Goal: Task Accomplishment & Management: Use online tool/utility

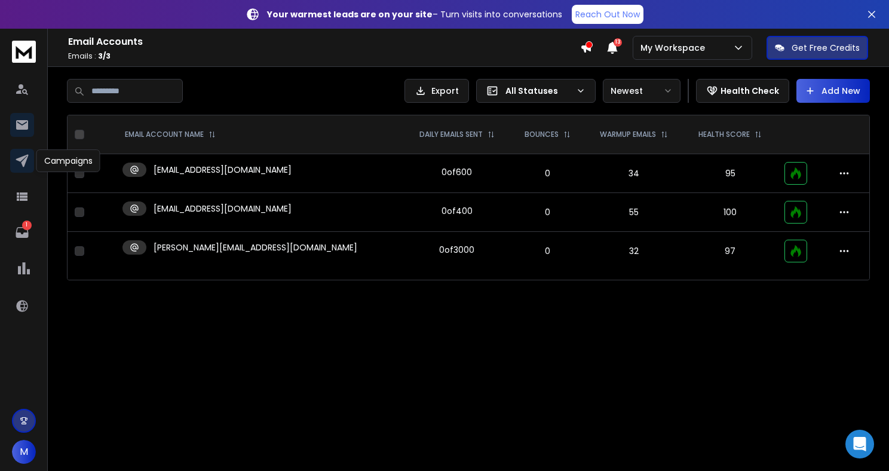
click at [21, 158] on icon at bounding box center [22, 160] width 13 height 13
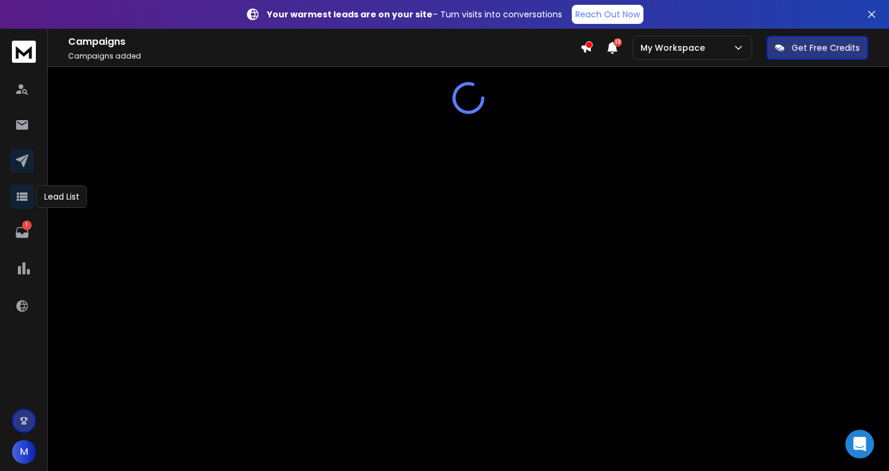
click at [21, 193] on icon at bounding box center [22, 196] width 11 height 8
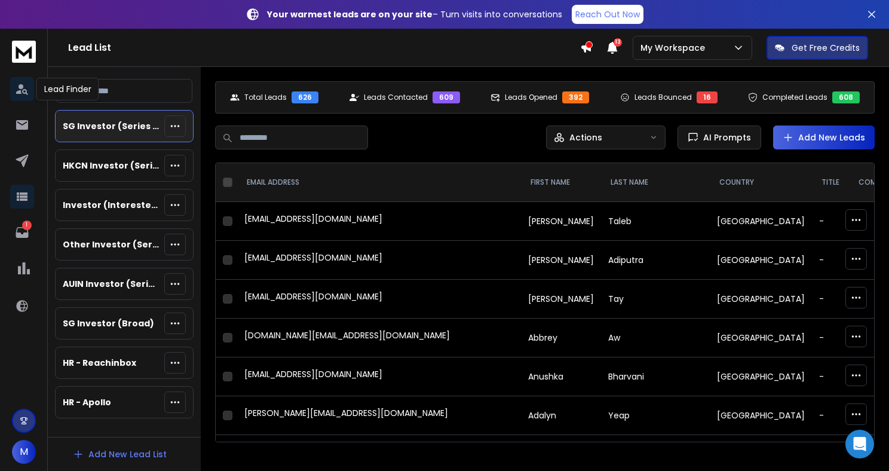
click at [22, 94] on icon at bounding box center [22, 89] width 14 height 14
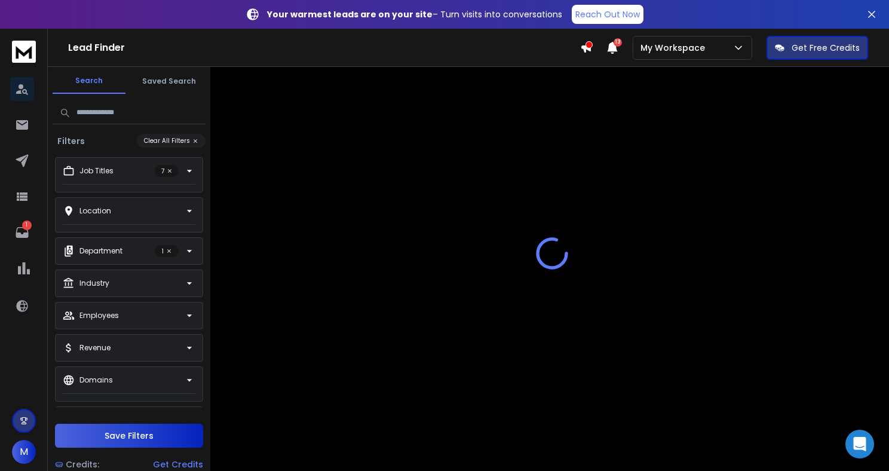
click at [112, 117] on input at bounding box center [129, 112] width 153 height 24
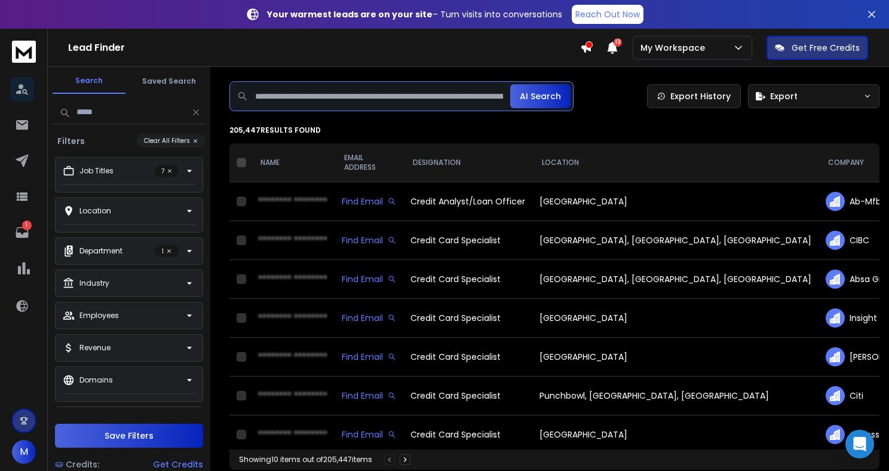
type input "*****"
click at [190, 168] on div "Job Titles 7" at bounding box center [129, 174] width 148 height 35
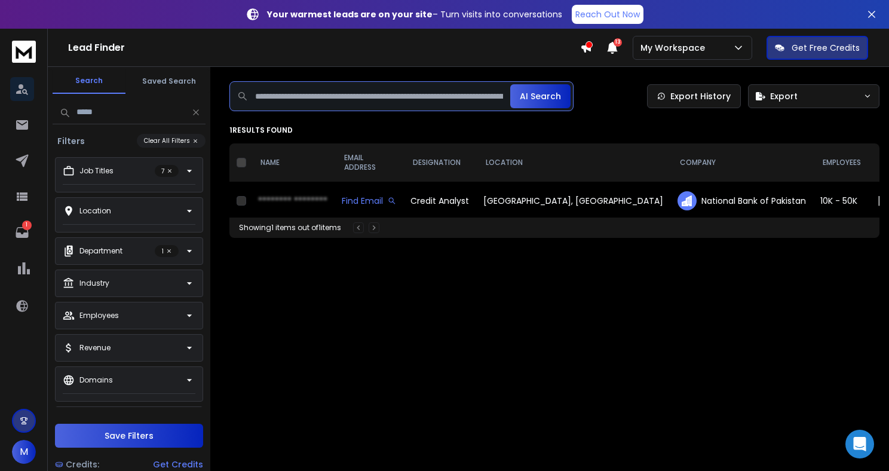
click at [187, 172] on icon at bounding box center [189, 171] width 5 height 2
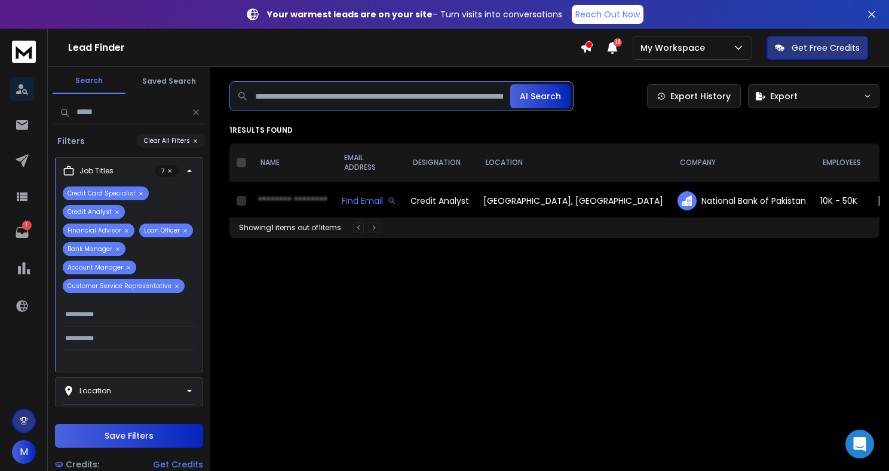
click at [141, 191] on p "Credit Card Specialist" at bounding box center [106, 193] width 86 height 14
click at [139, 192] on icon at bounding box center [141, 194] width 6 height 6
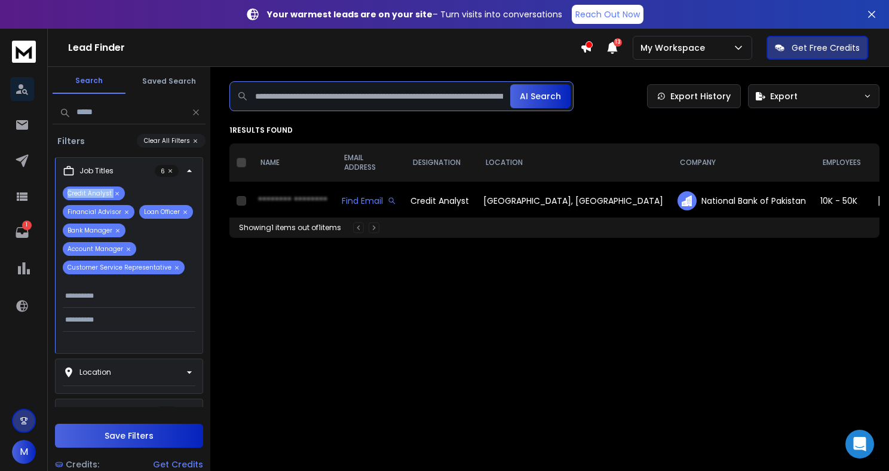
click at [120, 192] on p "Credit Analyst" at bounding box center [94, 193] width 62 height 14
click at [115, 191] on icon at bounding box center [117, 194] width 6 height 6
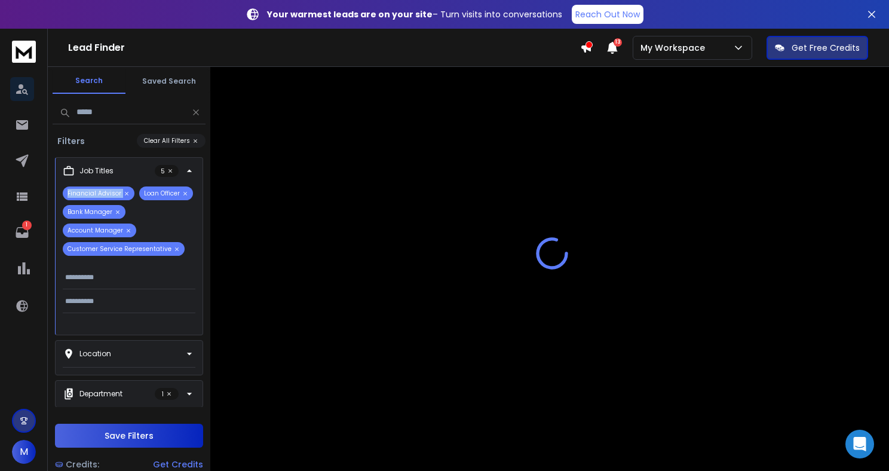
click at [125, 192] on icon at bounding box center [127, 194] width 6 height 6
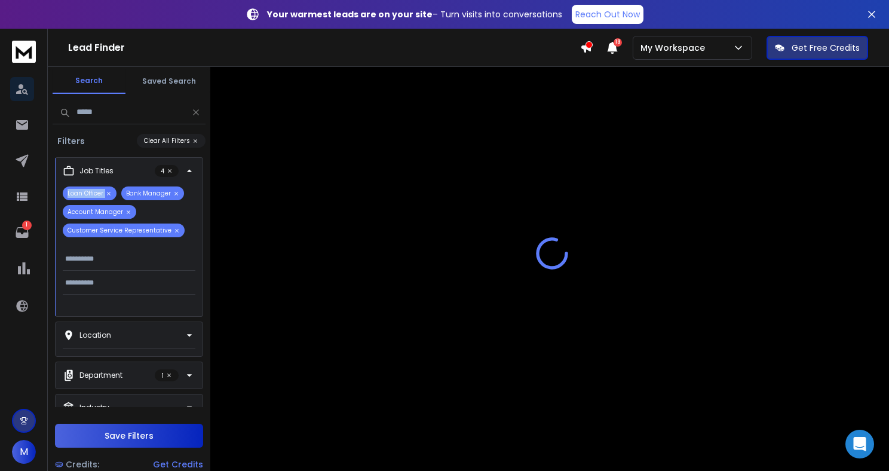
click at [125, 192] on p "Bank Manager" at bounding box center [152, 193] width 63 height 14
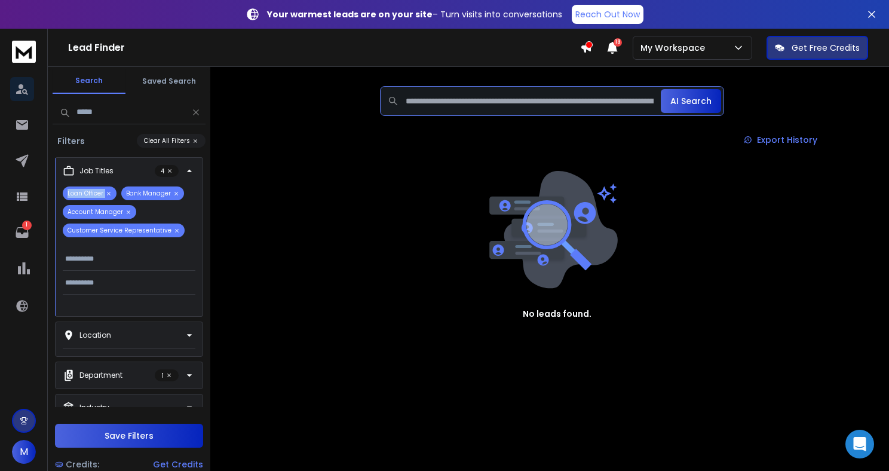
click at [108, 194] on icon at bounding box center [109, 194] width 6 height 6
click at [115, 192] on icon at bounding box center [118, 194] width 6 height 6
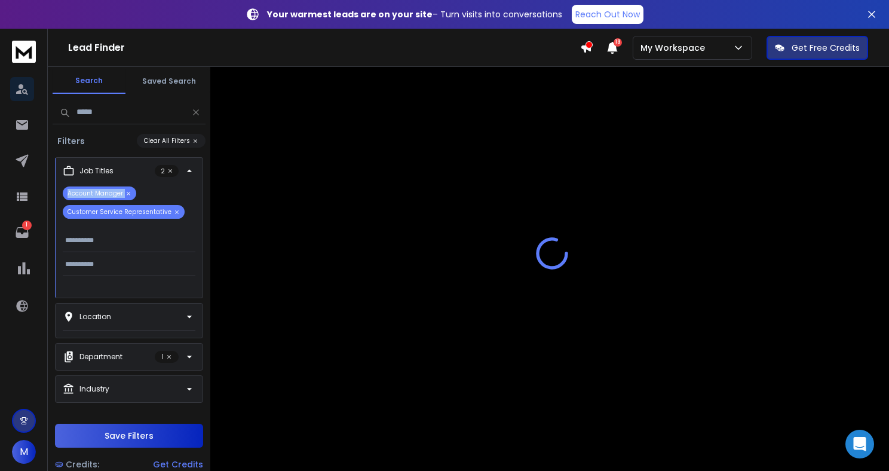
click at [126, 192] on icon at bounding box center [128, 194] width 6 height 6
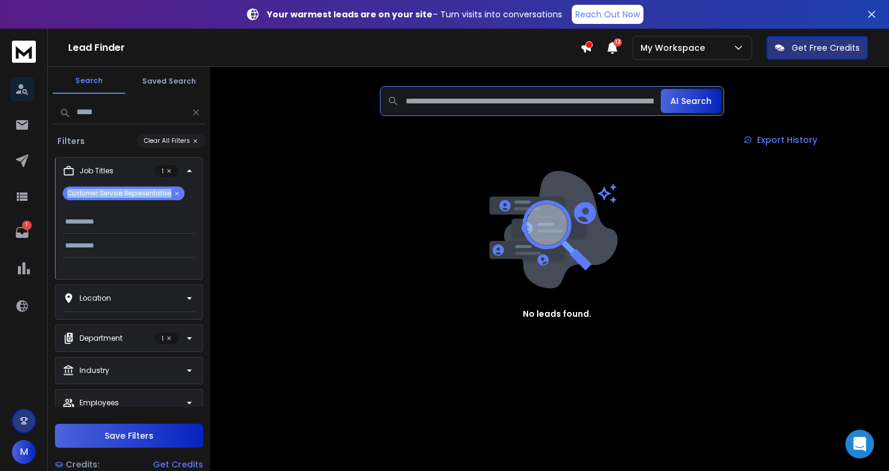
click at [174, 194] on icon at bounding box center [177, 194] width 6 height 6
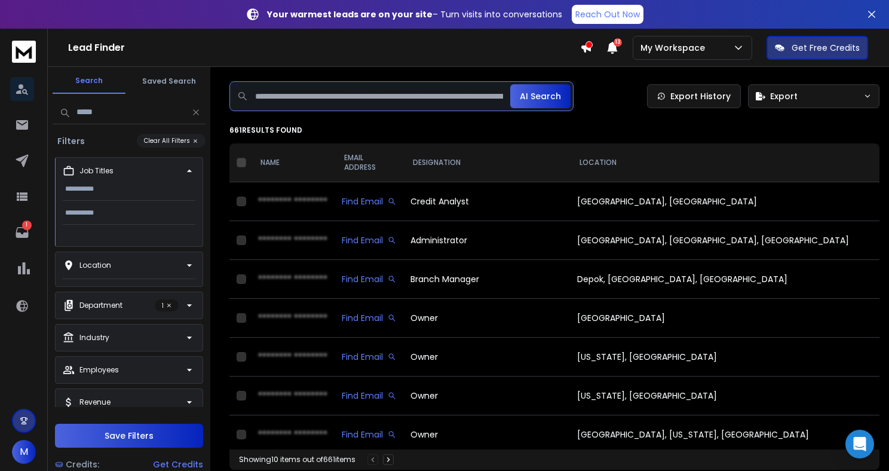
click at [296, 96] on textarea at bounding box center [379, 96] width 248 height 24
type textarea "**"
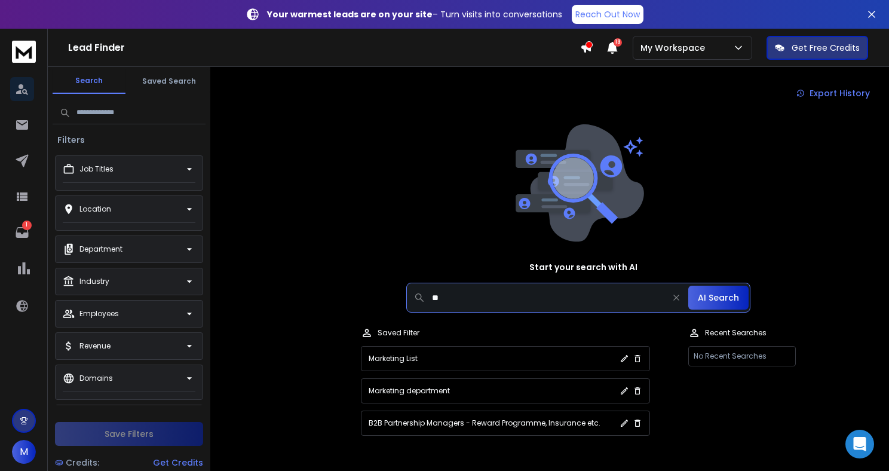
click at [146, 181] on div "Job Titles" at bounding box center [129, 172] width 148 height 35
click at [152, 175] on div "Job Titles" at bounding box center [129, 172] width 148 height 35
click at [187, 169] on icon at bounding box center [189, 169] width 5 height 2
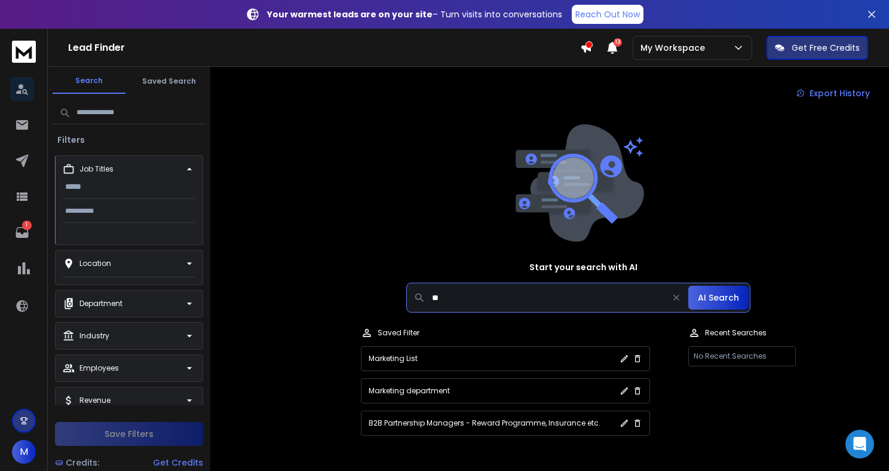
type input "*****"
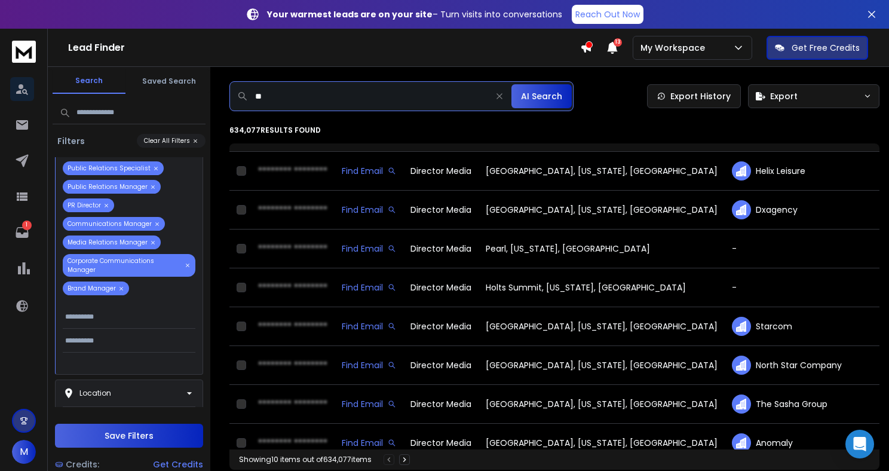
scroll to position [101, 0]
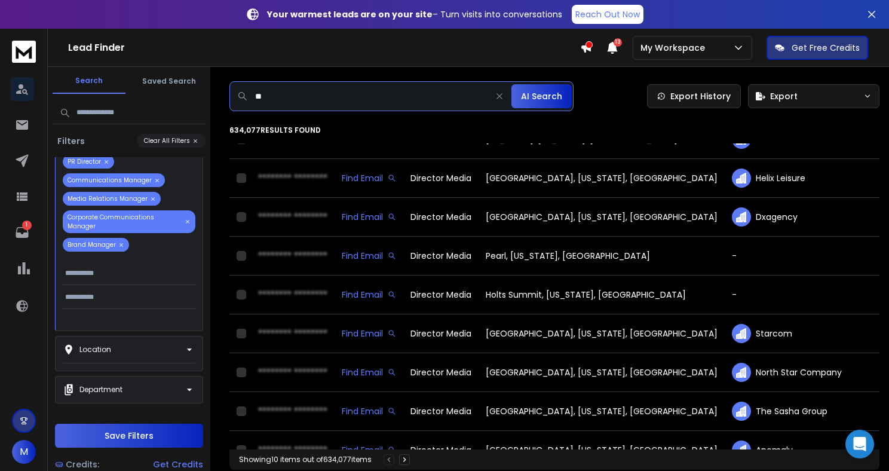
click at [147, 350] on div "Location" at bounding box center [129, 350] width 133 height 12
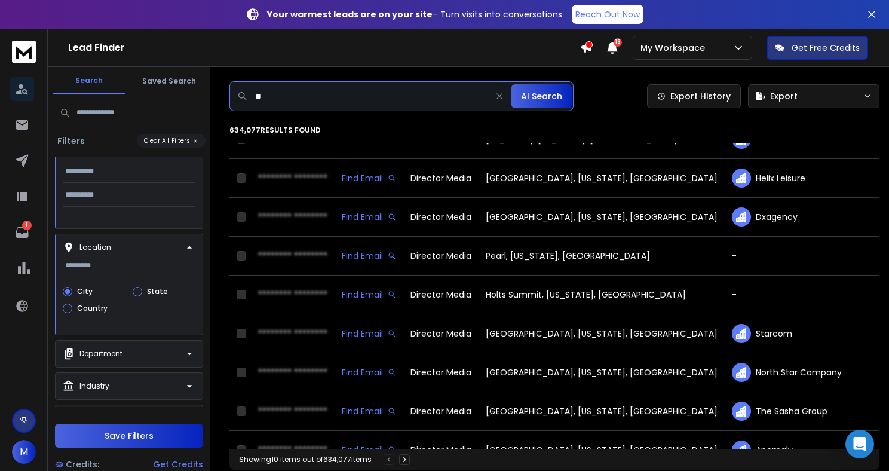
scroll to position [172, 0]
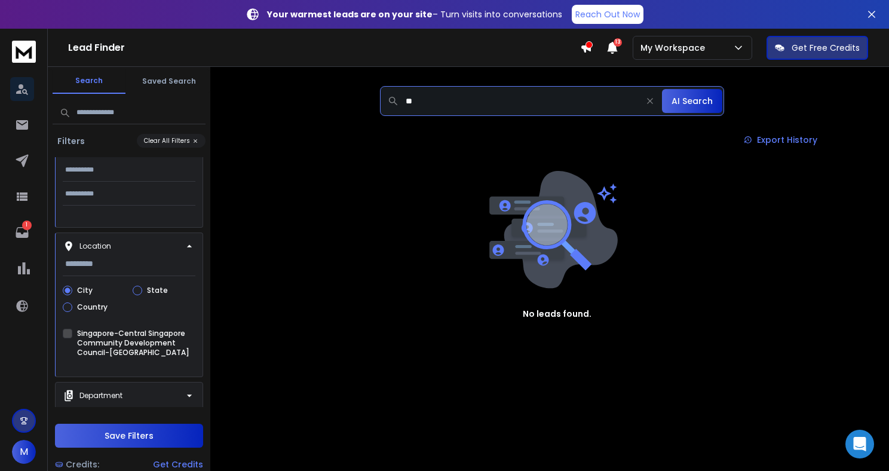
type input "*********"
click at [103, 307] on label "Country" at bounding box center [92, 307] width 30 height 10
click at [72, 307] on button "Country" at bounding box center [68, 307] width 10 height 10
click at [70, 333] on button "[GEOGRAPHIC_DATA]" at bounding box center [68, 334] width 10 height 10
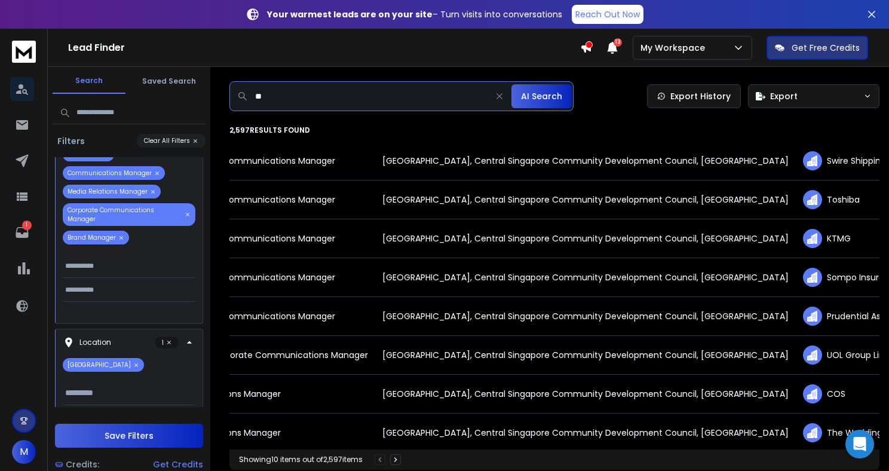
scroll to position [0, 0]
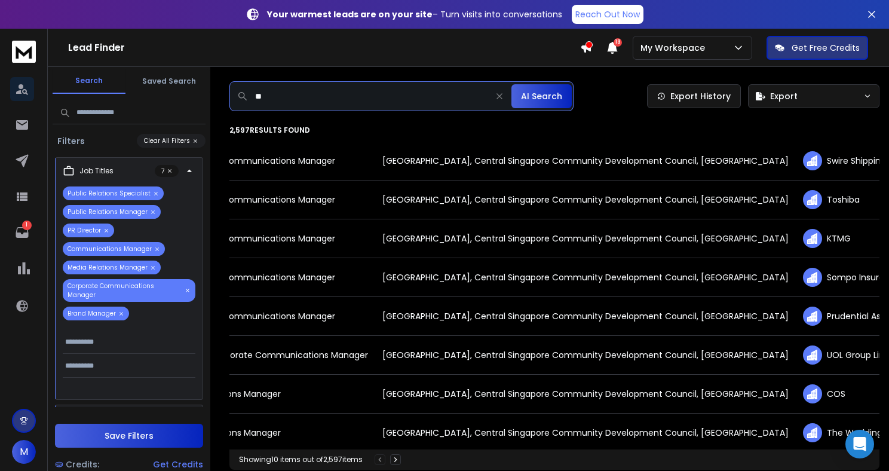
click at [167, 170] on icon at bounding box center [170, 171] width 6 height 6
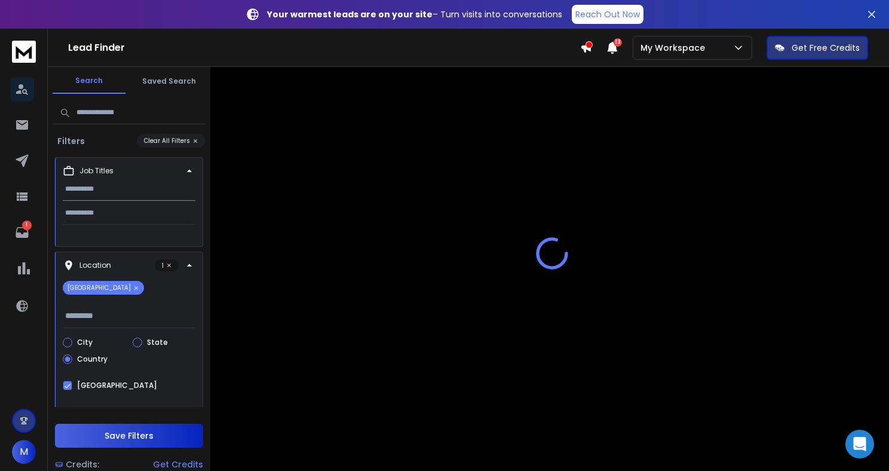
click at [128, 186] on input at bounding box center [129, 189] width 133 height 24
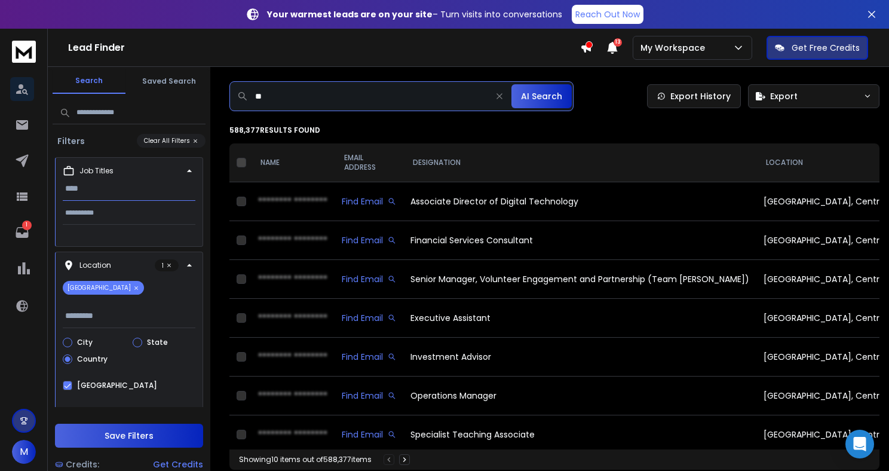
type input "*****"
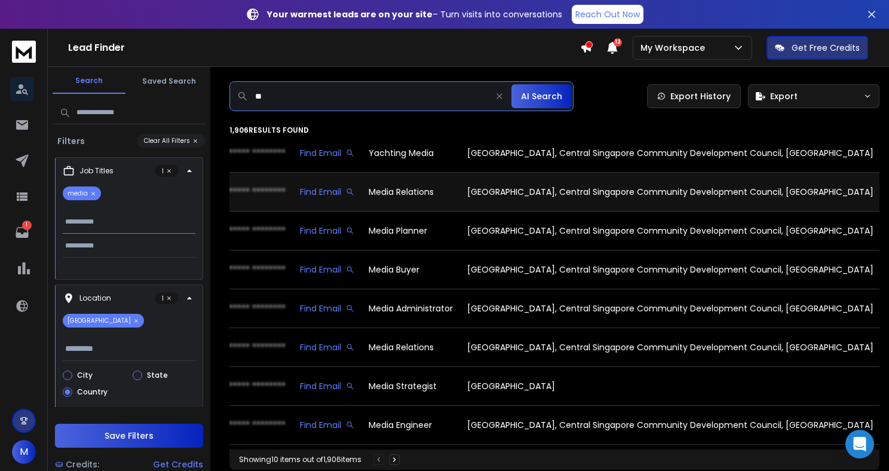
scroll to position [118, 42]
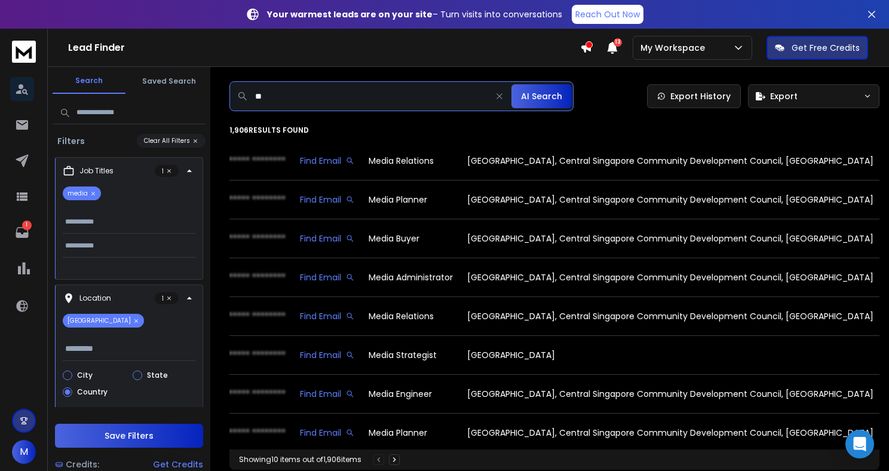
click at [394, 459] on icon at bounding box center [395, 460] width 10 height 10
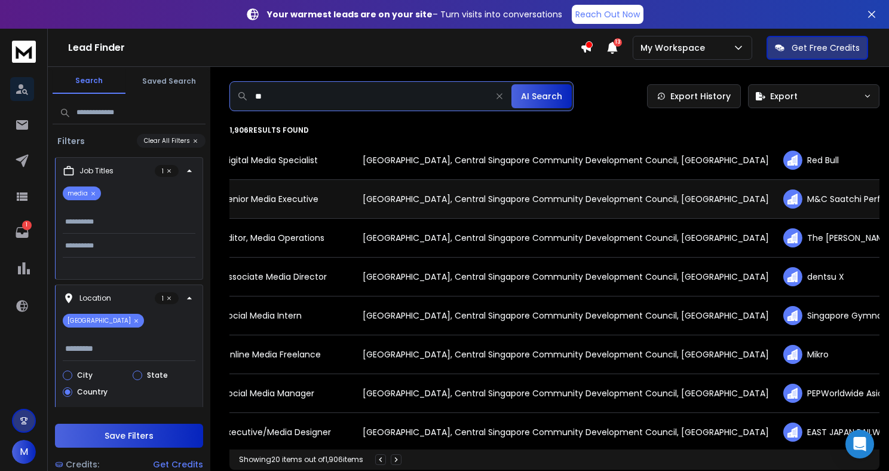
scroll to position [80, 190]
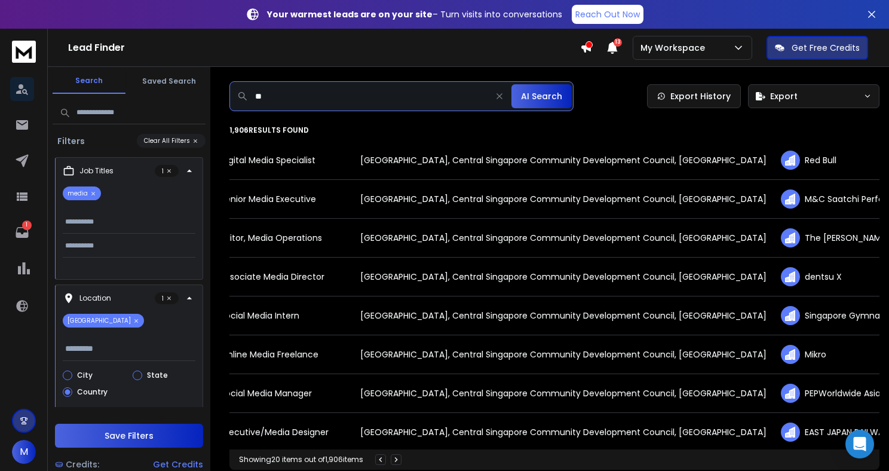
click at [94, 191] on icon at bounding box center [93, 194] width 6 height 6
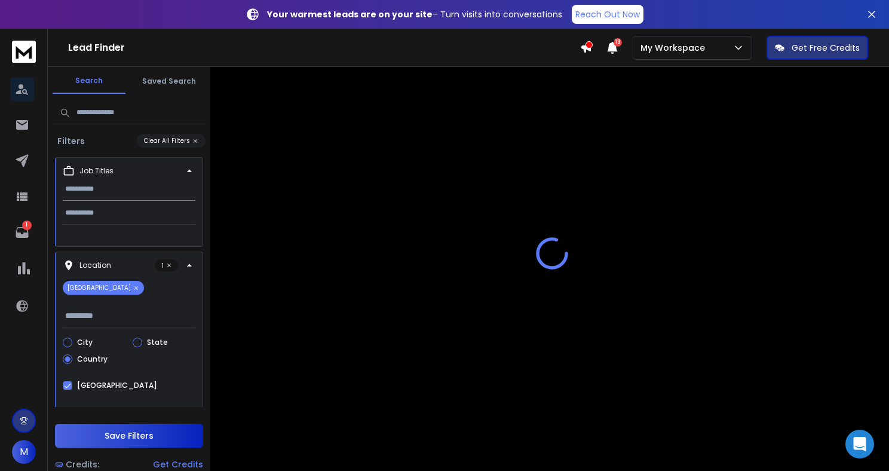
click at [96, 188] on input at bounding box center [129, 189] width 133 height 24
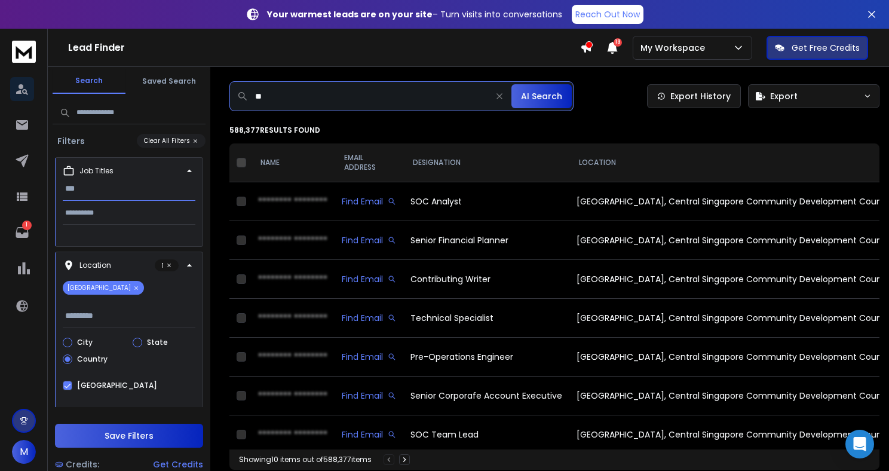
type input "****"
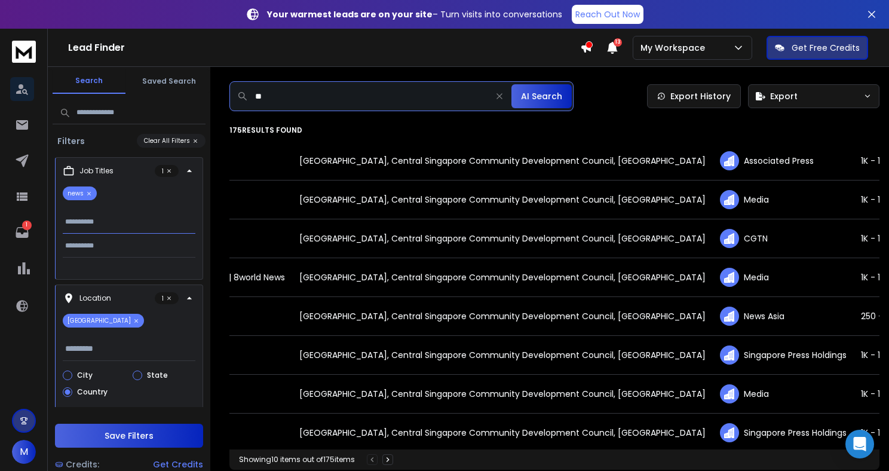
scroll to position [118, 302]
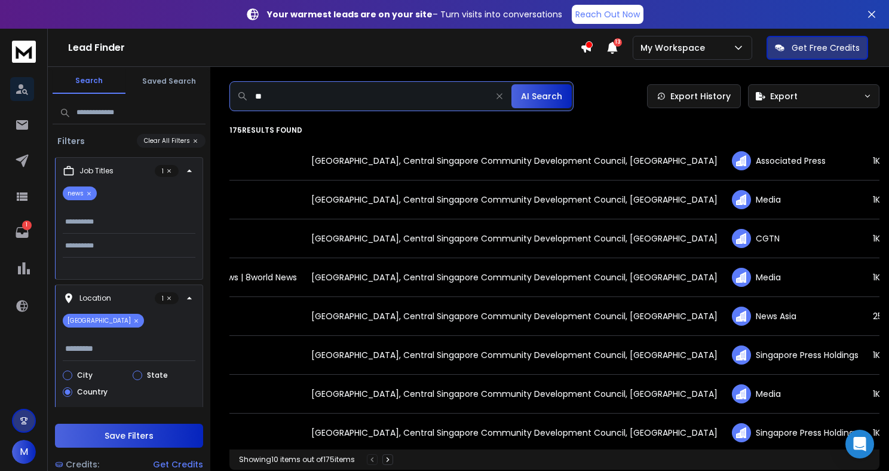
click at [391, 458] on icon at bounding box center [388, 460] width 10 height 10
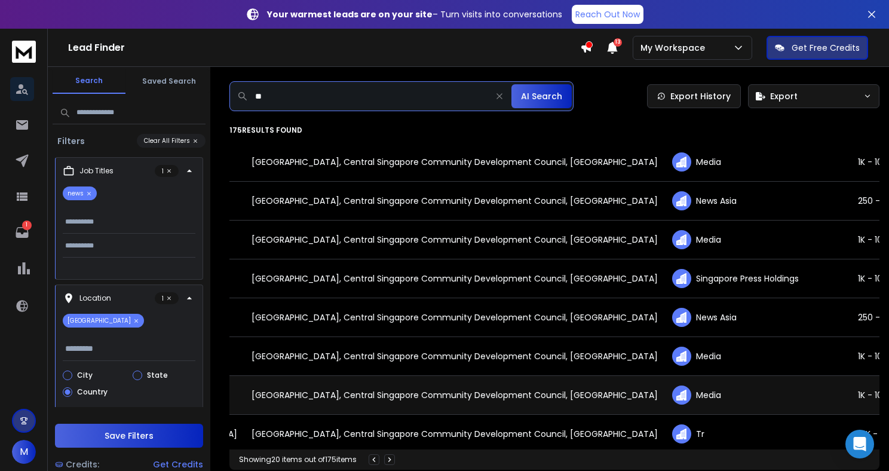
scroll to position [118, 350]
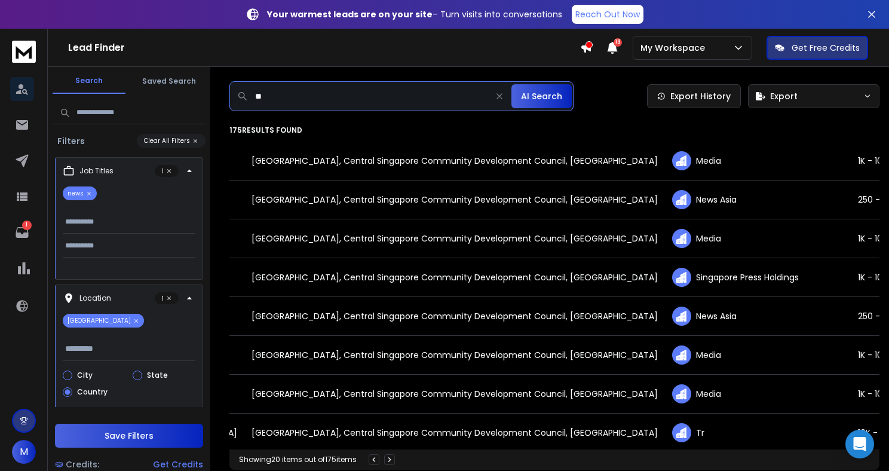
click at [392, 461] on icon at bounding box center [390, 460] width 10 height 10
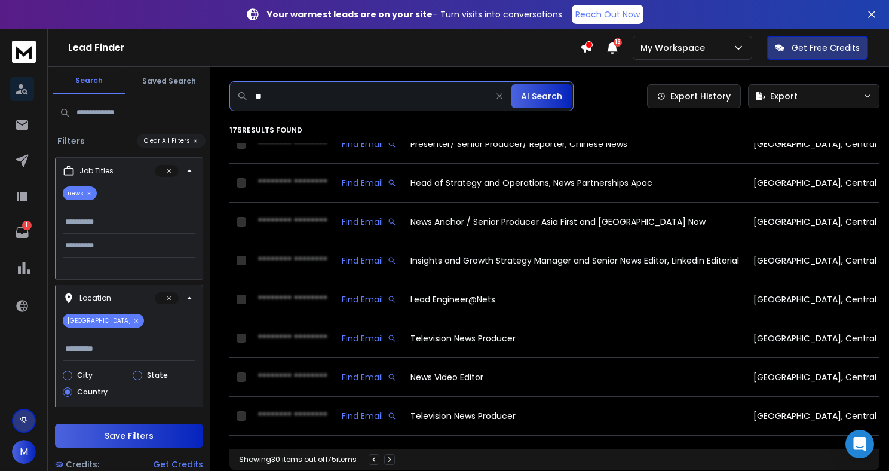
scroll to position [118, 0]
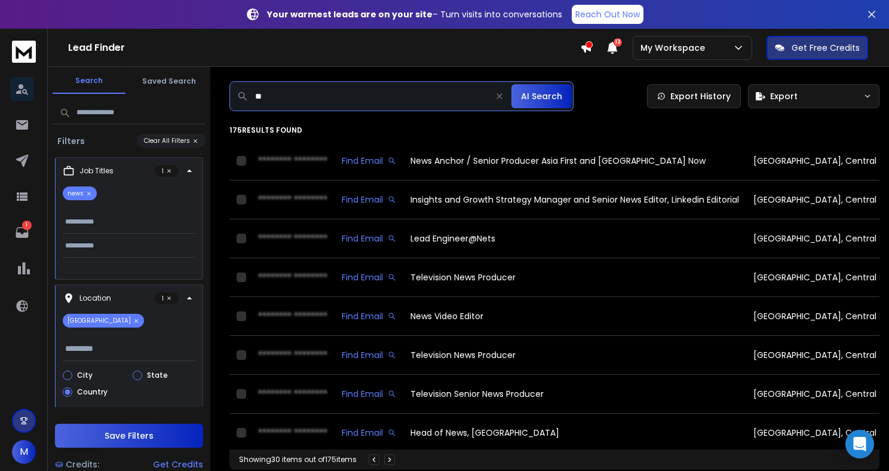
click at [92, 192] on p "news" at bounding box center [80, 193] width 34 height 14
click at [87, 192] on icon at bounding box center [89, 194] width 4 height 4
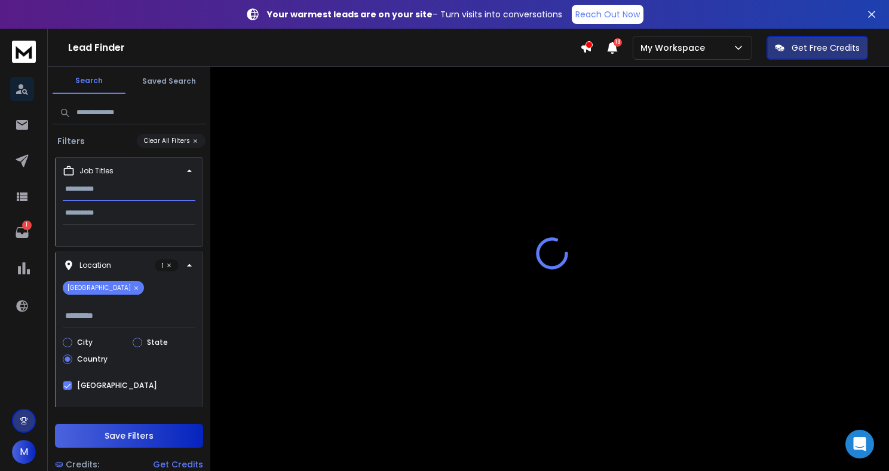
click at [92, 193] on input at bounding box center [129, 189] width 133 height 24
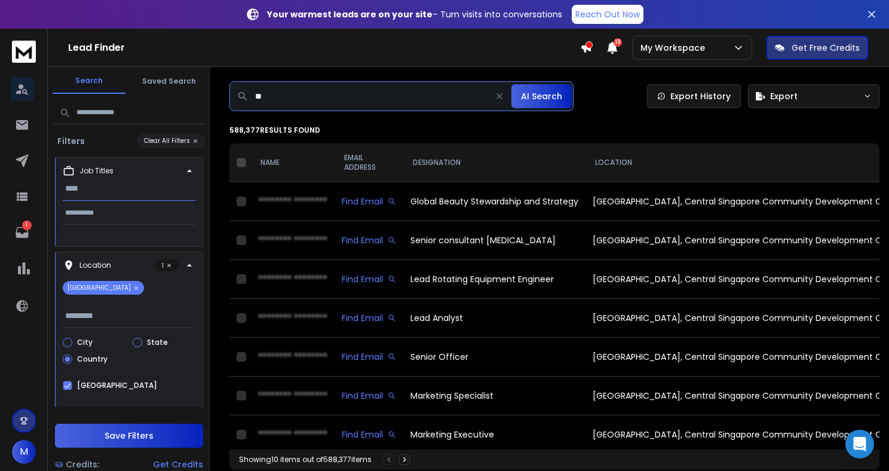
type input "*****"
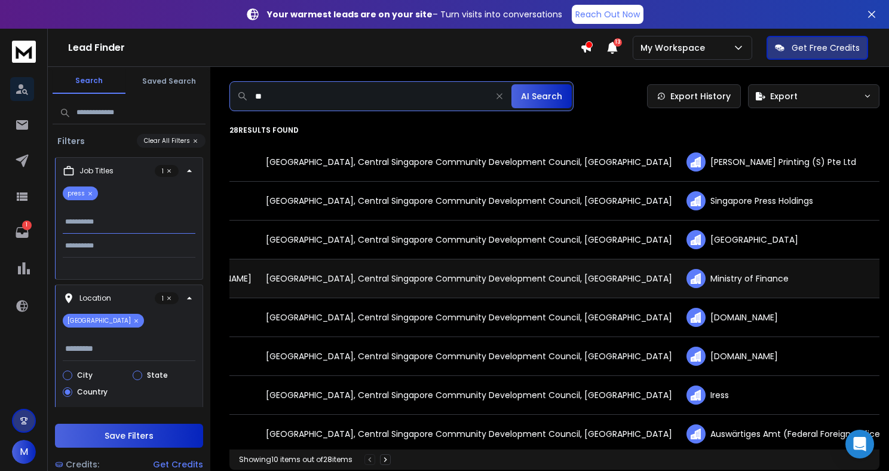
scroll to position [118, 520]
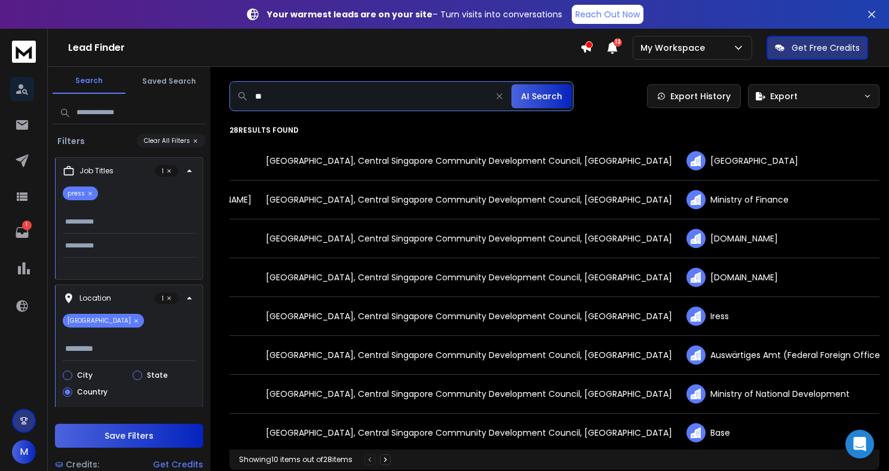
click at [91, 191] on icon at bounding box center [90, 194] width 6 height 6
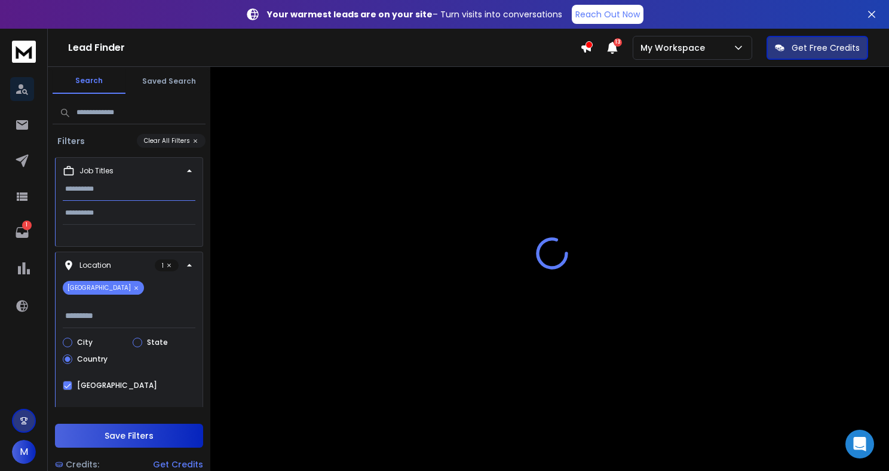
click at [91, 191] on input at bounding box center [129, 189] width 133 height 24
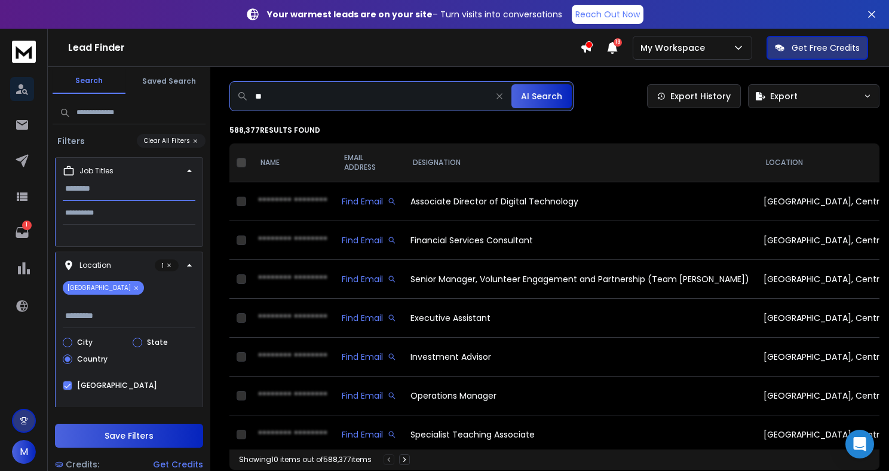
type input "*********"
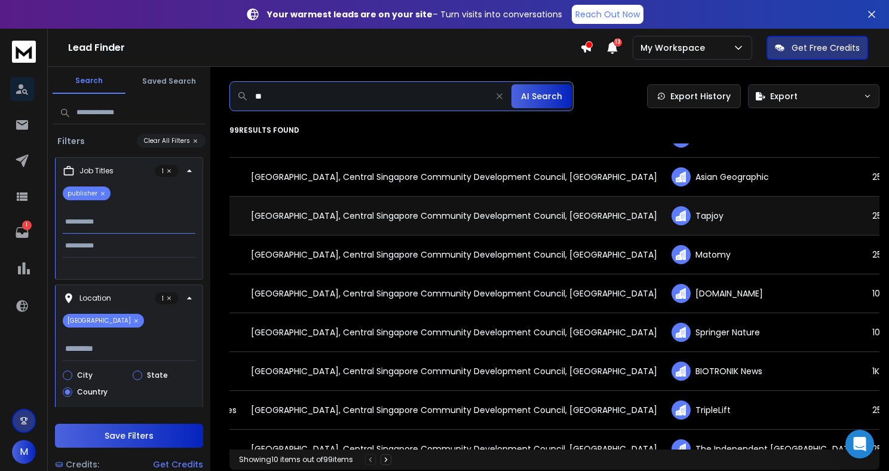
scroll to position [118, 344]
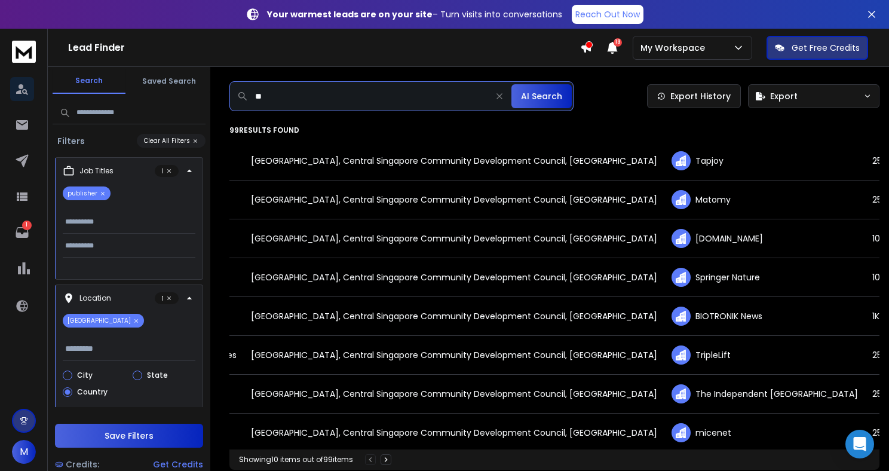
click at [391, 461] on icon at bounding box center [386, 460] width 10 height 10
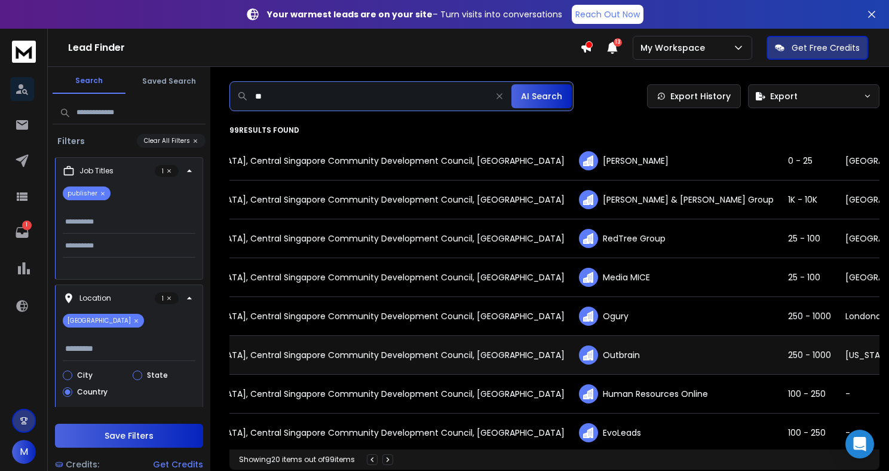
scroll to position [118, 406]
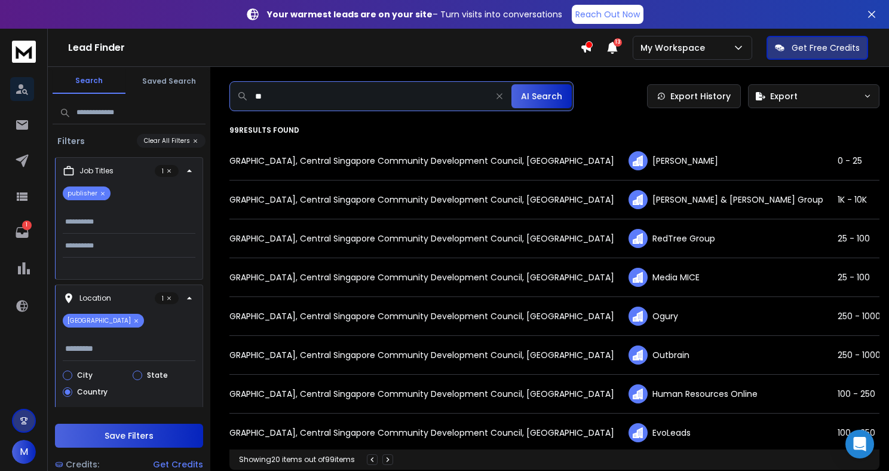
click at [388, 460] on icon at bounding box center [388, 460] width 10 height 10
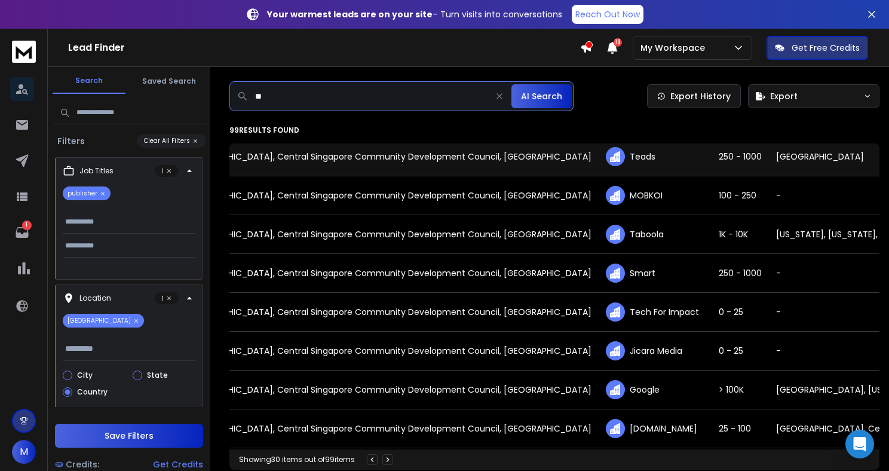
scroll to position [118, 607]
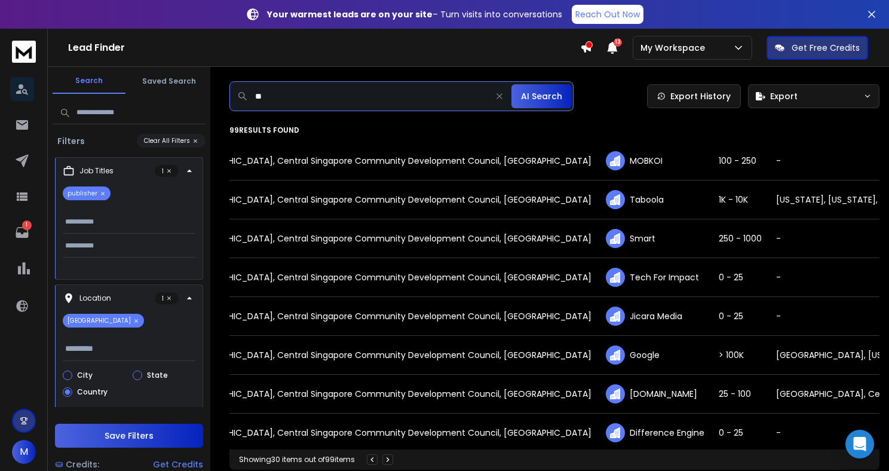
click at [390, 460] on icon at bounding box center [388, 460] width 10 height 10
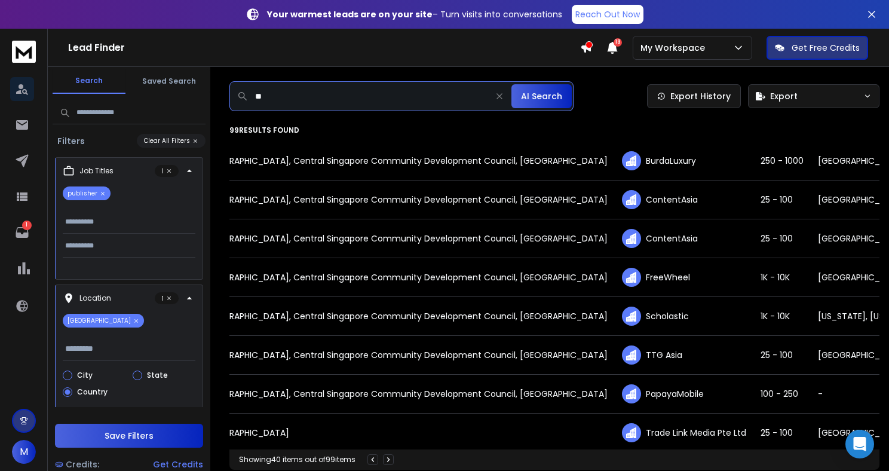
scroll to position [118, 567]
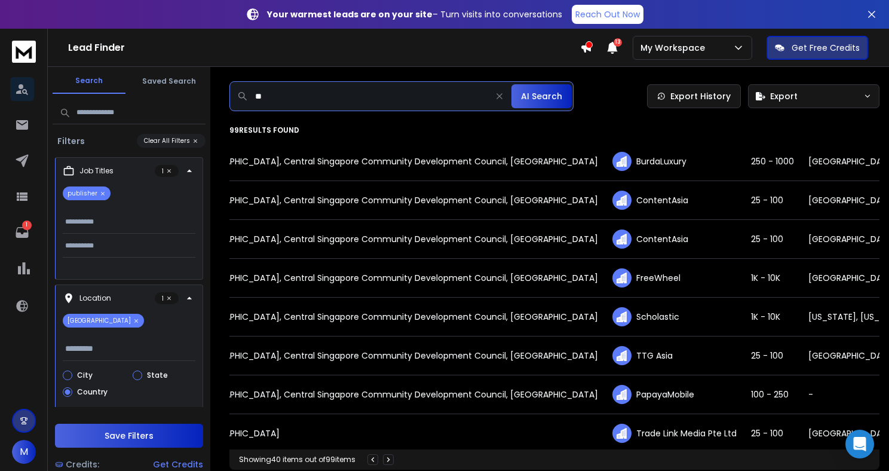
click at [389, 458] on icon at bounding box center [388, 459] width 3 height 5
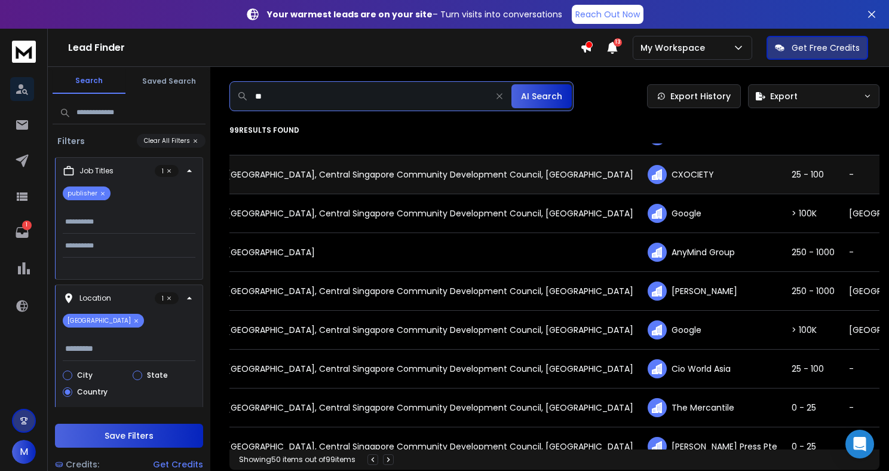
scroll to position [118, 512]
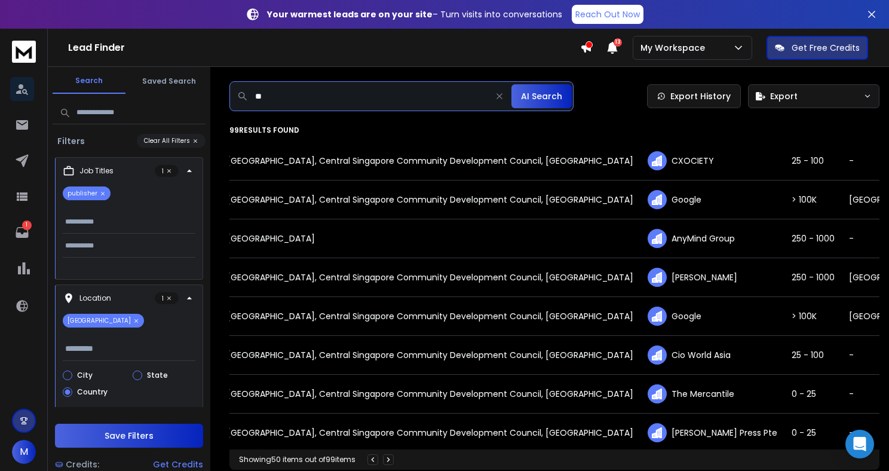
click at [390, 457] on icon at bounding box center [389, 460] width 10 height 10
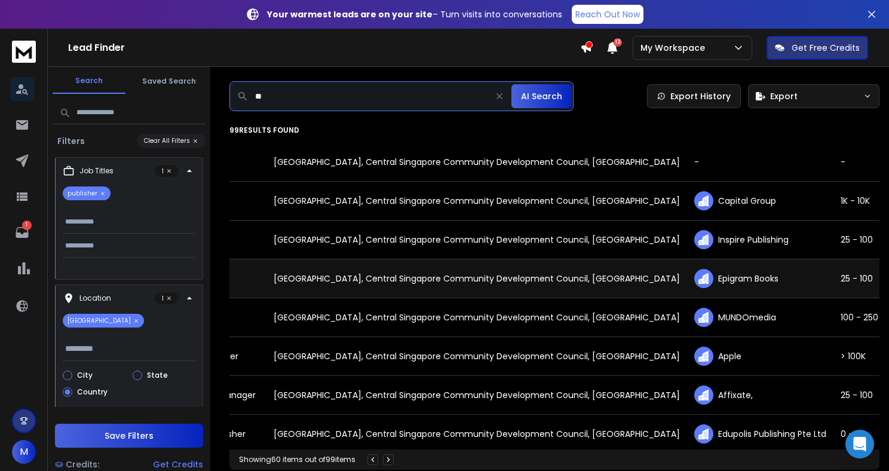
scroll to position [118, 231]
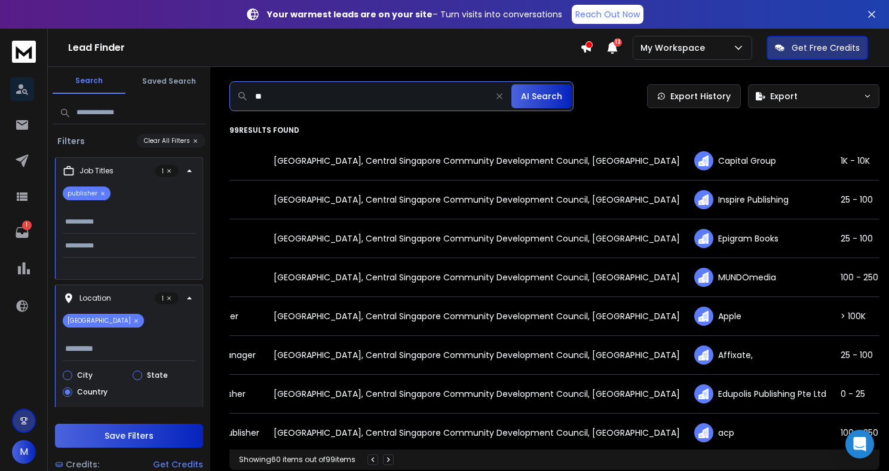
click at [102, 191] on icon at bounding box center [103, 194] width 6 height 6
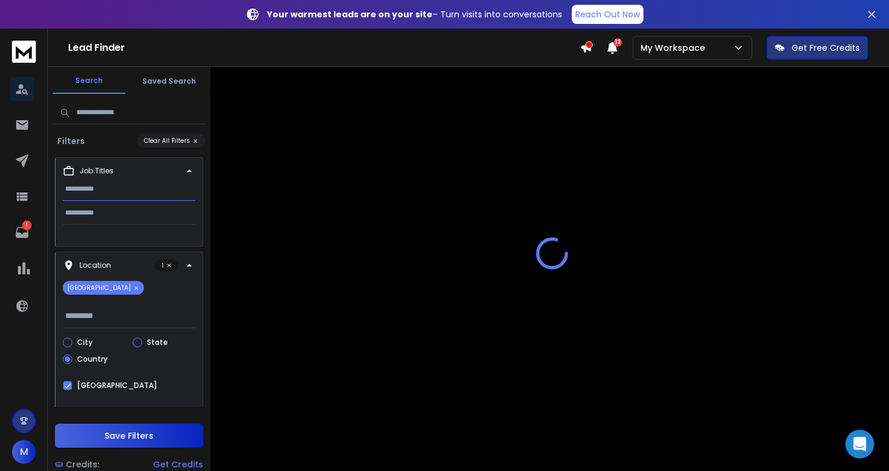
click at [100, 192] on input at bounding box center [129, 189] width 133 height 24
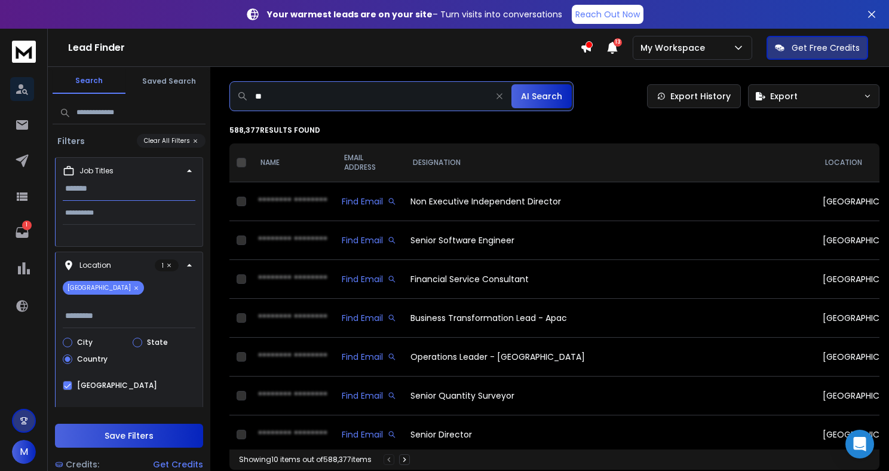
type input "********"
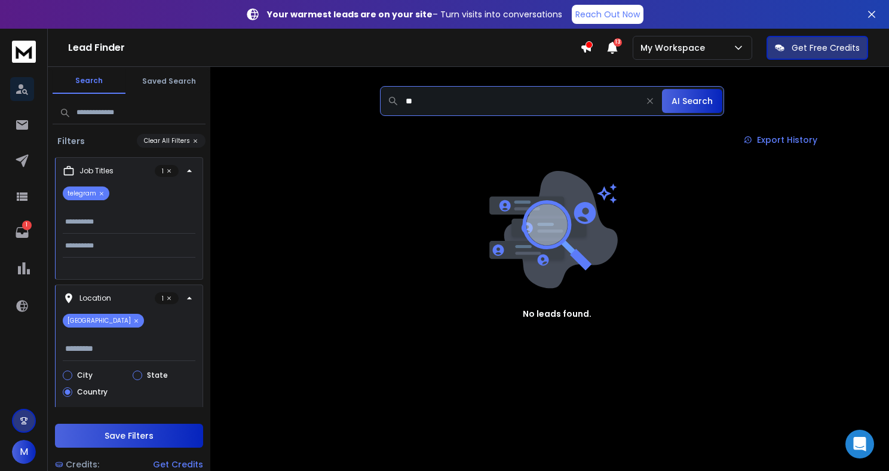
click at [650, 101] on icon at bounding box center [650, 100] width 5 height 5
click at [100, 194] on icon at bounding box center [102, 194] width 6 height 6
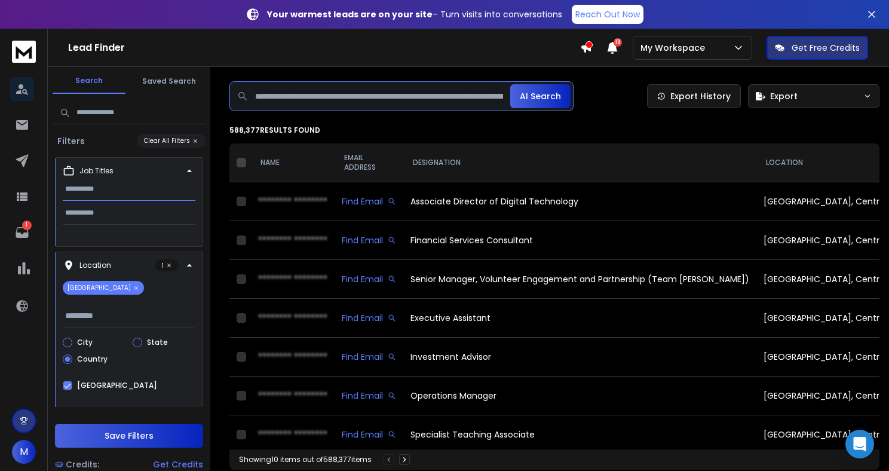
click at [95, 195] on input at bounding box center [129, 189] width 133 height 24
type input "**********"
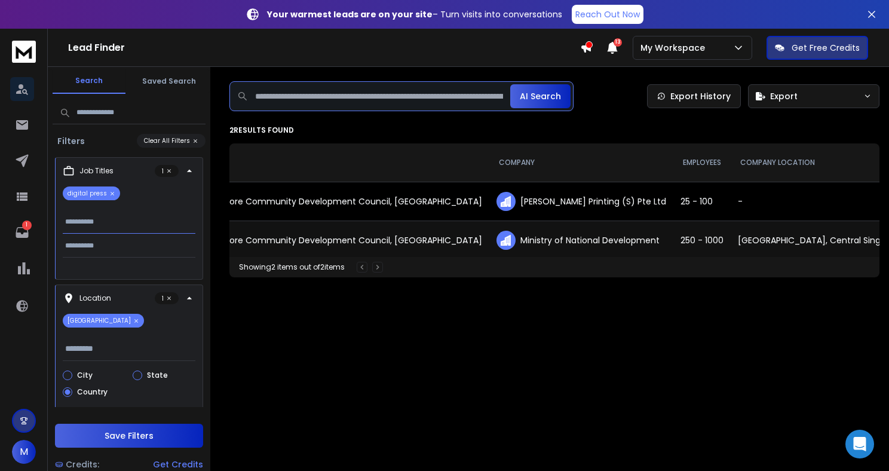
scroll to position [0, 655]
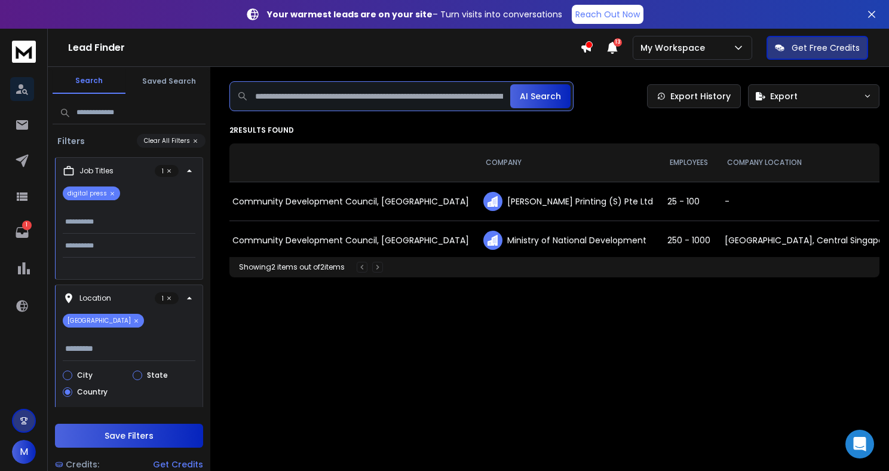
click at [414, 87] on textarea at bounding box center [379, 96] width 248 height 24
type textarea "**********"
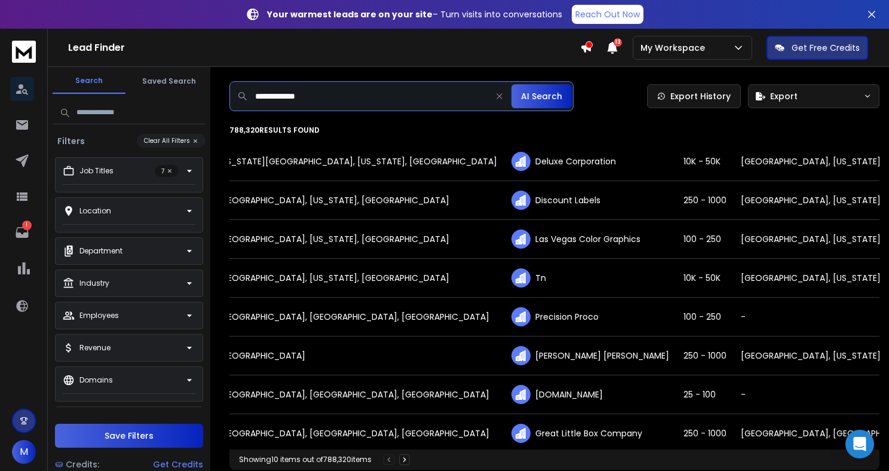
scroll to position [118, 366]
click at [144, 213] on div "Location" at bounding box center [129, 211] width 133 height 12
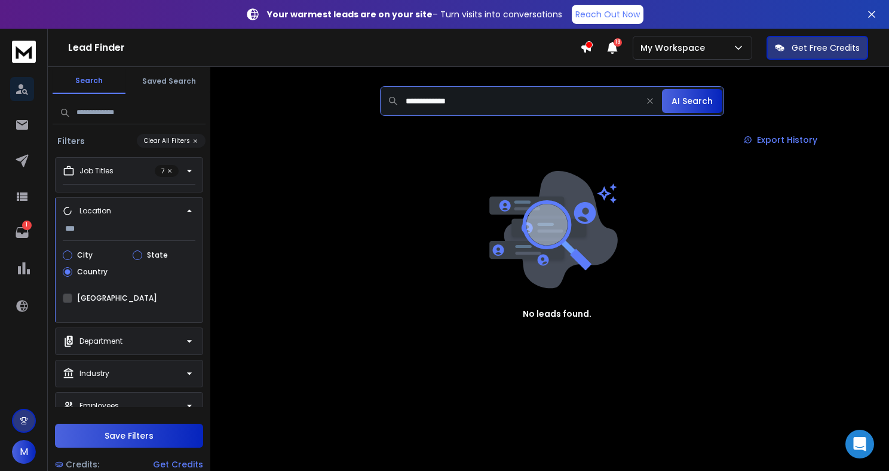
type input "***"
click at [71, 299] on button "[GEOGRAPHIC_DATA]" at bounding box center [68, 298] width 10 height 10
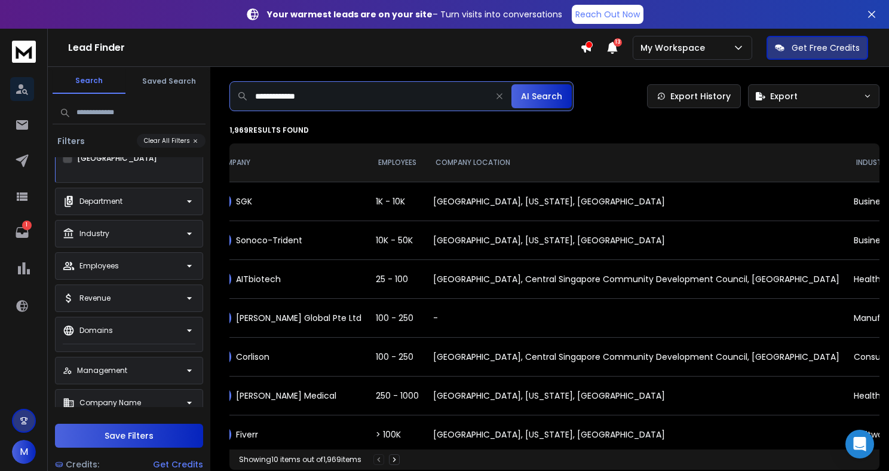
scroll to position [254, 0]
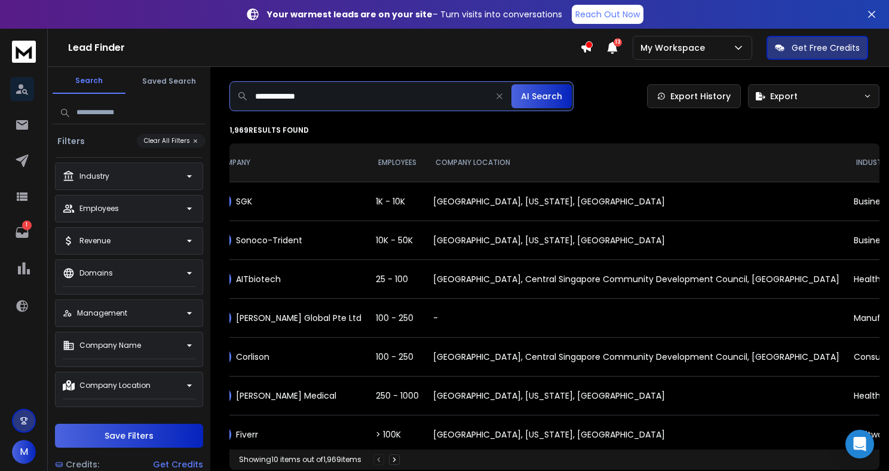
click at [137, 348] on p "Company Name" at bounding box center [110, 346] width 62 height 10
click at [136, 379] on div "Company Location" at bounding box center [107, 385] width 88 height 12
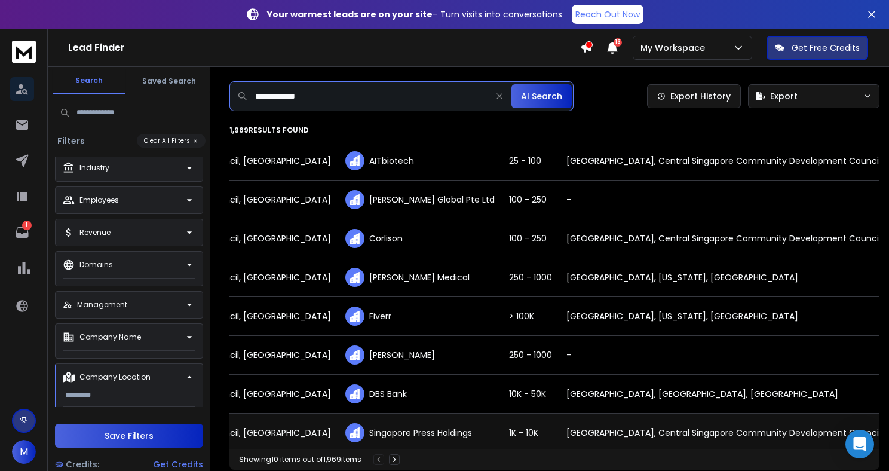
scroll to position [118, 676]
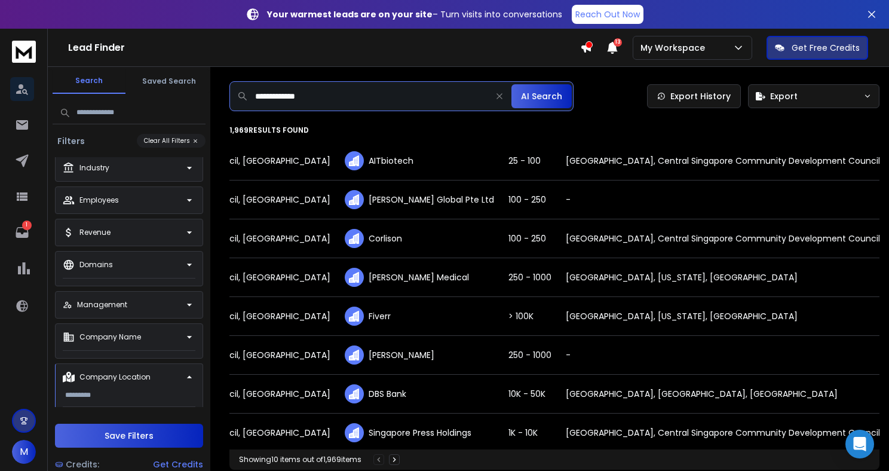
click at [402, 460] on div "Showing 10 items out of 1,969 items" at bounding box center [554, 459] width 650 height 20
click at [399, 460] on icon at bounding box center [395, 460] width 10 height 10
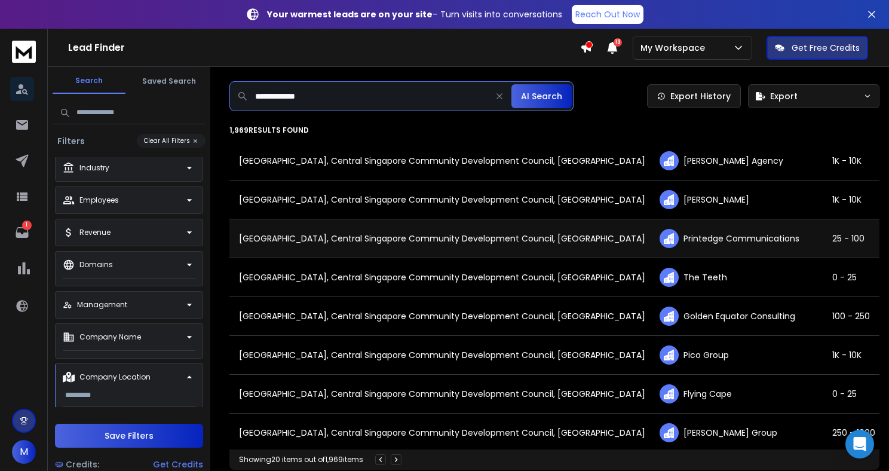
scroll to position [118, 259]
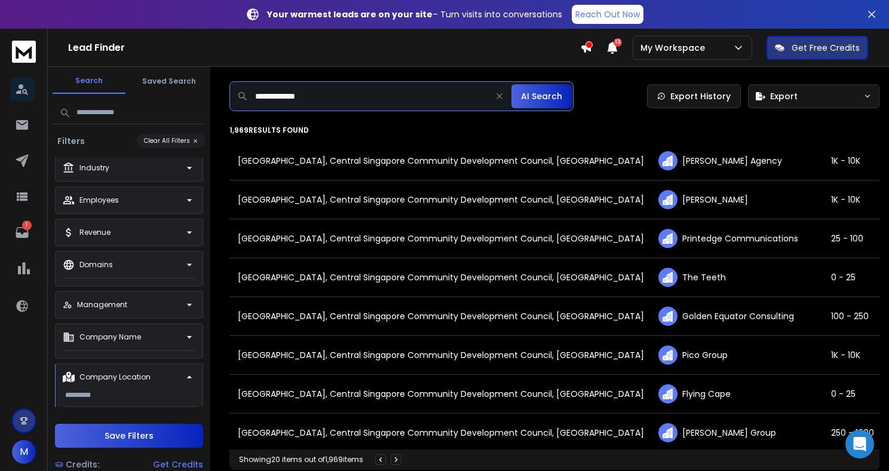
click at [397, 458] on icon at bounding box center [396, 460] width 10 height 10
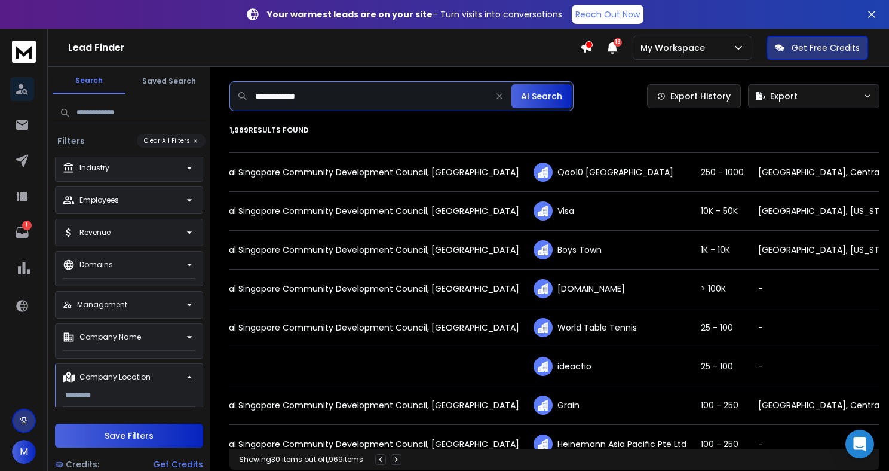
scroll to position [118, 384]
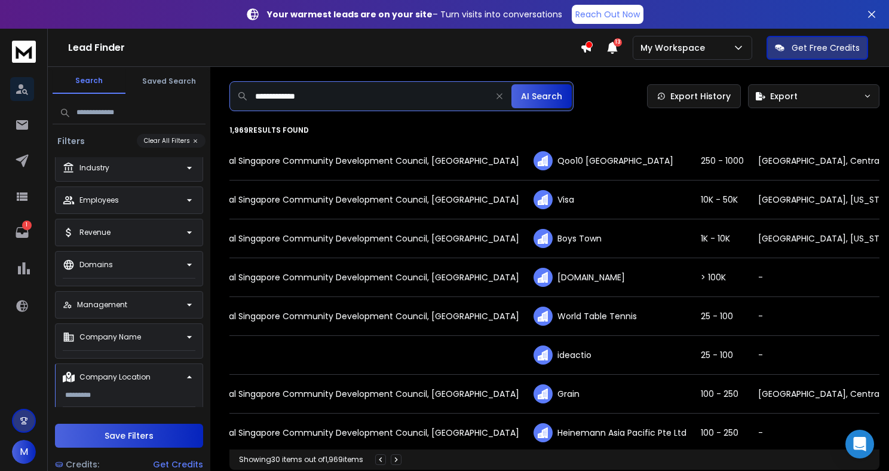
click at [401, 460] on icon at bounding box center [396, 460] width 10 height 10
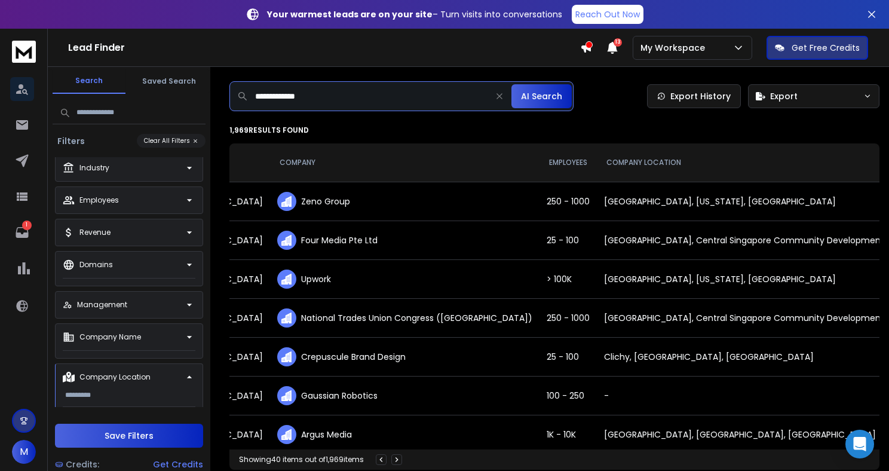
scroll to position [0, 682]
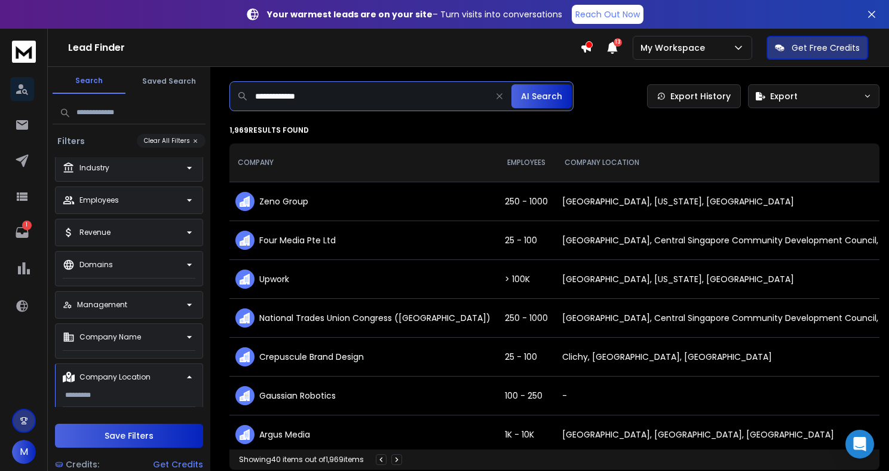
click at [399, 461] on icon at bounding box center [397, 459] width 3 height 5
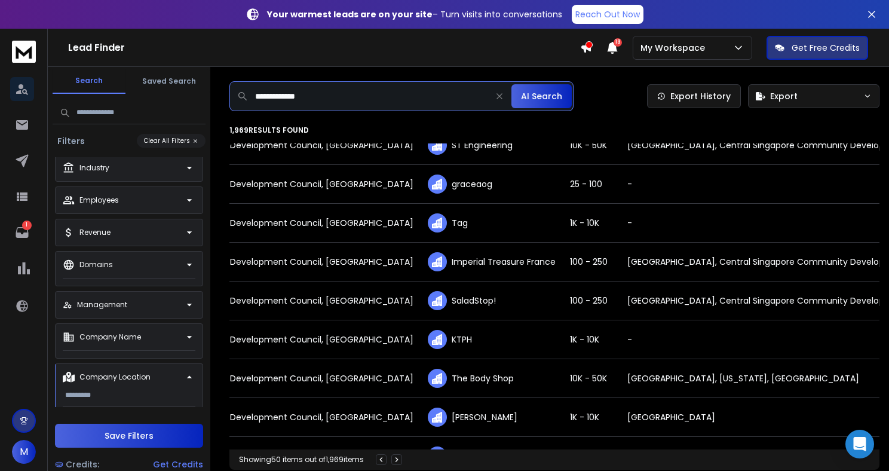
scroll to position [118, 527]
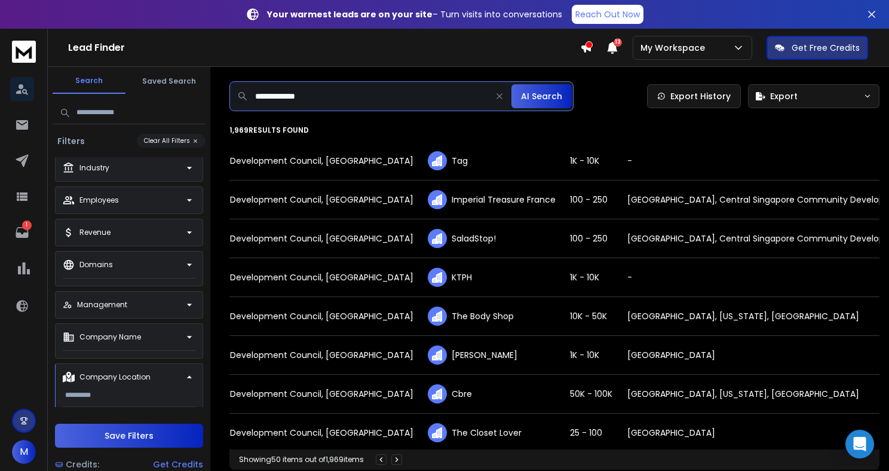
click at [396, 459] on icon at bounding box center [397, 460] width 10 height 10
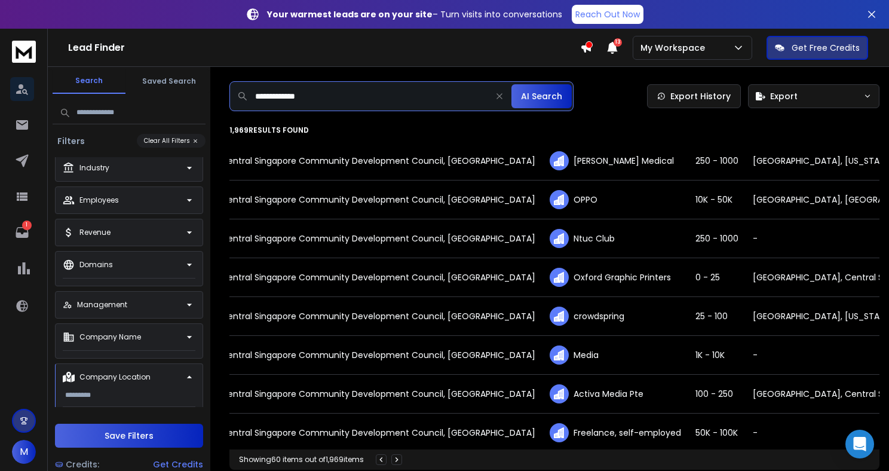
scroll to position [118, 415]
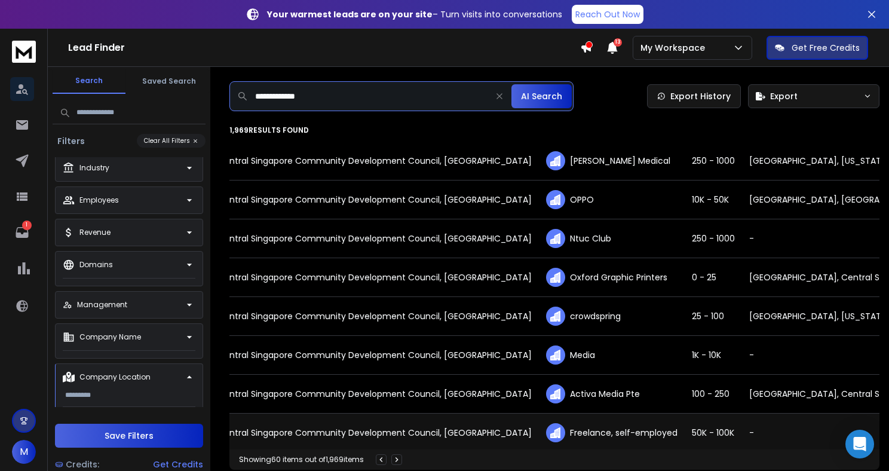
click at [546, 433] on div "Freelance, self-employed" at bounding box center [611, 432] width 131 height 19
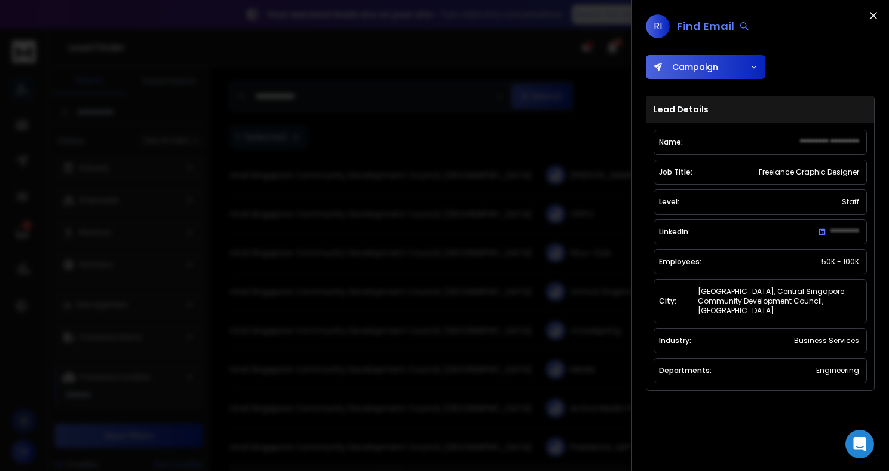
click at [874, 12] on icon "button" at bounding box center [874, 16] width 12 height 12
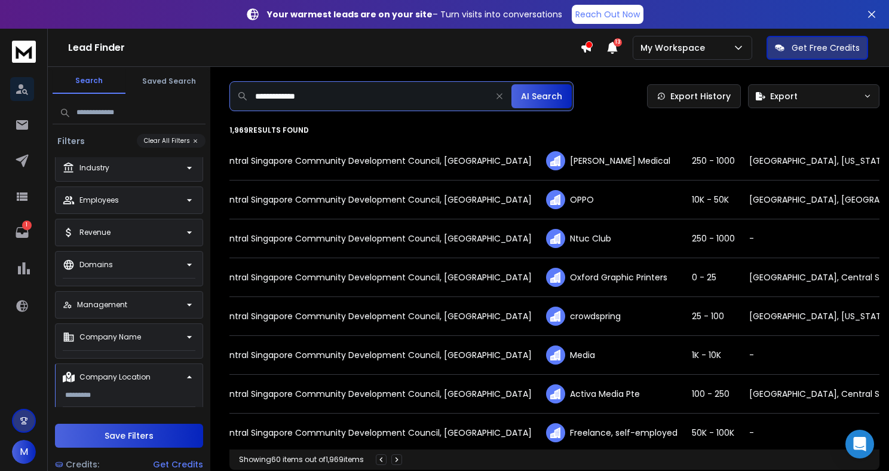
click at [290, 98] on textarea "**********" at bounding box center [371, 96] width 232 height 24
type textarea "****"
type textarea "********"
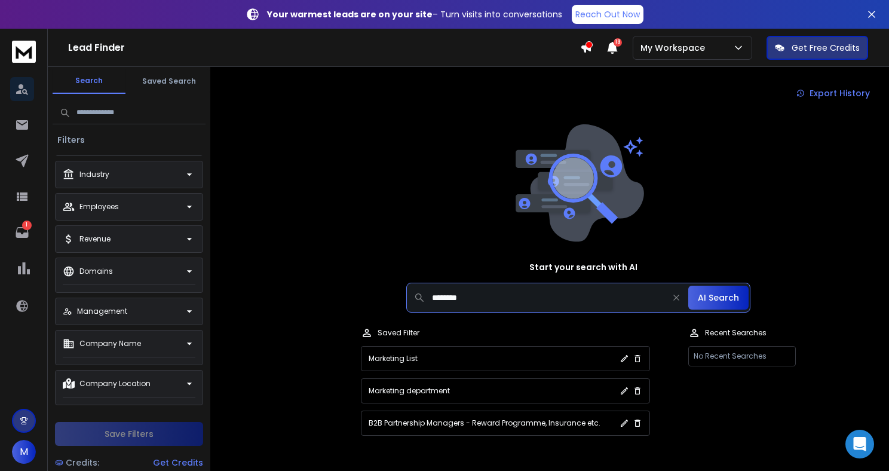
click at [124, 170] on div "Industry" at bounding box center [129, 175] width 133 height 12
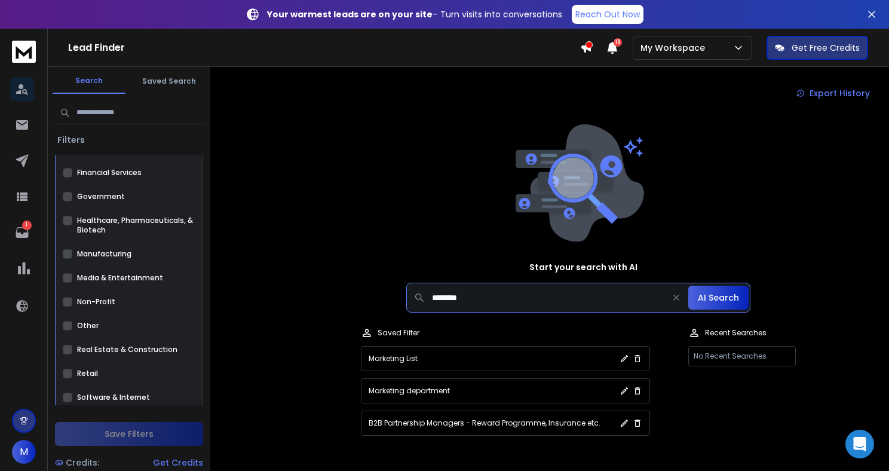
scroll to position [343, 0]
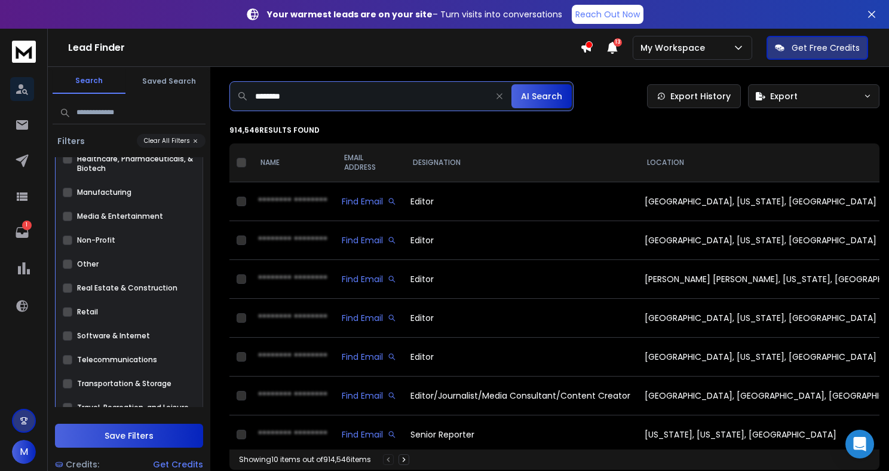
click at [118, 212] on label "Media & Entertainment" at bounding box center [120, 217] width 86 height 10
click at [72, 212] on Entertainment "Media & Entertainment" at bounding box center [68, 217] width 10 height 10
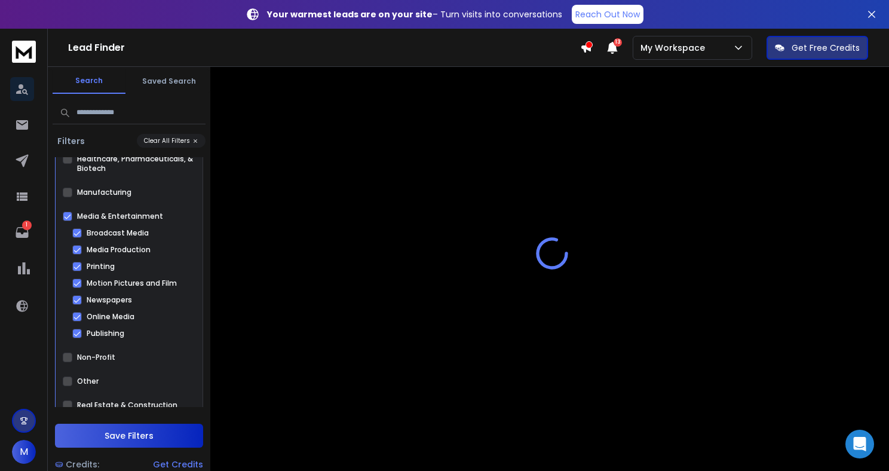
click at [105, 271] on div "Broadcast Media Media Production Printing Motion Pictures and Film Newspapers O…" at bounding box center [133, 283] width 123 height 110
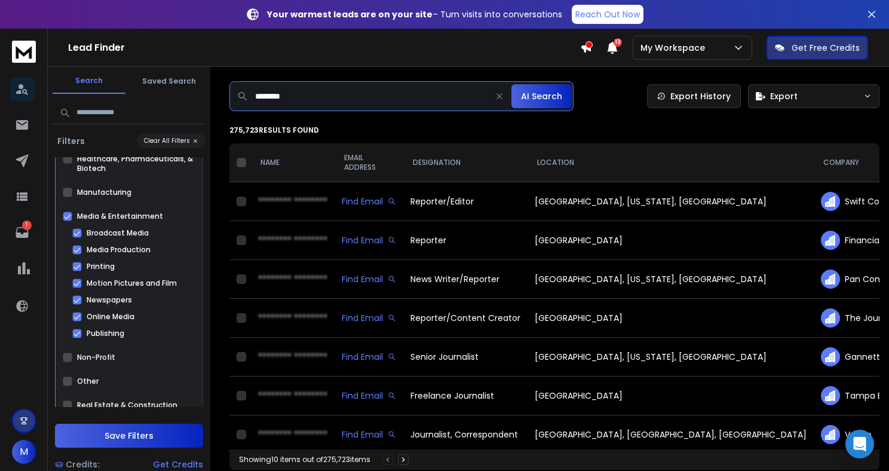
click at [106, 263] on label "Printing" at bounding box center [101, 267] width 28 height 10
click at [82, 263] on button "Printing" at bounding box center [77, 267] width 10 height 10
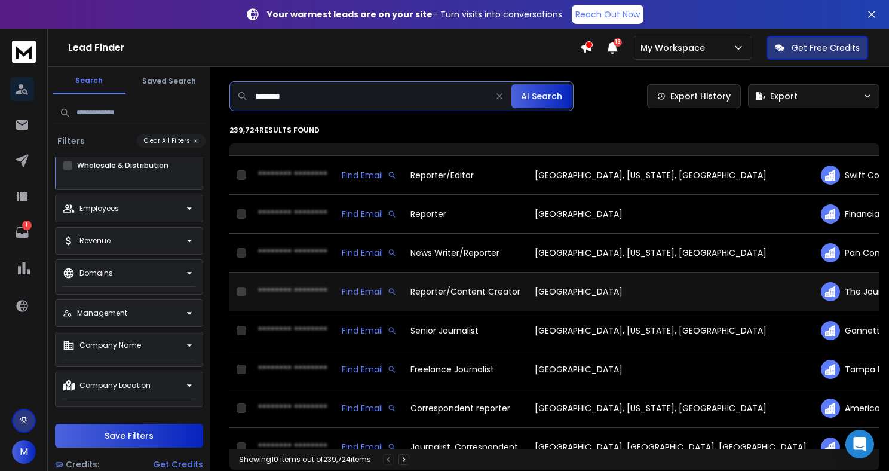
scroll to position [15, 0]
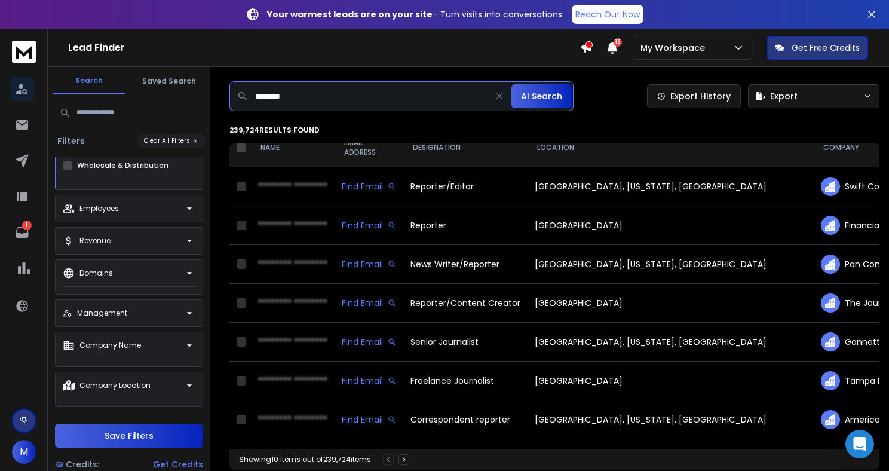
click at [156, 390] on div "Company Location" at bounding box center [129, 385] width 133 height 12
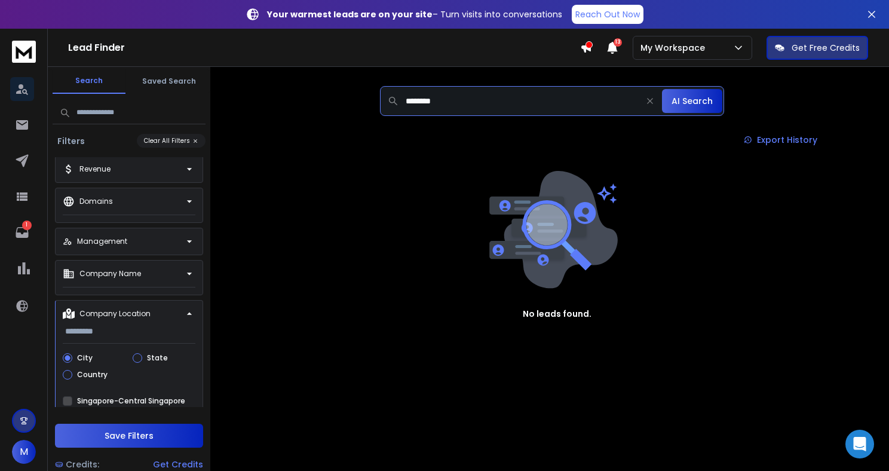
scroll to position [800, 0]
type input "*********"
click at [92, 369] on label "Country" at bounding box center [92, 373] width 30 height 10
click at [72, 369] on button "Country" at bounding box center [68, 373] width 10 height 10
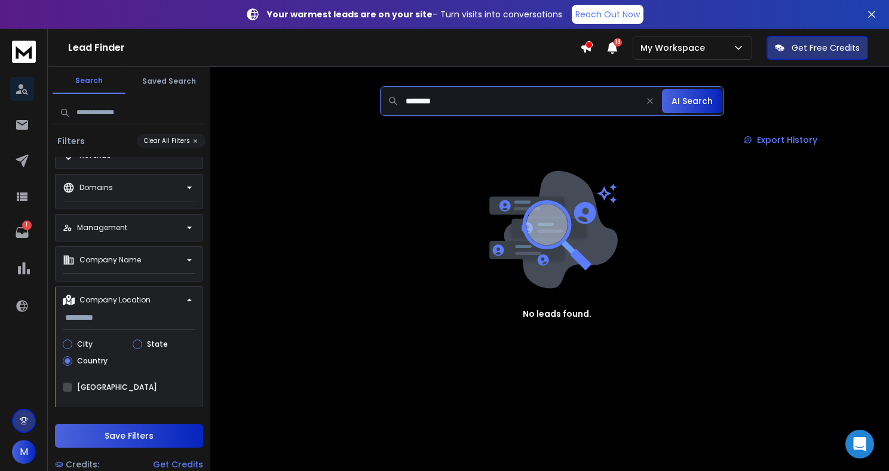
scroll to position [816, 0]
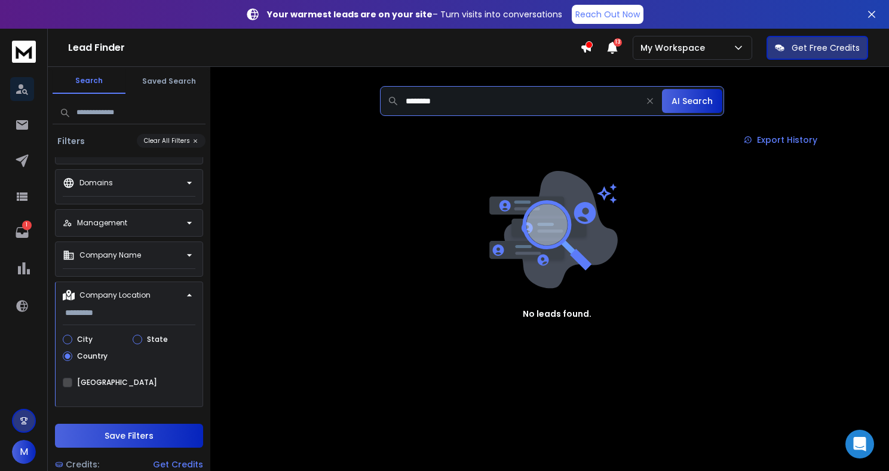
click at [69, 382] on button "[GEOGRAPHIC_DATA]" at bounding box center [68, 383] width 10 height 10
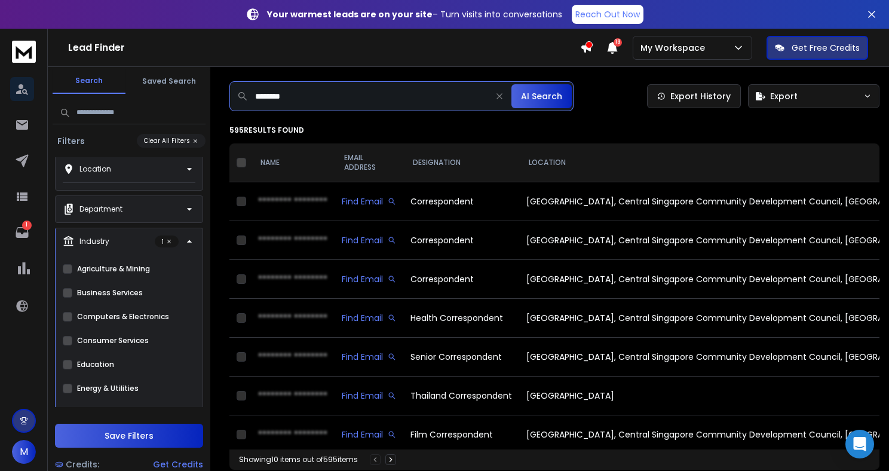
scroll to position [0, 0]
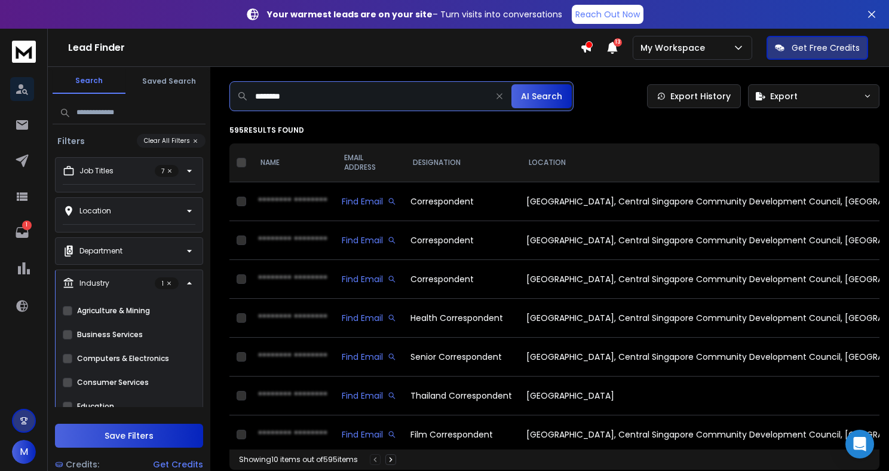
click at [128, 213] on div "Location" at bounding box center [129, 211] width 133 height 12
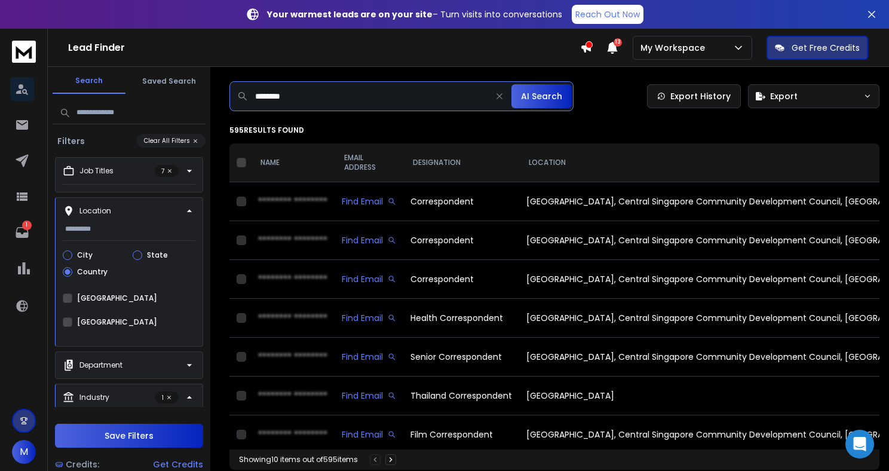
click at [173, 169] on div "7" at bounding box center [175, 171] width 41 height 12
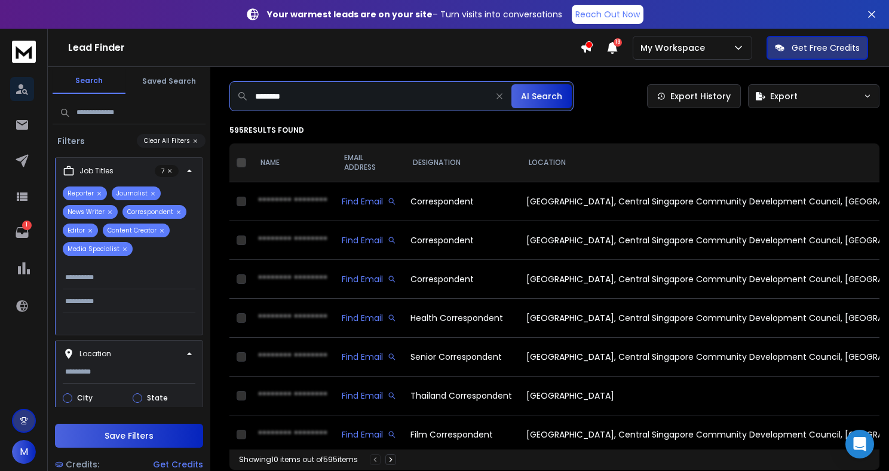
click at [167, 168] on icon at bounding box center [170, 171] width 6 height 6
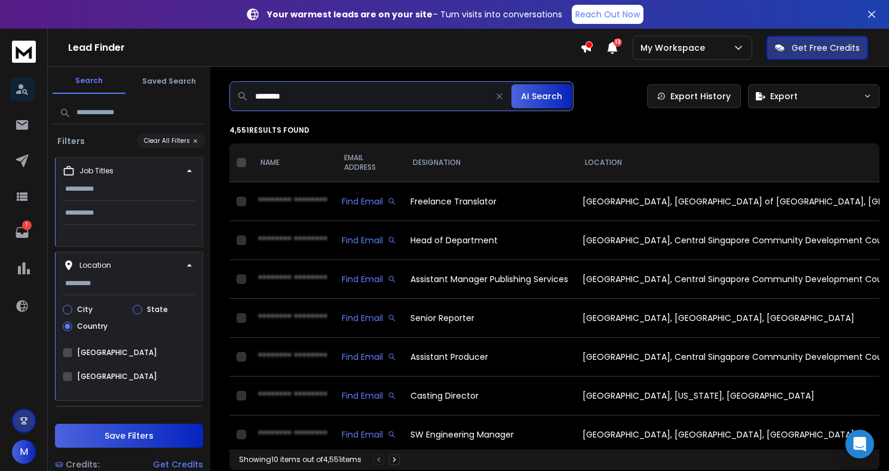
click at [91, 352] on label "[GEOGRAPHIC_DATA]" at bounding box center [117, 353] width 80 height 10
click at [72, 352] on button "[GEOGRAPHIC_DATA]" at bounding box center [68, 353] width 10 height 10
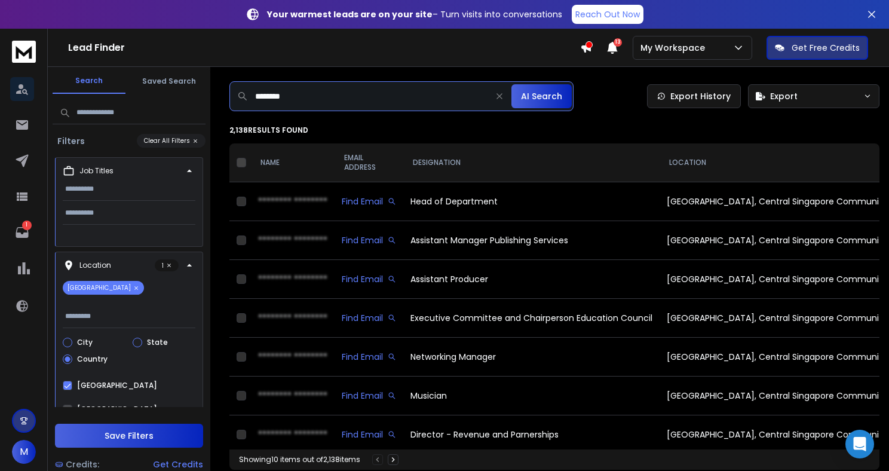
click at [187, 170] on icon at bounding box center [189, 171] width 5 height 2
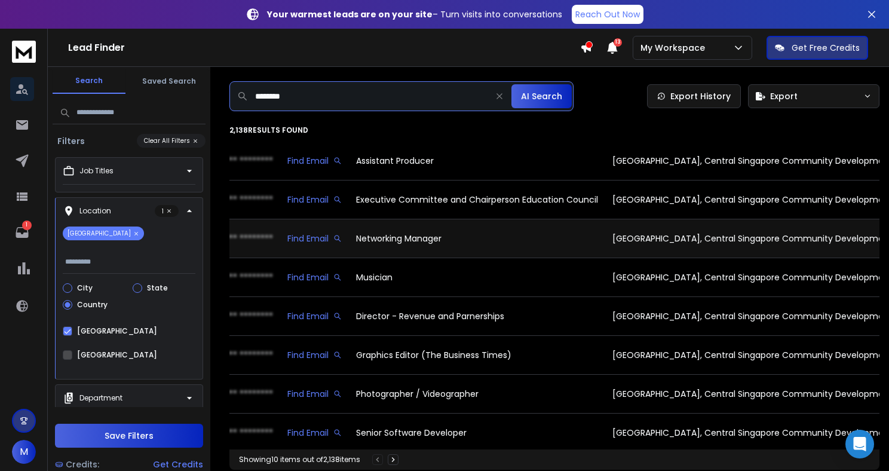
scroll to position [118, 53]
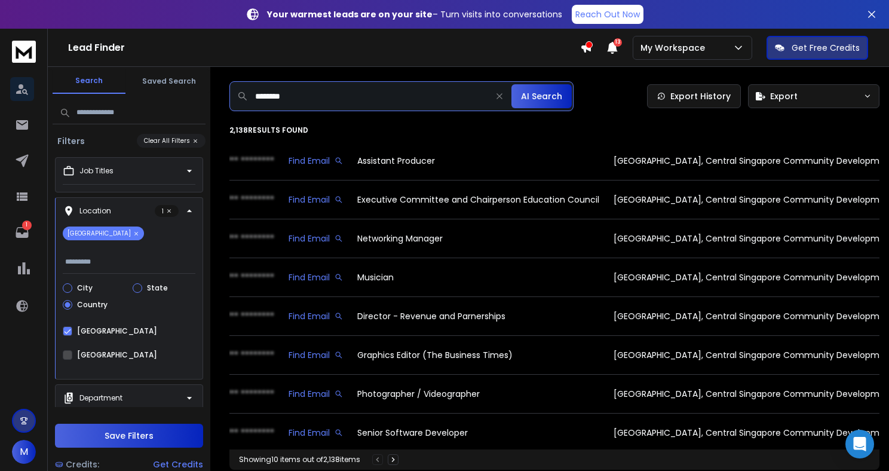
click at [398, 458] on icon at bounding box center [393, 460] width 10 height 10
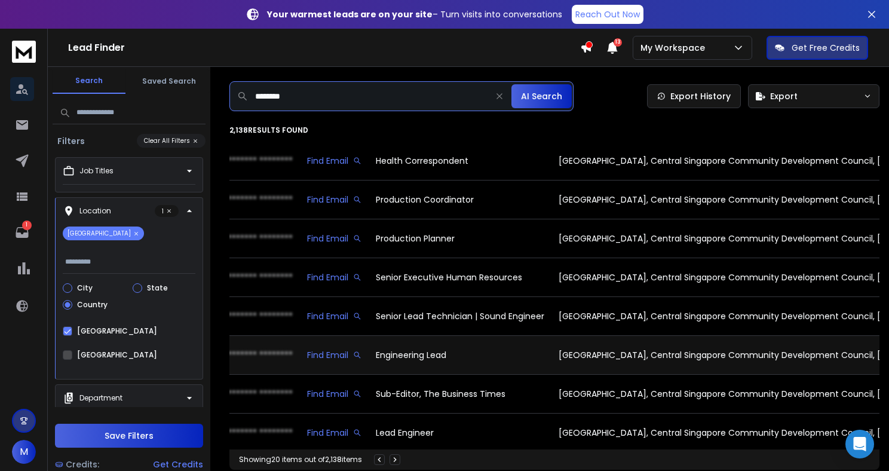
scroll to position [118, 0]
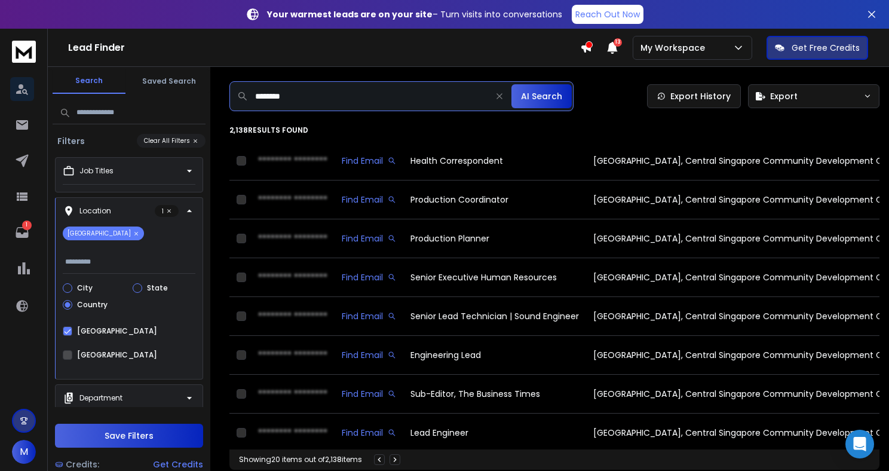
click at [395, 458] on icon at bounding box center [395, 460] width 10 height 10
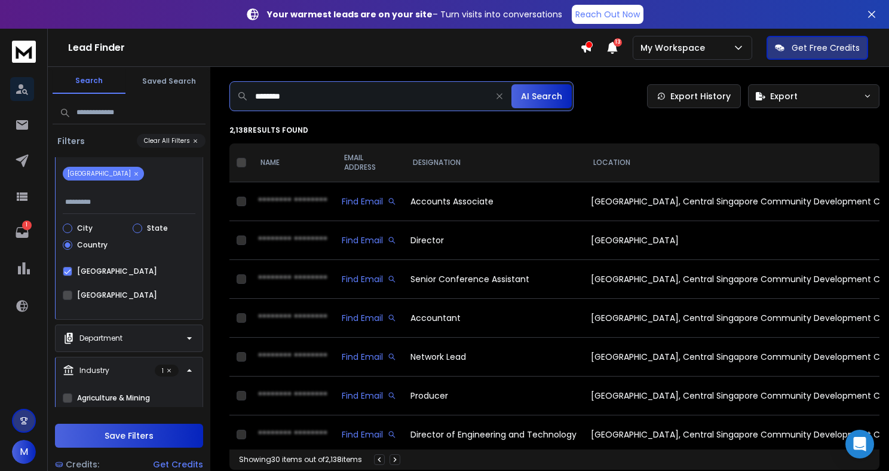
scroll to position [61, 0]
click at [128, 335] on div "Department" at bounding box center [129, 337] width 133 height 12
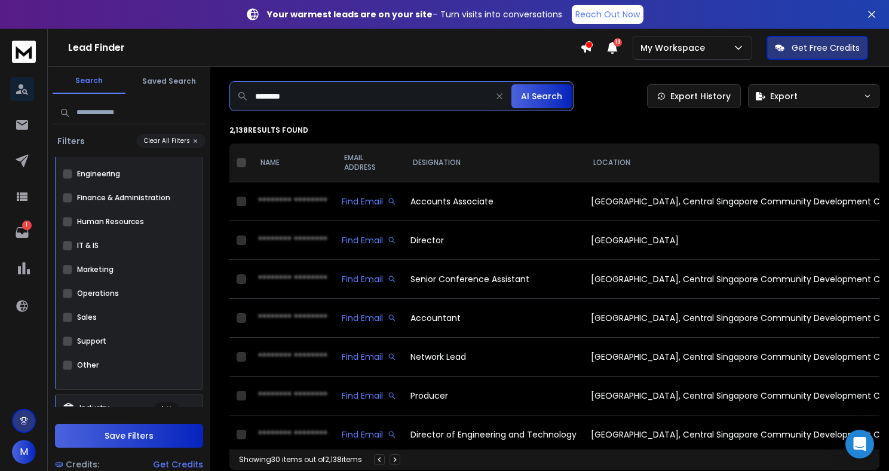
scroll to position [255, 0]
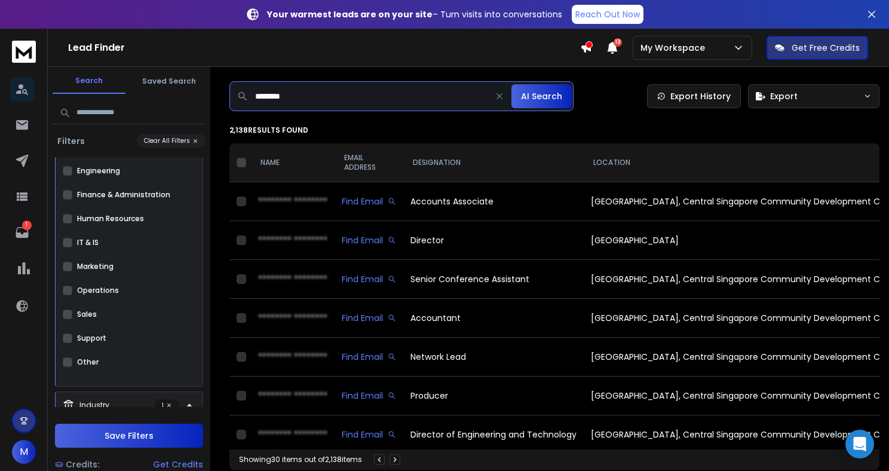
click at [93, 264] on label "Marketing" at bounding box center [95, 267] width 36 height 10
click at [72, 264] on button "Marketing" at bounding box center [68, 267] width 10 height 10
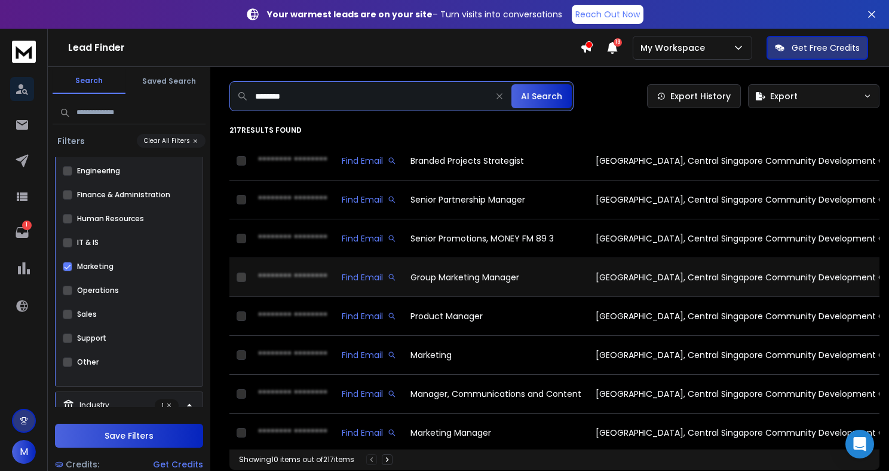
scroll to position [118, 22]
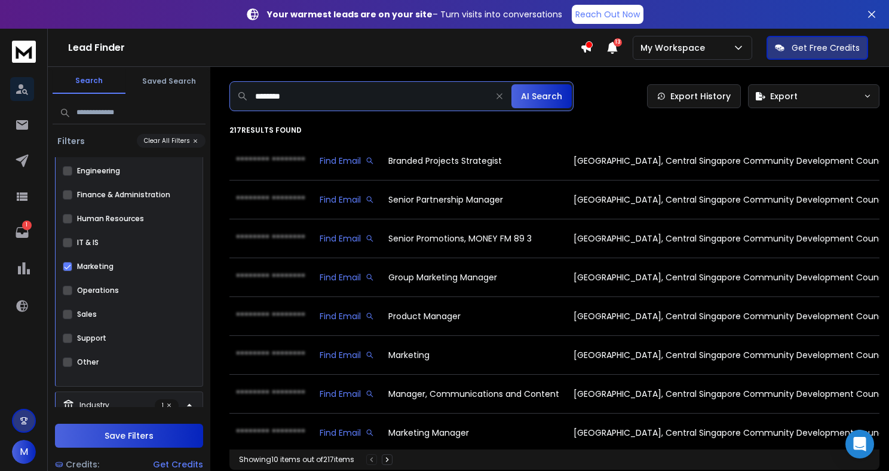
click at [82, 357] on label "Other" at bounding box center [88, 362] width 22 height 10
click at [72, 357] on button "Other" at bounding box center [68, 362] width 10 height 10
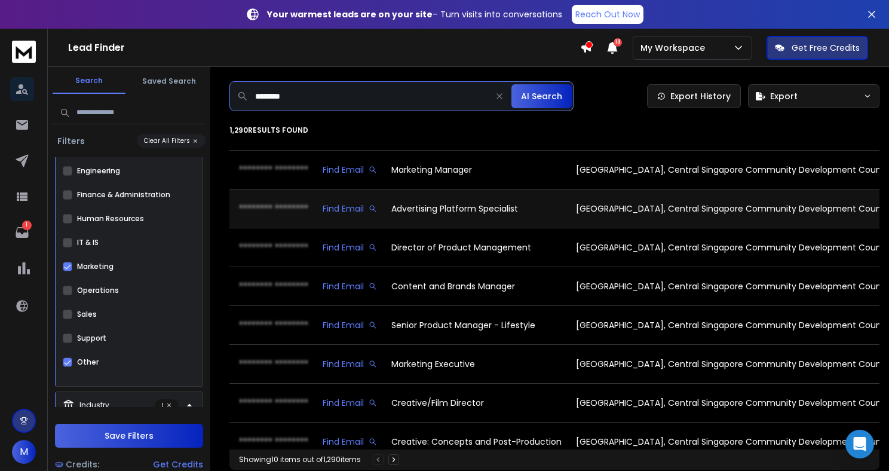
scroll to position [118, 19]
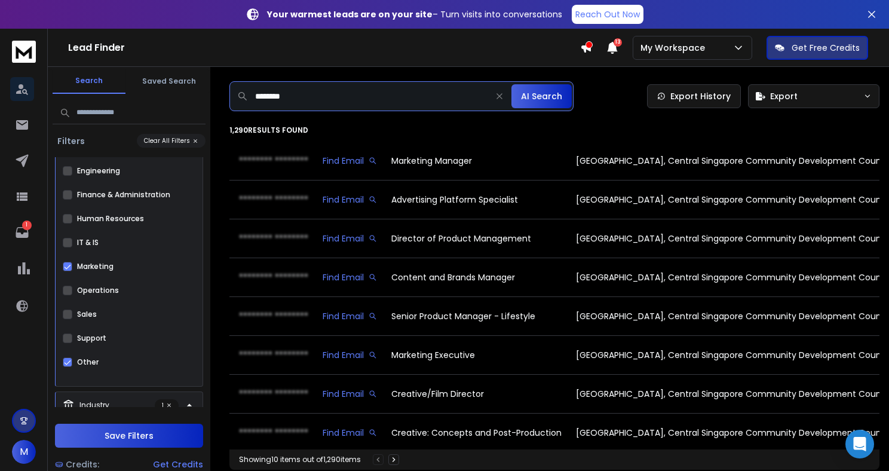
click at [395, 461] on icon at bounding box center [394, 459] width 3 height 5
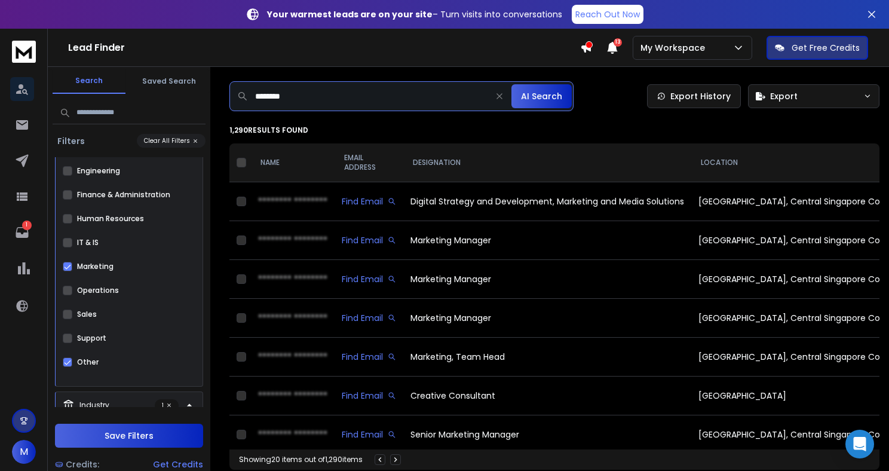
click at [99, 340] on label "Support" at bounding box center [91, 338] width 29 height 10
click at [72, 340] on button "Support" at bounding box center [68, 338] width 10 height 10
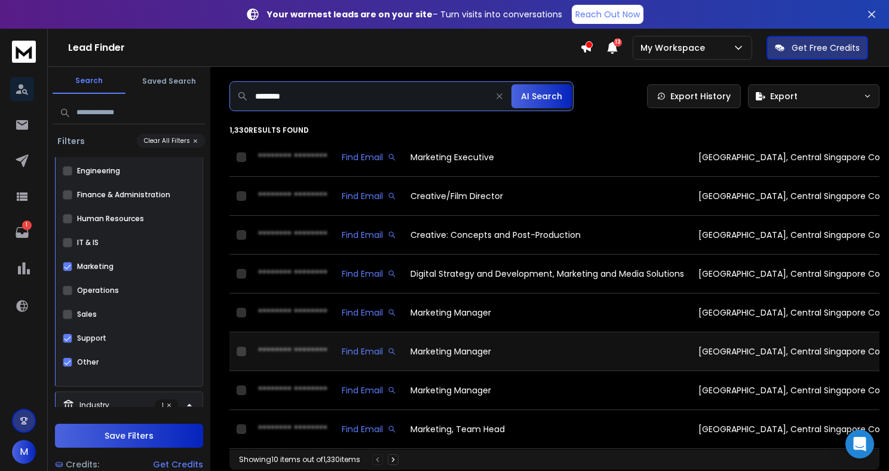
scroll to position [47, 0]
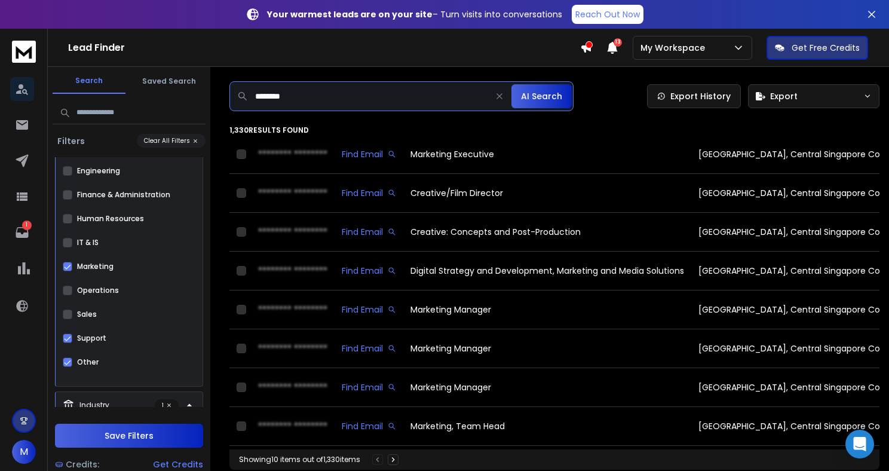
click at [104, 267] on label "Marketing" at bounding box center [95, 267] width 36 height 10
click at [72, 267] on button "Marketing" at bounding box center [68, 267] width 10 height 10
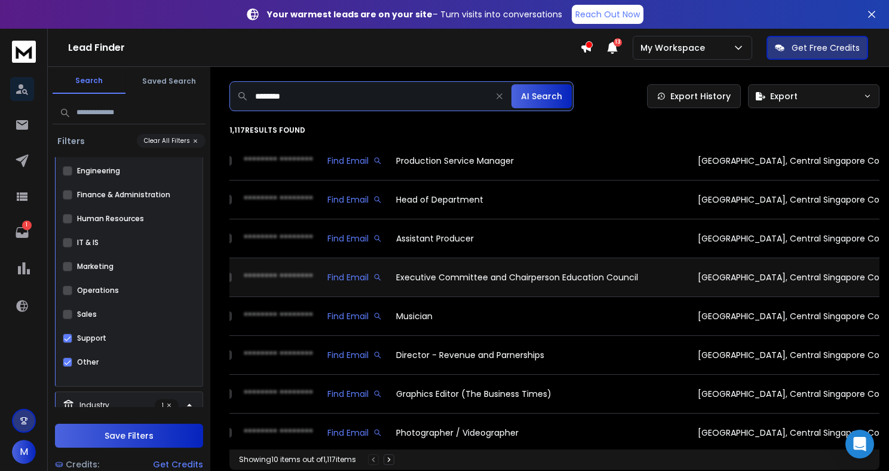
scroll to position [118, 11]
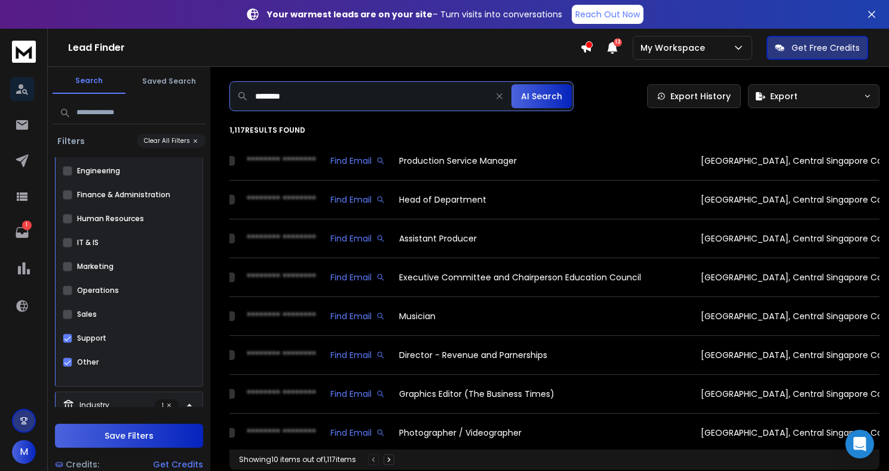
click at [92, 340] on label "Support" at bounding box center [91, 338] width 29 height 10
click at [72, 340] on button "Support" at bounding box center [68, 338] width 10 height 10
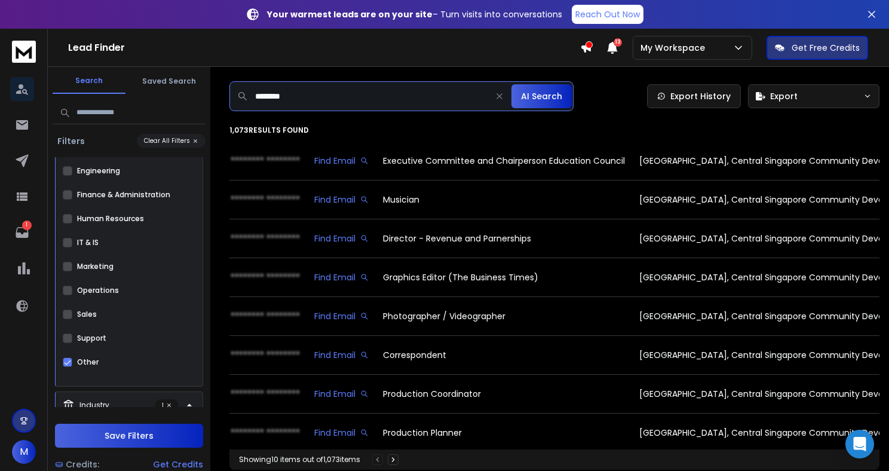
scroll to position [118, 25]
click at [397, 461] on icon at bounding box center [393, 460] width 10 height 10
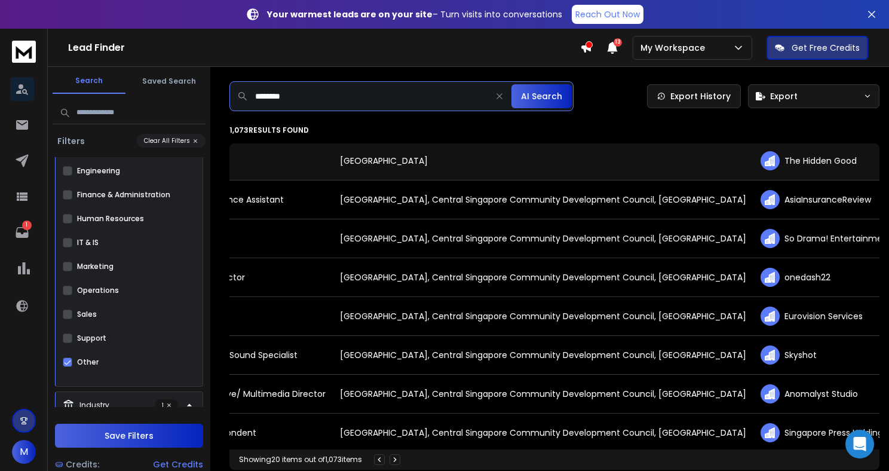
scroll to position [118, 52]
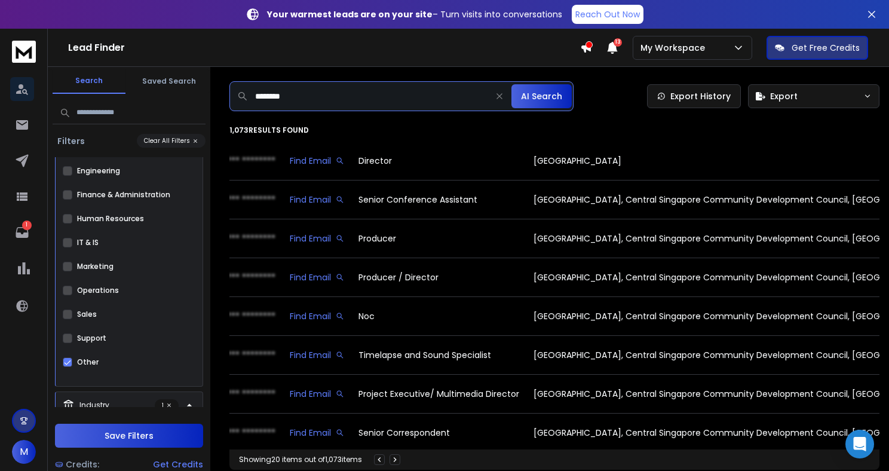
click at [396, 461] on icon at bounding box center [395, 459] width 3 height 5
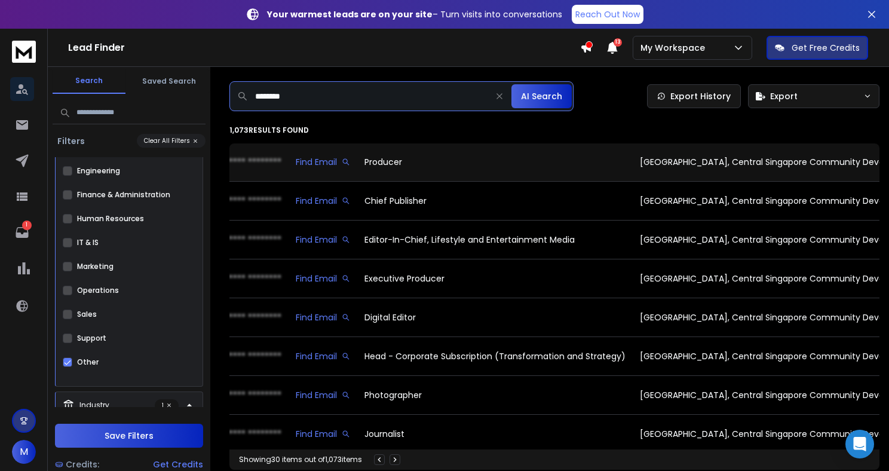
scroll to position [117, 52]
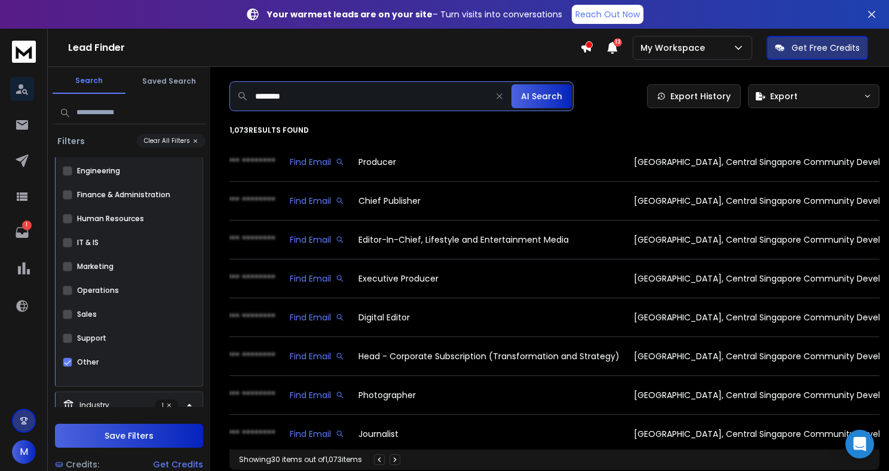
click at [89, 333] on label "Support" at bounding box center [91, 338] width 29 height 10
click at [72, 333] on button "Support" at bounding box center [68, 338] width 10 height 10
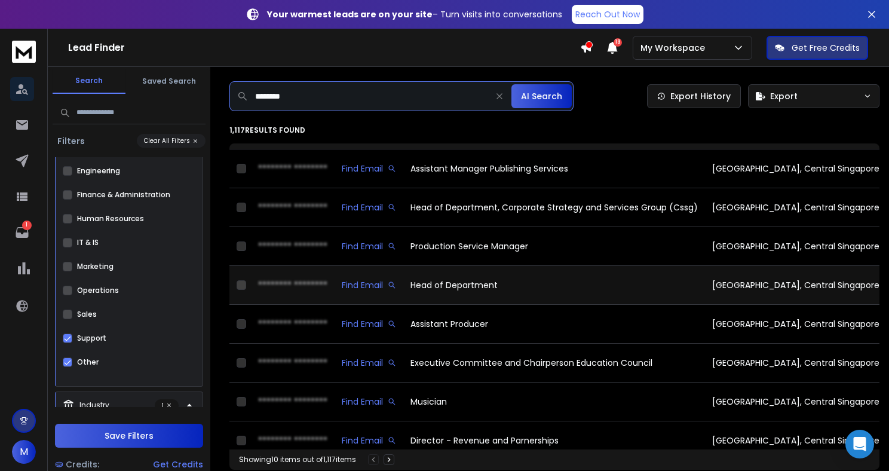
scroll to position [0, 0]
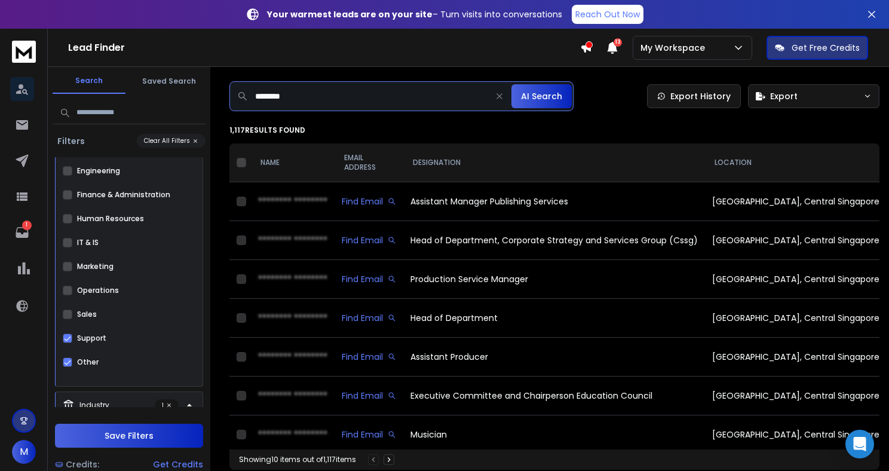
click at [74, 365] on div "Other" at bounding box center [129, 362] width 133 height 10
click at [70, 365] on button "Other" at bounding box center [68, 362] width 10 height 10
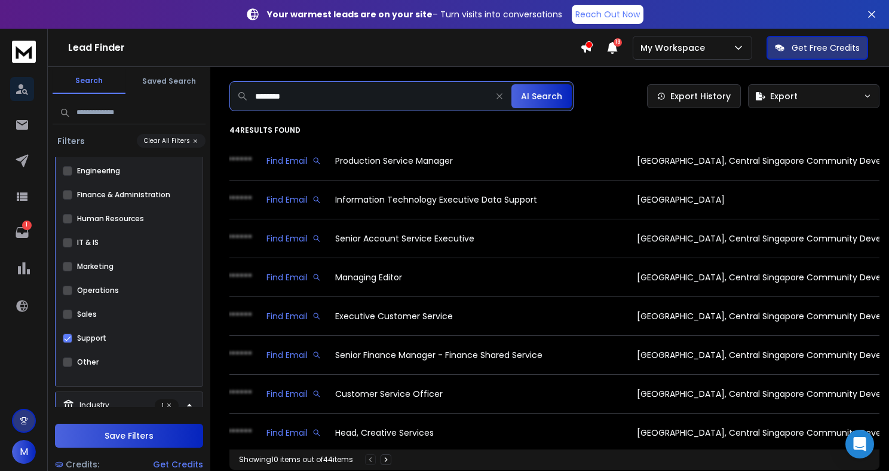
scroll to position [118, 0]
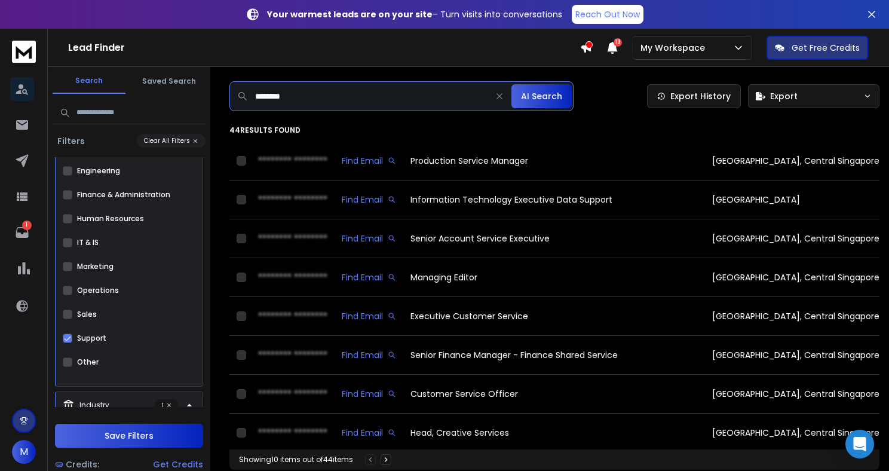
click at [390, 461] on icon at bounding box center [386, 460] width 10 height 10
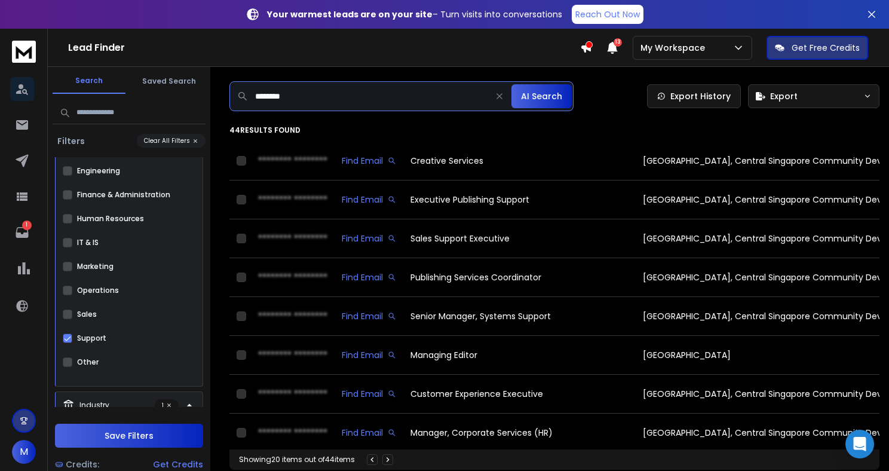
click at [388, 461] on icon at bounding box center [388, 460] width 10 height 10
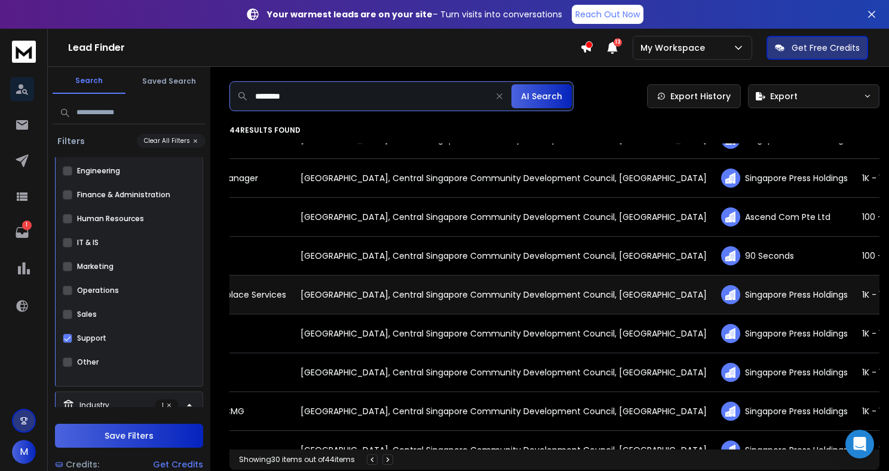
scroll to position [62, 65]
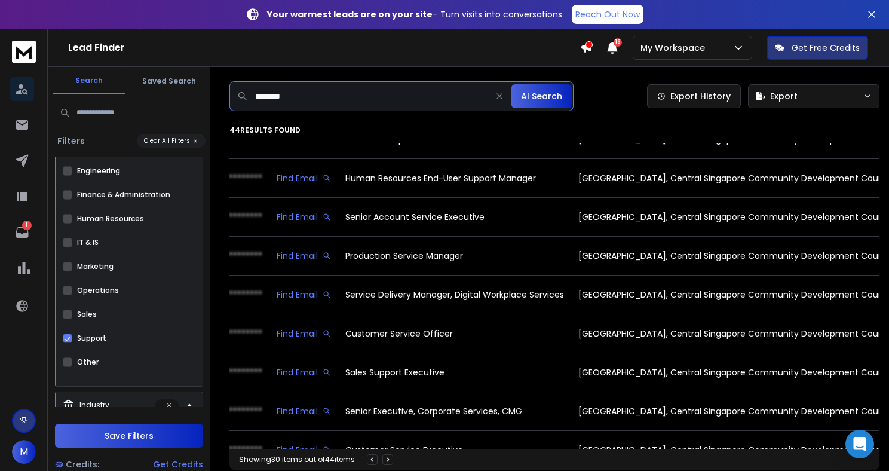
click at [71, 338] on button "Support" at bounding box center [68, 338] width 10 height 10
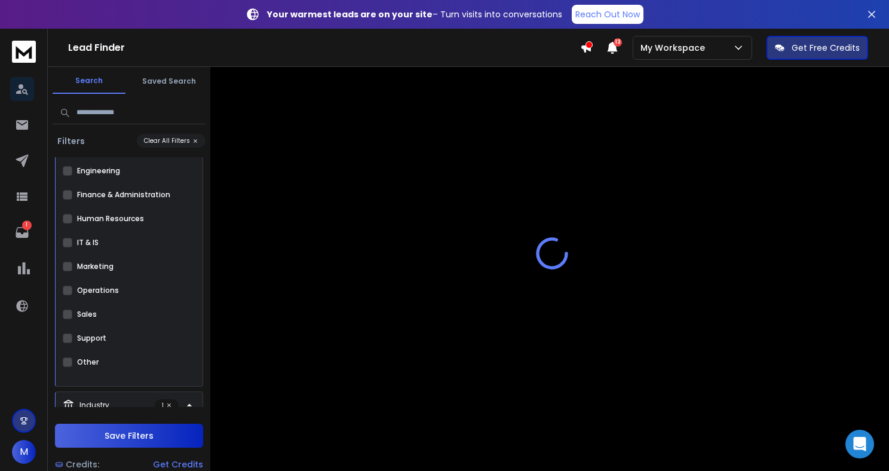
click at [68, 263] on button "Marketing" at bounding box center [68, 267] width 10 height 10
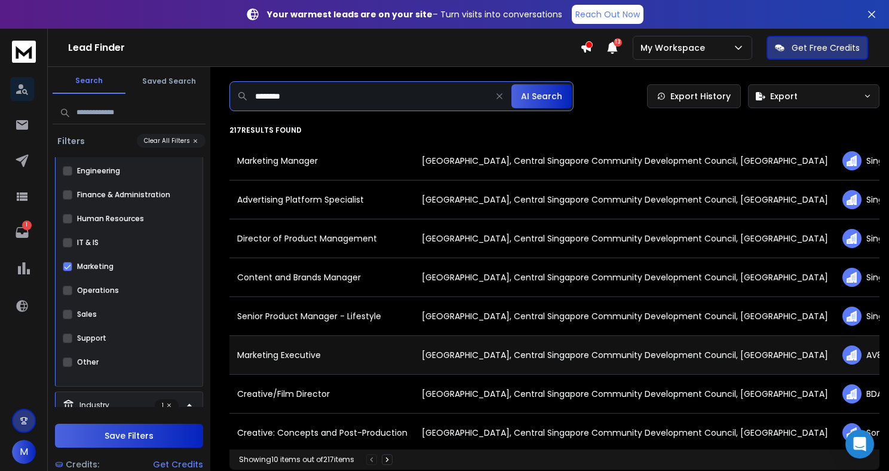
scroll to position [118, 164]
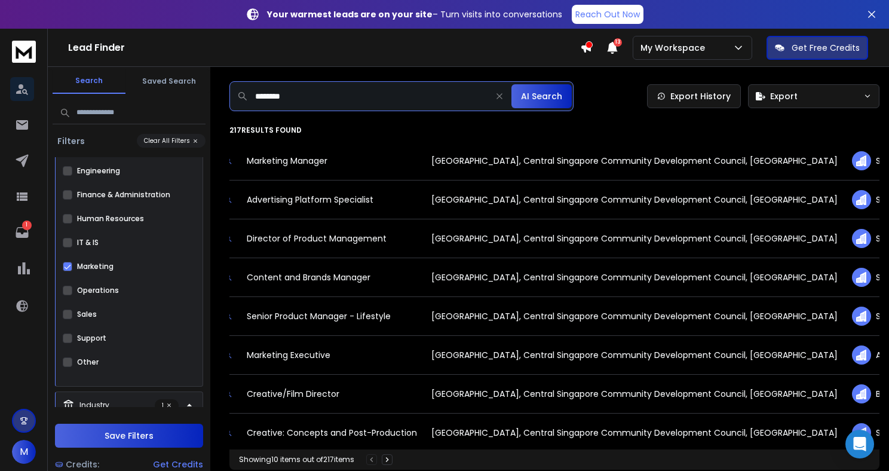
click at [389, 457] on icon at bounding box center [387, 459] width 3 height 5
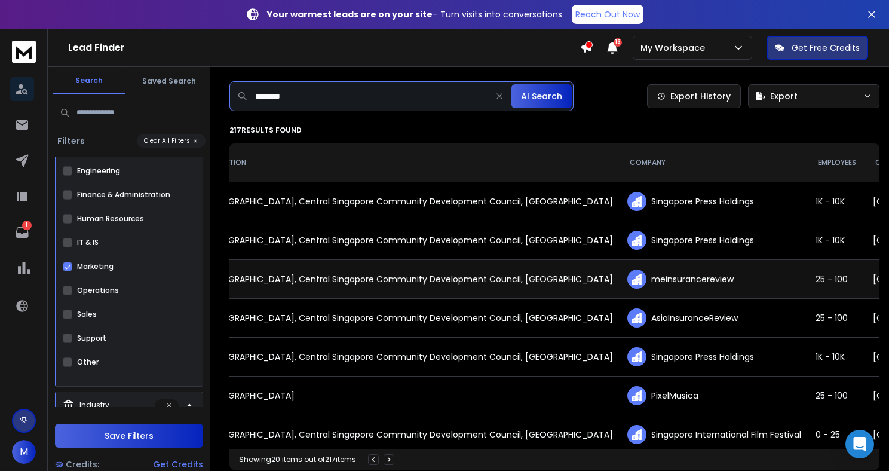
scroll to position [0, 550]
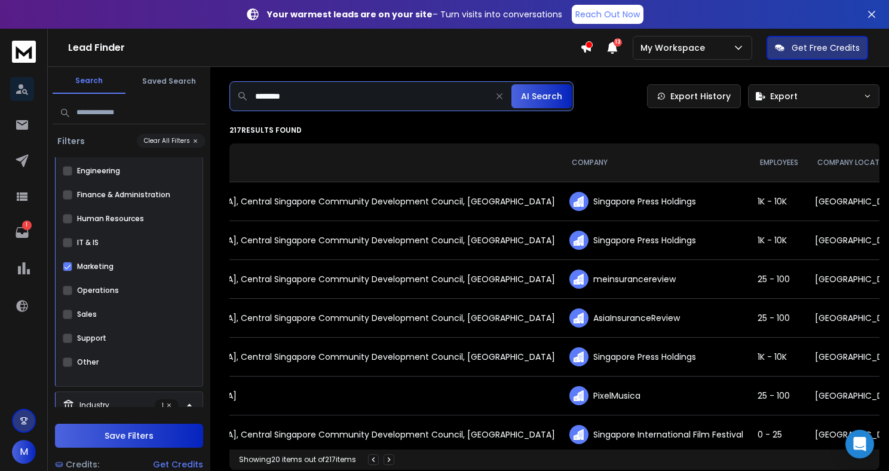
click at [394, 458] on icon at bounding box center [389, 460] width 10 height 10
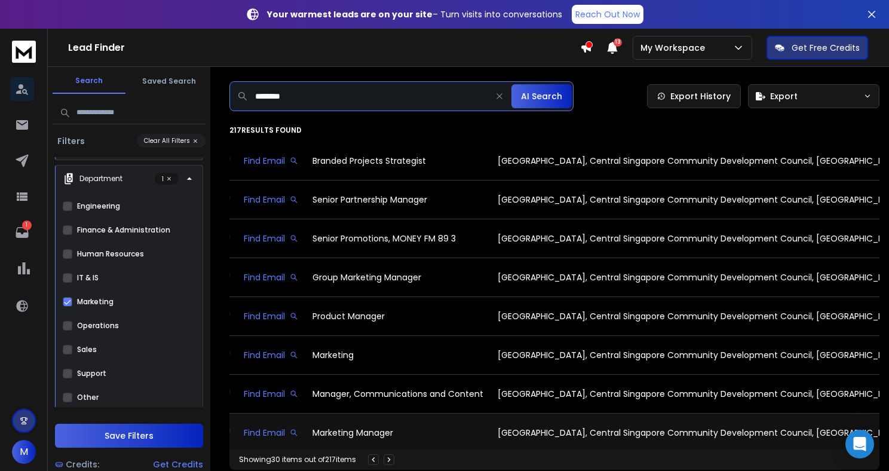
scroll to position [118, 99]
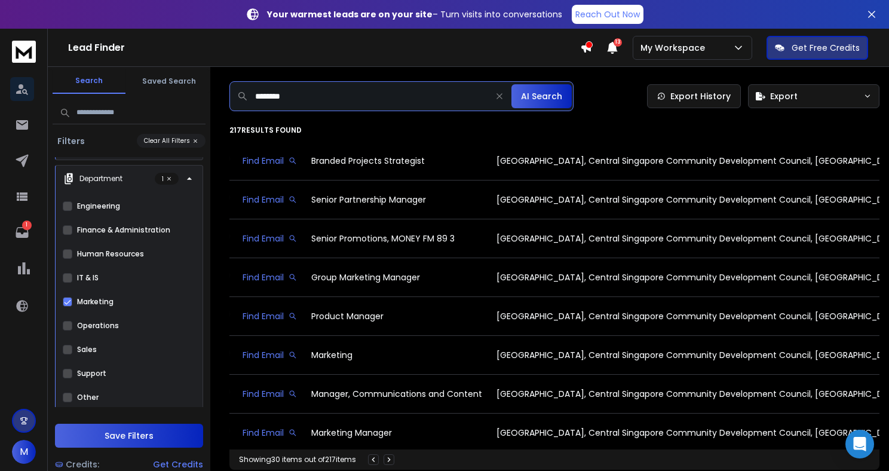
click at [393, 462] on icon at bounding box center [389, 460] width 10 height 10
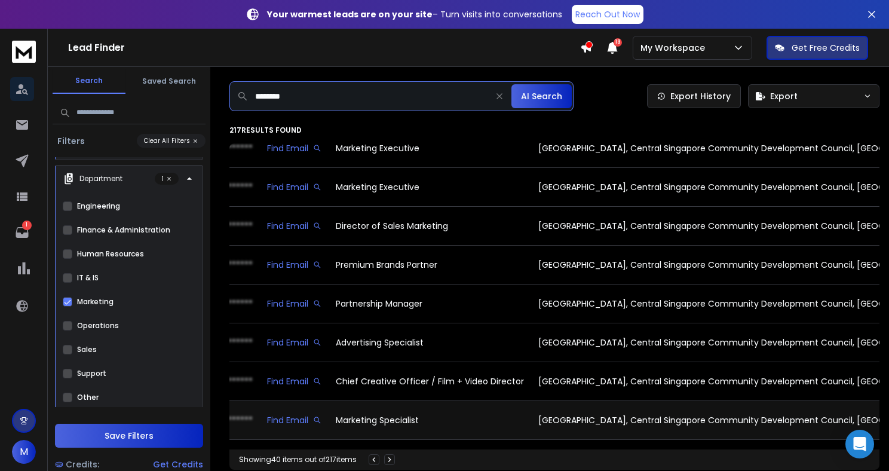
scroll to position [92, 72]
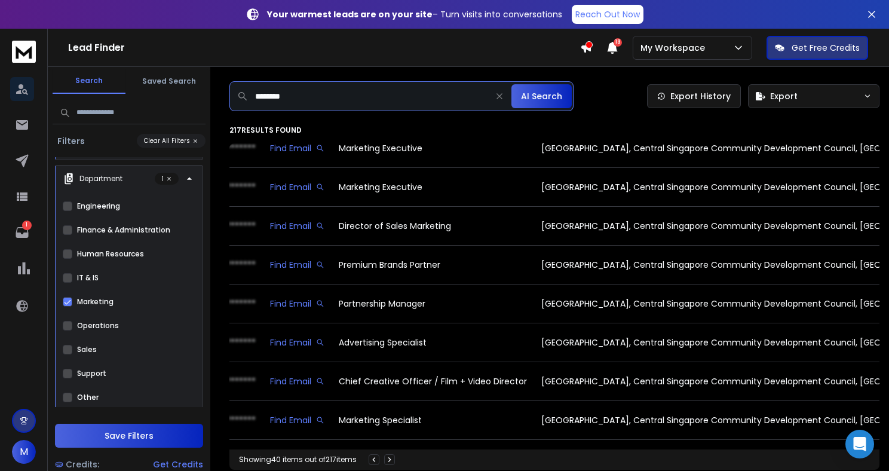
click at [394, 460] on icon at bounding box center [390, 460] width 10 height 10
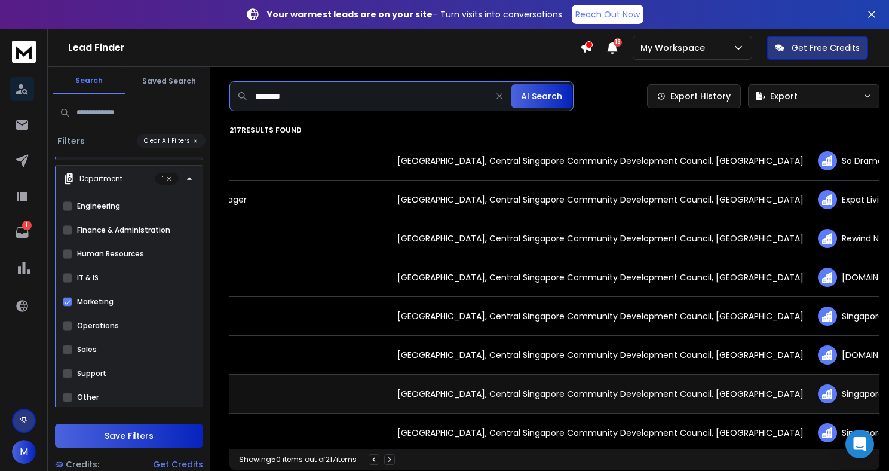
scroll to position [118, 375]
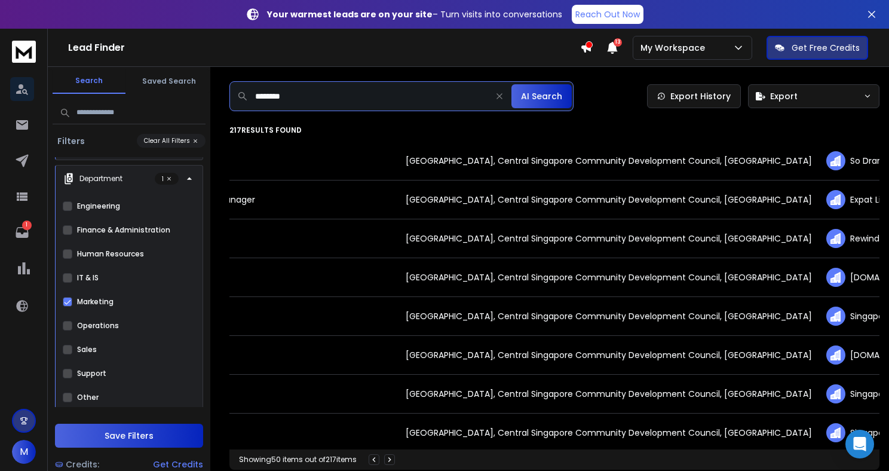
click at [390, 458] on icon at bounding box center [390, 460] width 10 height 10
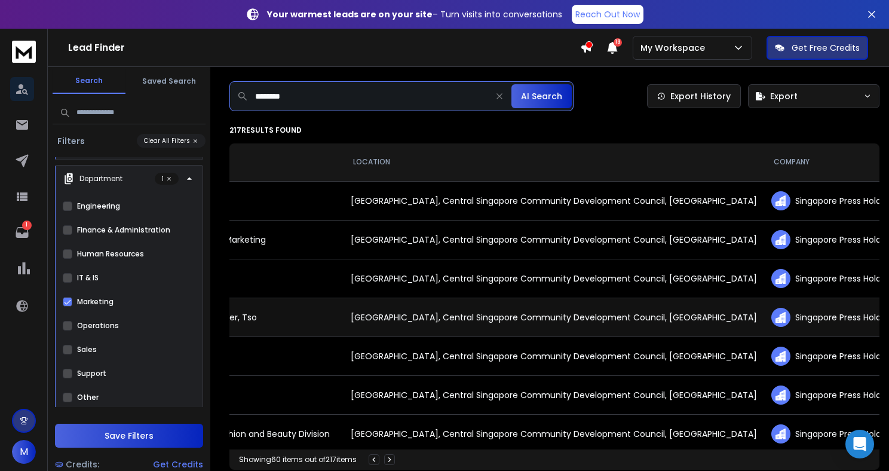
scroll to position [1, 130]
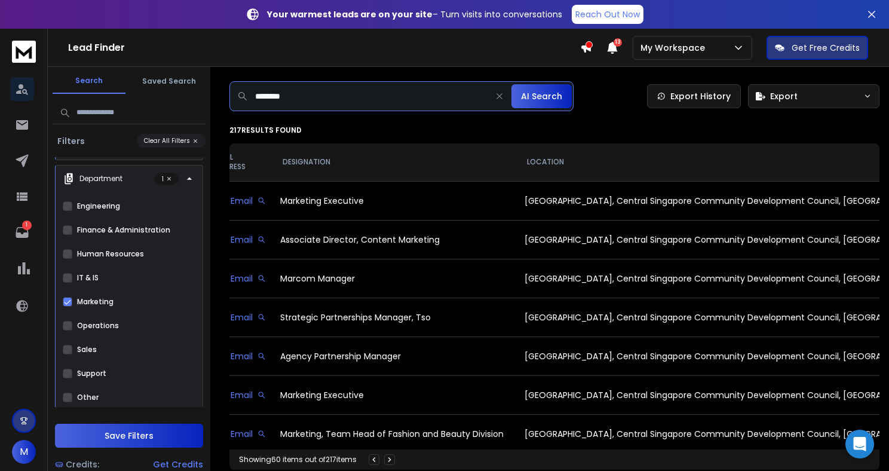
click at [68, 374] on button "Support" at bounding box center [68, 374] width 10 height 10
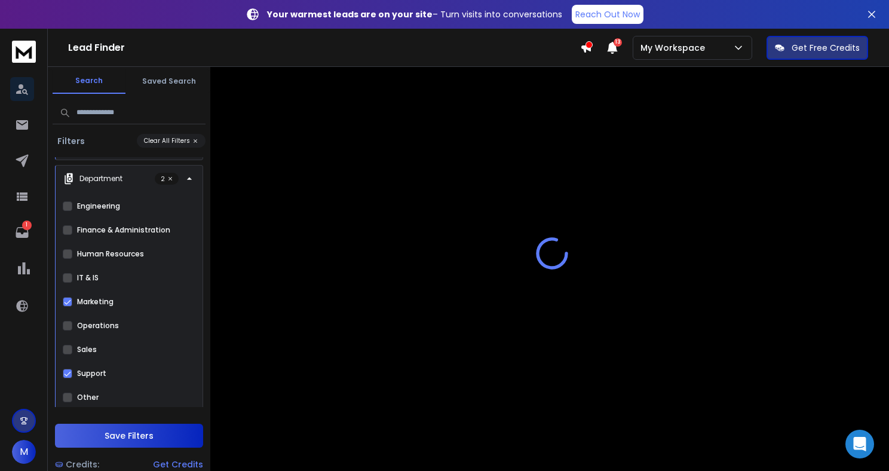
click at [68, 391] on div "Other" at bounding box center [129, 397] width 133 height 24
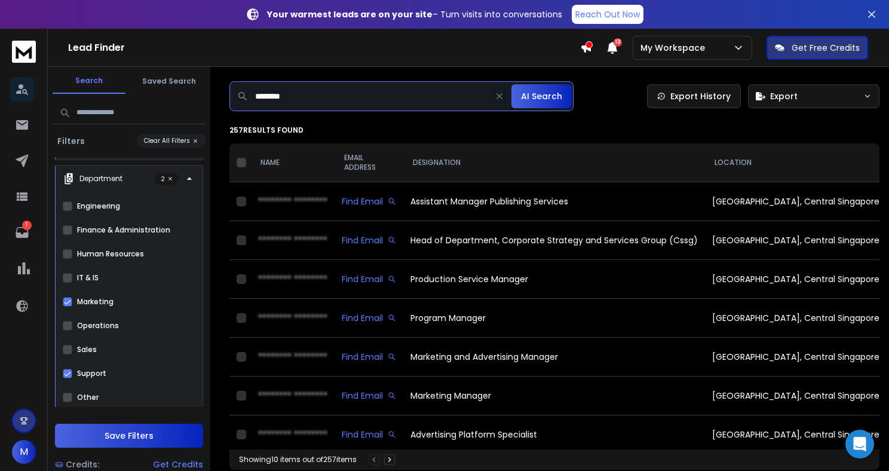
click at [68, 395] on button "Other" at bounding box center [68, 398] width 10 height 10
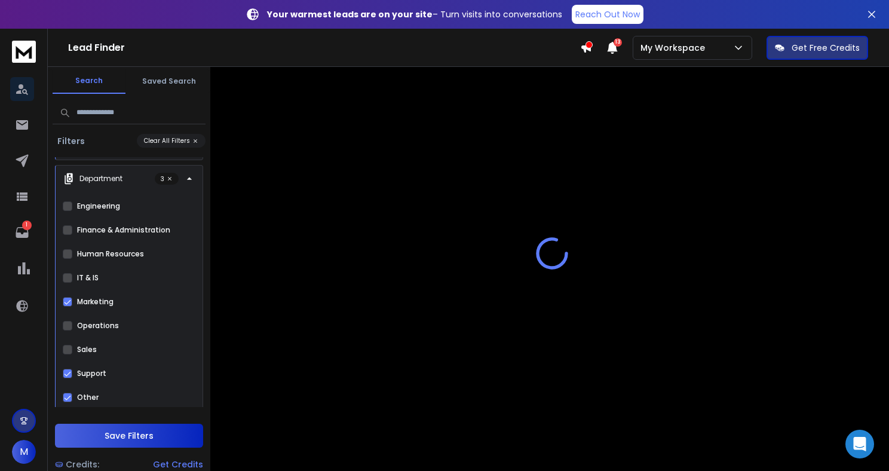
click at [68, 396] on button "Other" at bounding box center [68, 398] width 10 height 10
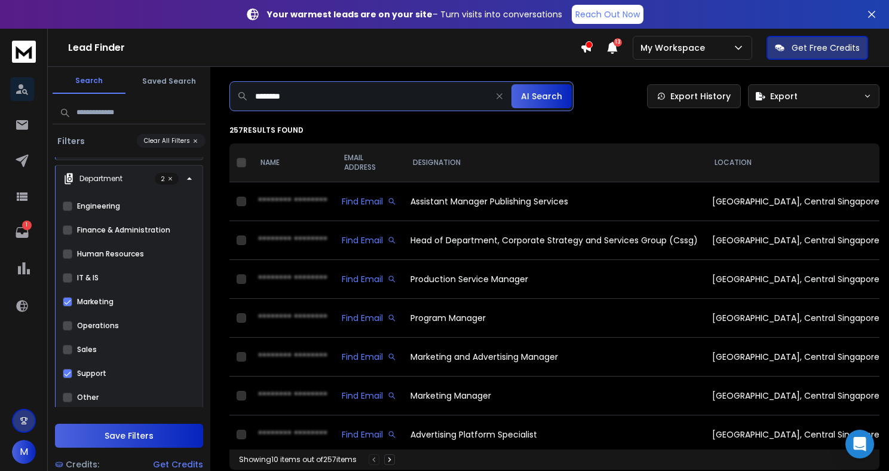
click at [67, 297] on button "Marketing" at bounding box center [68, 302] width 10 height 10
click at [65, 378] on button "Support" at bounding box center [68, 374] width 10 height 10
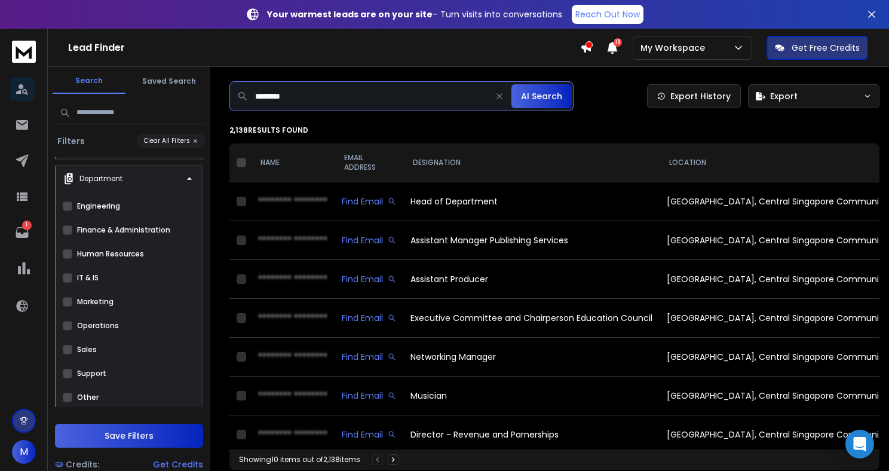
click at [69, 354] on div "Sales" at bounding box center [129, 350] width 133 height 24
click at [68, 348] on button "Sales" at bounding box center [68, 350] width 10 height 10
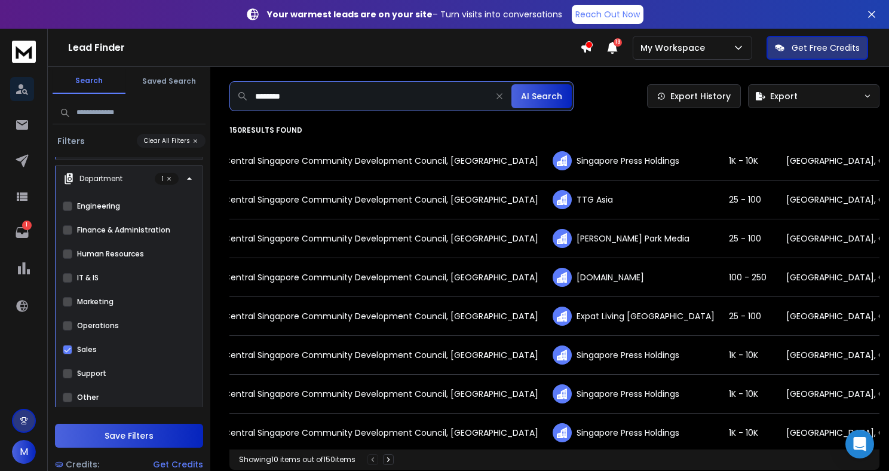
scroll to position [118, 367]
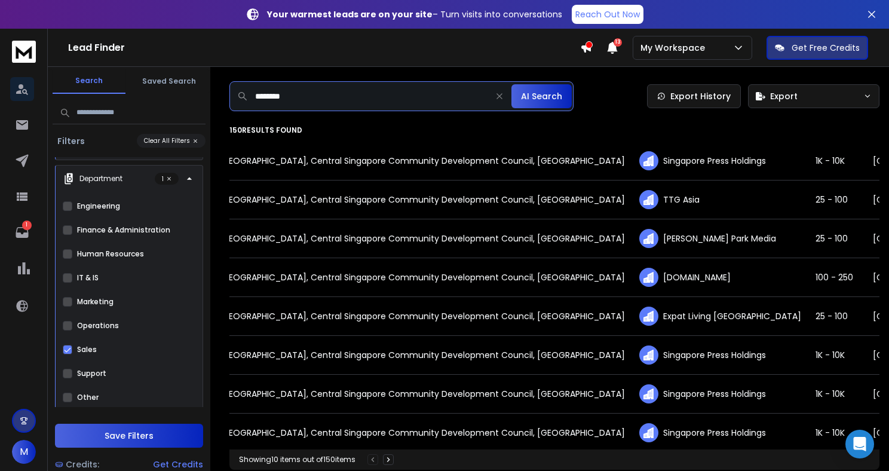
click at [387, 457] on icon at bounding box center [389, 460] width 10 height 10
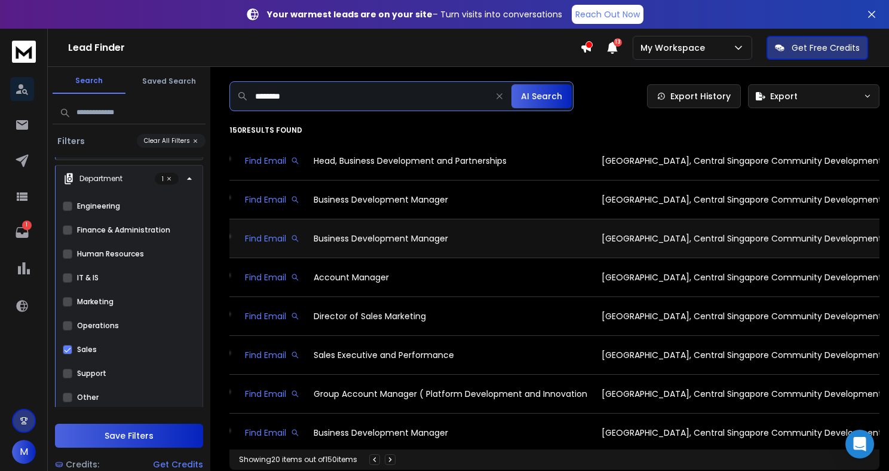
scroll to position [118, 84]
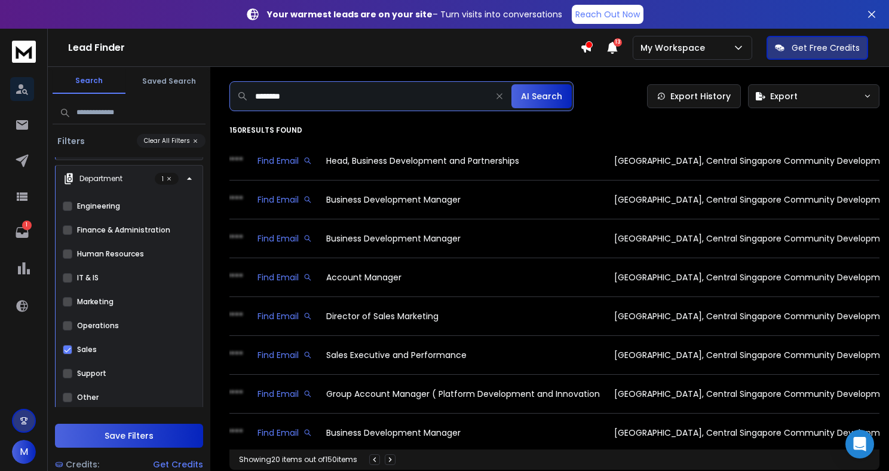
click at [388, 459] on icon at bounding box center [390, 460] width 10 height 10
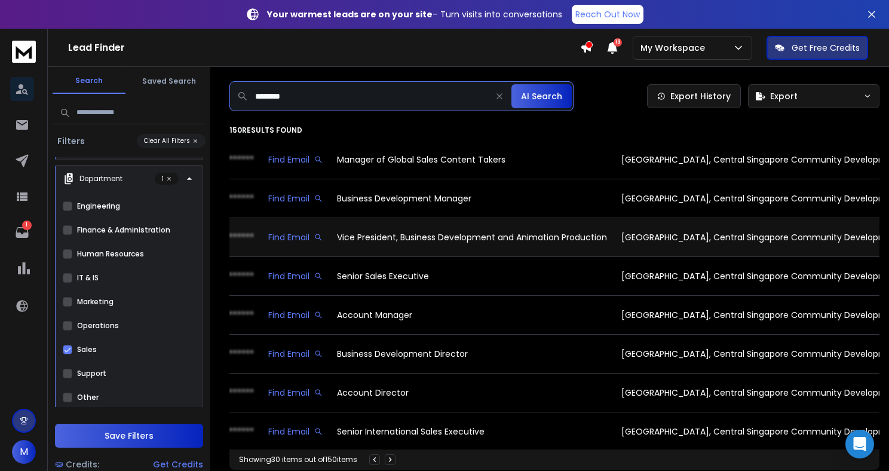
scroll to position [118, 74]
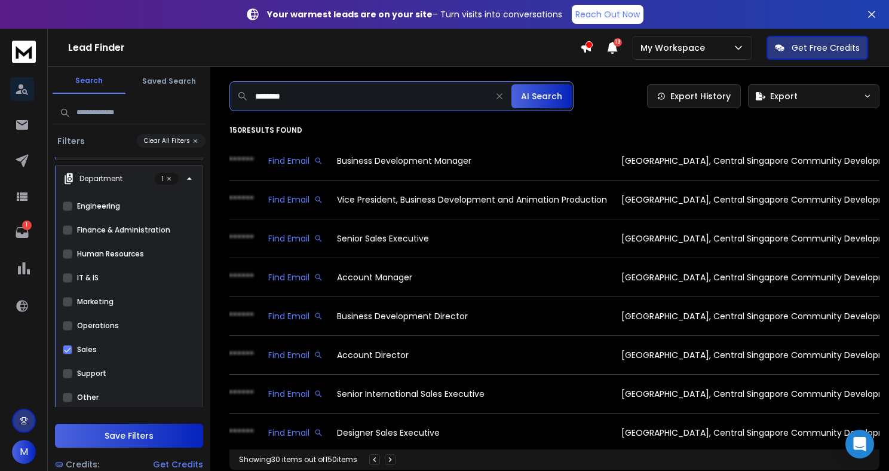
click at [71, 378] on button "Support" at bounding box center [68, 374] width 10 height 10
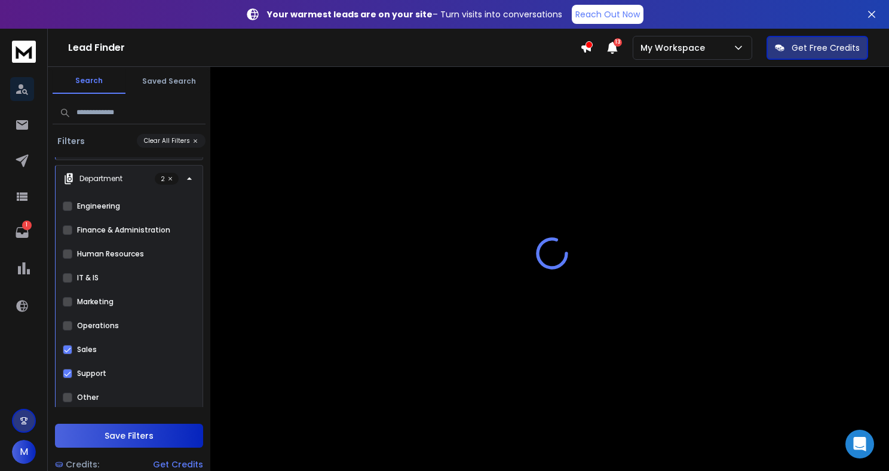
click at [67, 396] on button "Other" at bounding box center [68, 398] width 10 height 10
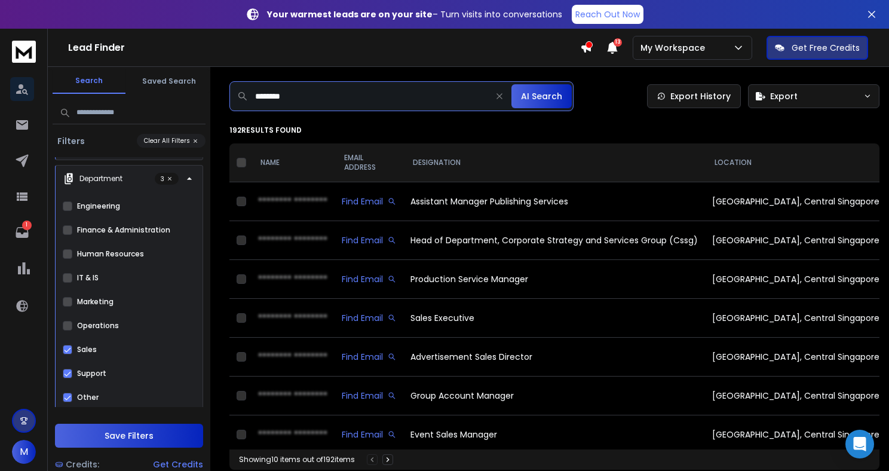
click at [66, 348] on button "Sales" at bounding box center [68, 350] width 10 height 10
click at [68, 325] on button "Operations" at bounding box center [68, 326] width 10 height 10
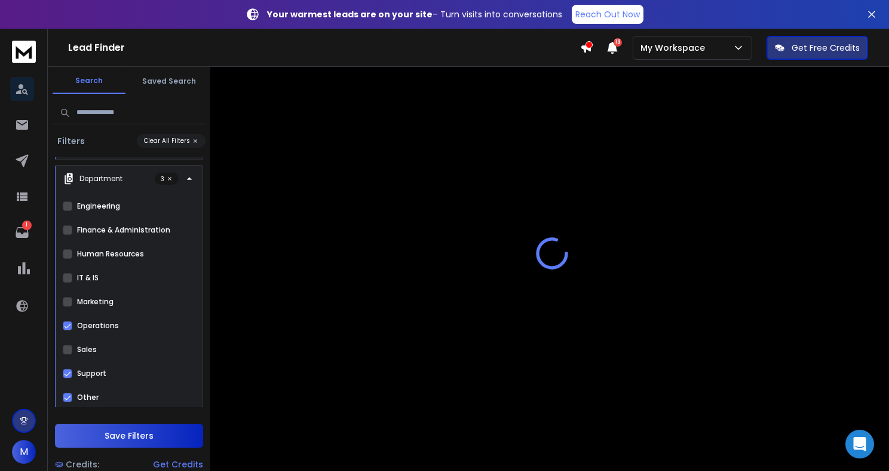
click at [68, 376] on button "Support" at bounding box center [68, 374] width 10 height 10
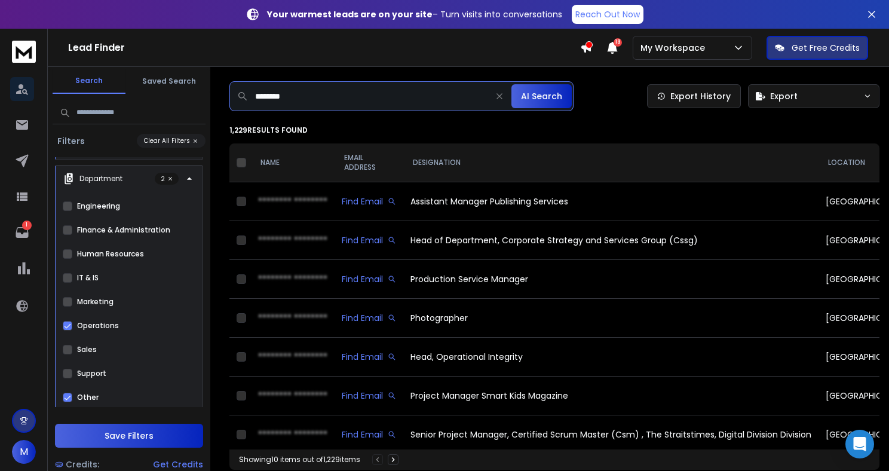
click at [68, 393] on button "Other" at bounding box center [68, 398] width 10 height 10
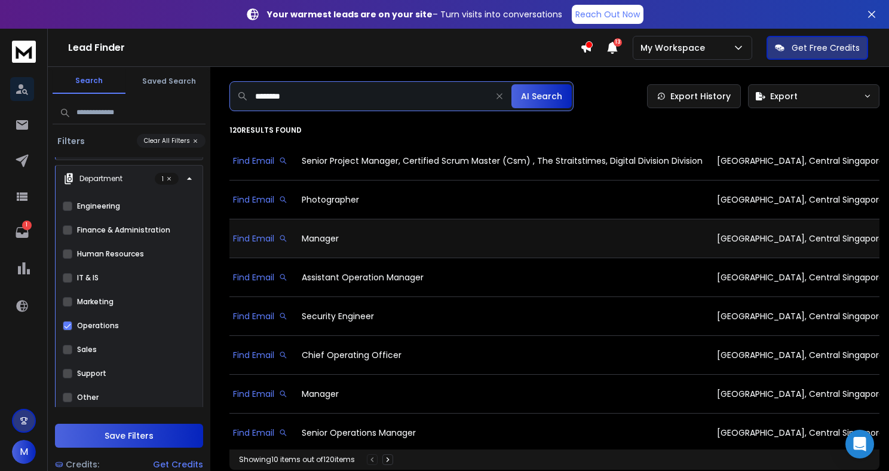
scroll to position [118, 27]
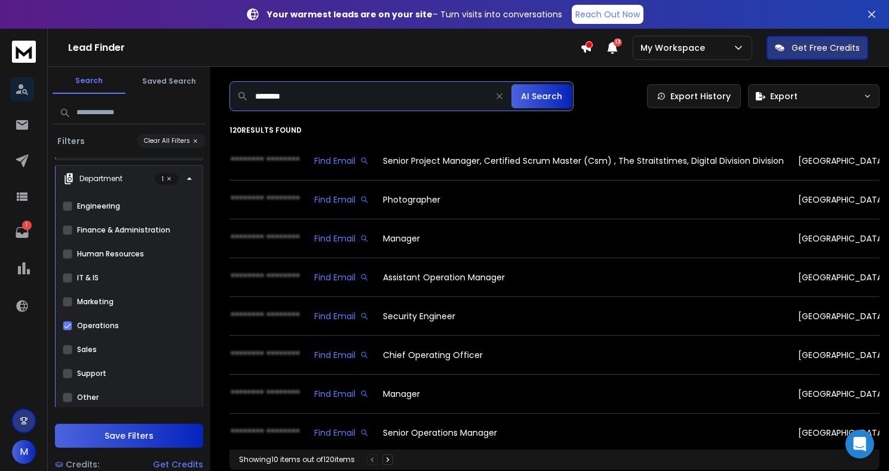
click at [385, 455] on icon at bounding box center [388, 460] width 10 height 10
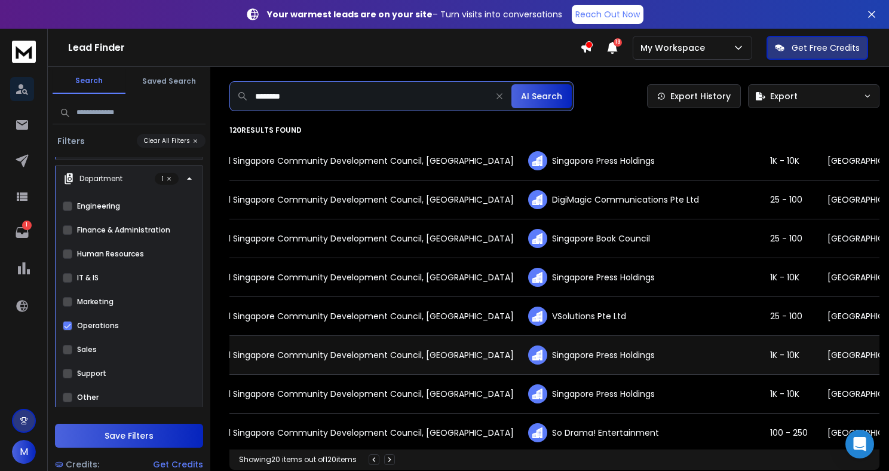
scroll to position [118, 525]
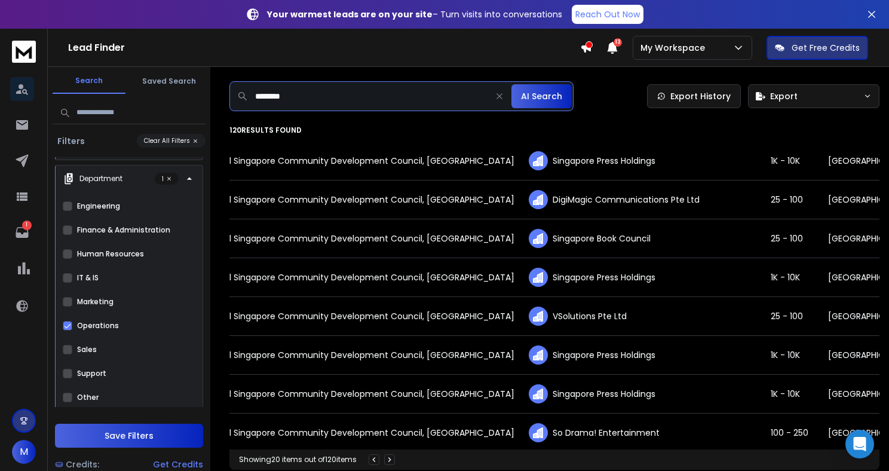
click at [390, 461] on icon at bounding box center [390, 460] width 10 height 10
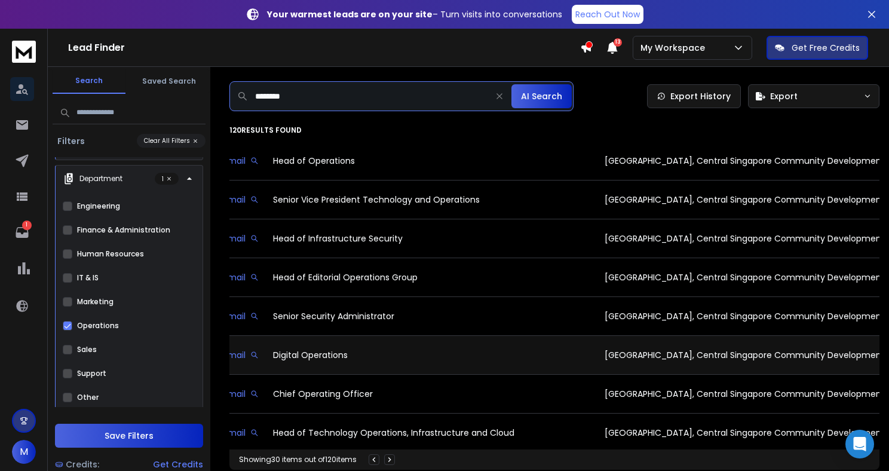
scroll to position [118, 0]
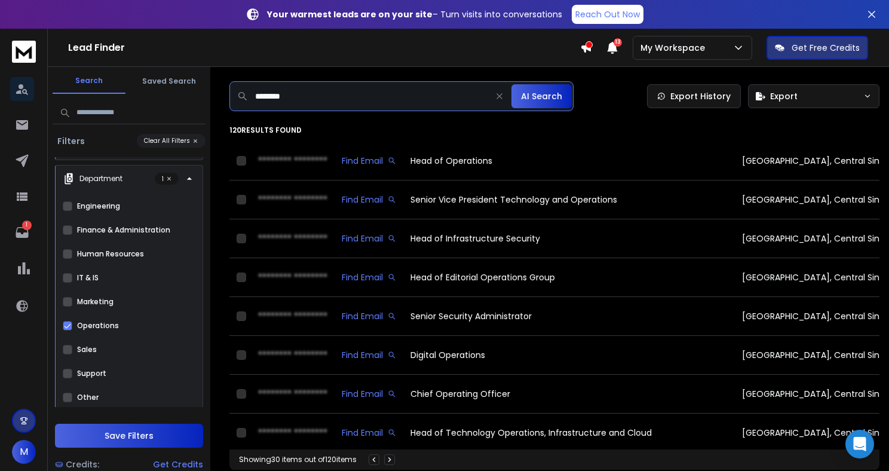
click at [388, 460] on icon at bounding box center [390, 460] width 10 height 10
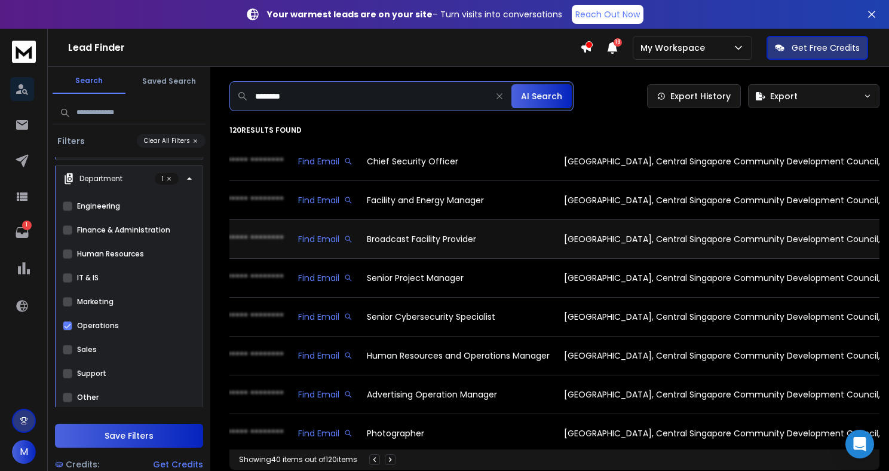
scroll to position [118, 71]
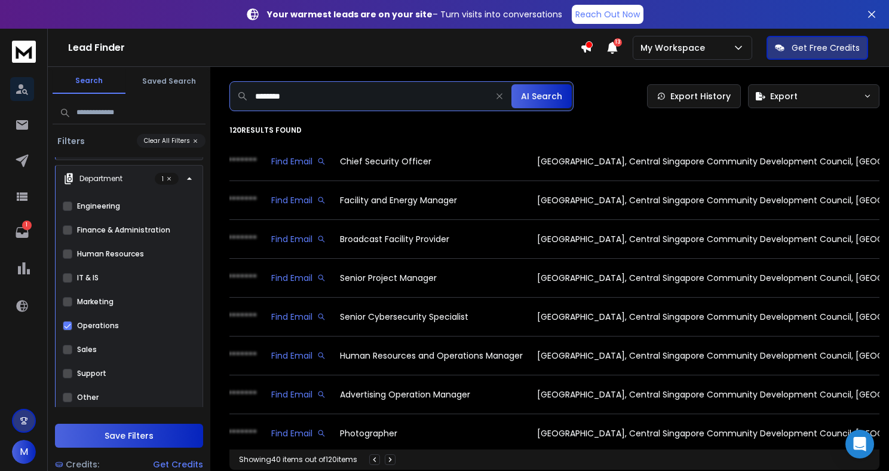
click at [66, 322] on button "Operations" at bounding box center [68, 326] width 10 height 10
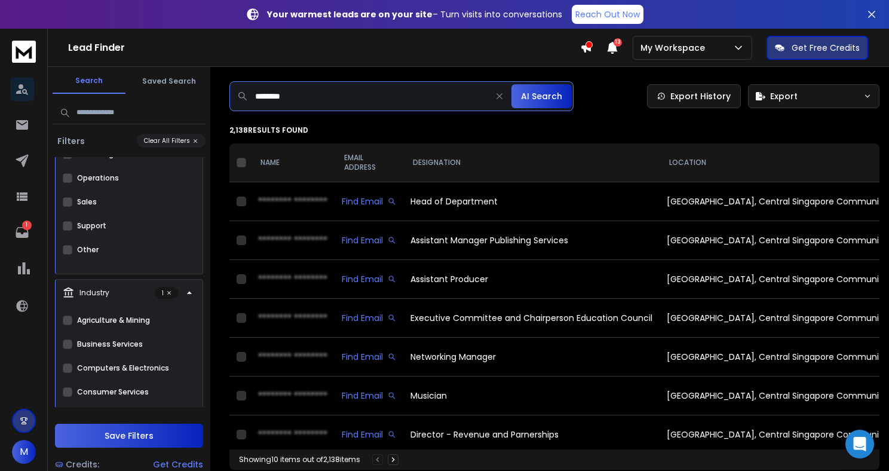
scroll to position [366, 0]
click at [72, 248] on button "Other" at bounding box center [68, 251] width 10 height 10
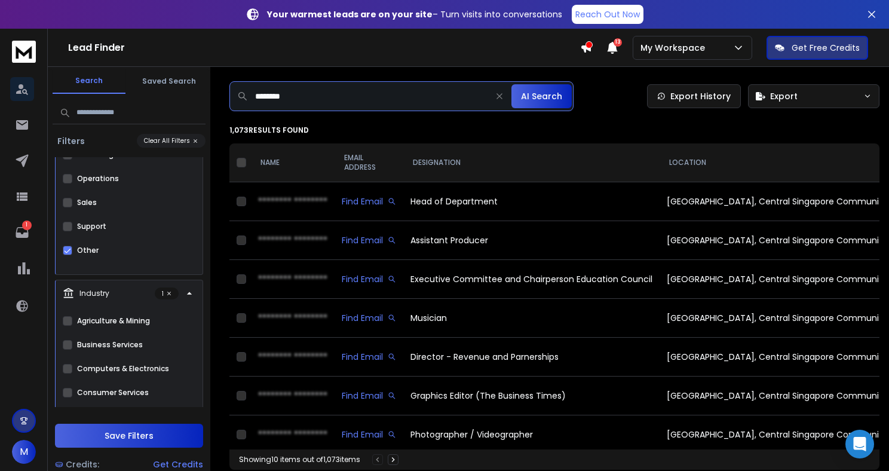
click at [69, 224] on button "Support" at bounding box center [68, 227] width 10 height 10
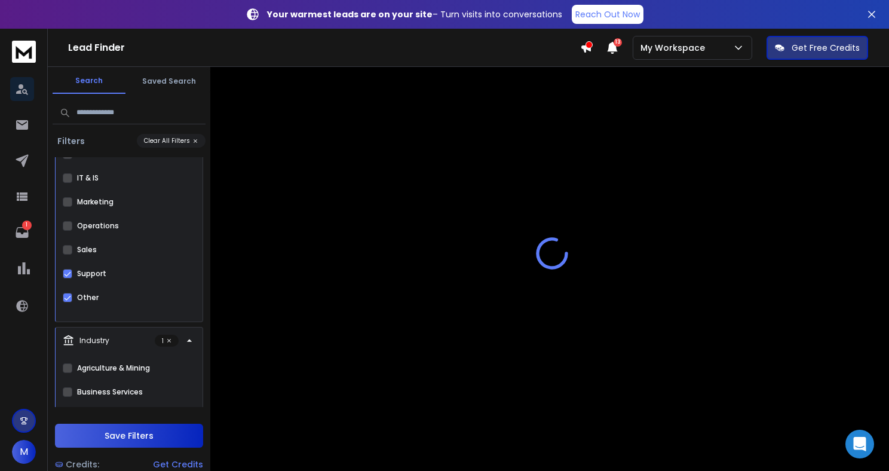
scroll to position [312, 0]
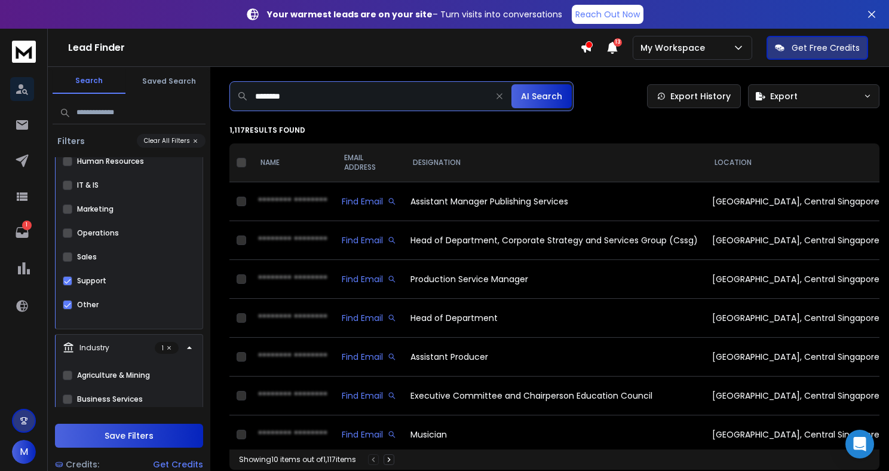
click at [71, 207] on button "Marketing" at bounding box center [68, 209] width 10 height 10
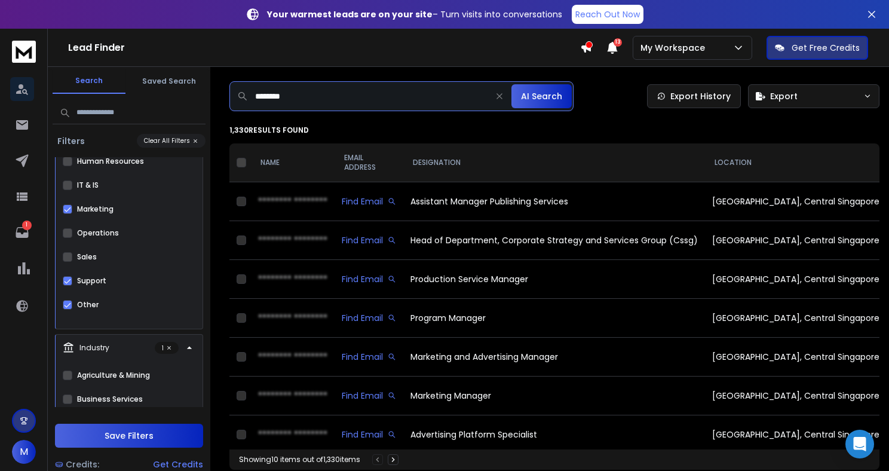
click at [97, 280] on label "Support" at bounding box center [91, 281] width 29 height 10
click at [72, 280] on button "Support" at bounding box center [68, 281] width 10 height 10
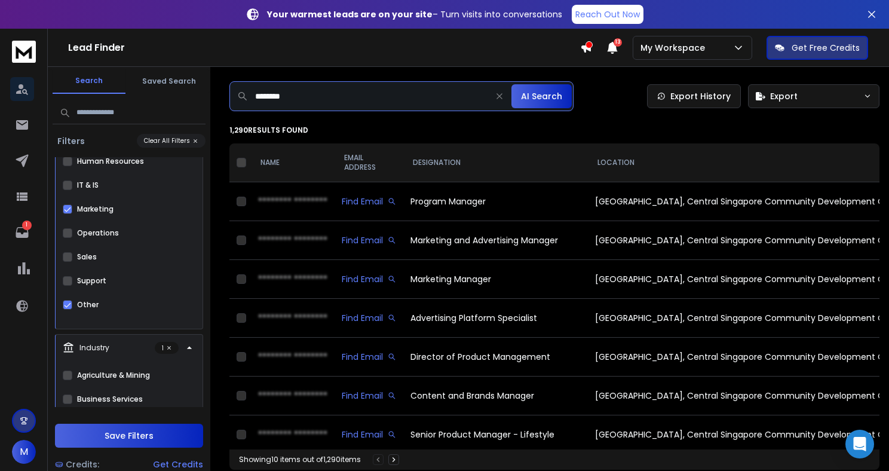
click at [97, 280] on label "Support" at bounding box center [91, 281] width 29 height 10
click at [72, 280] on button "Support" at bounding box center [68, 281] width 10 height 10
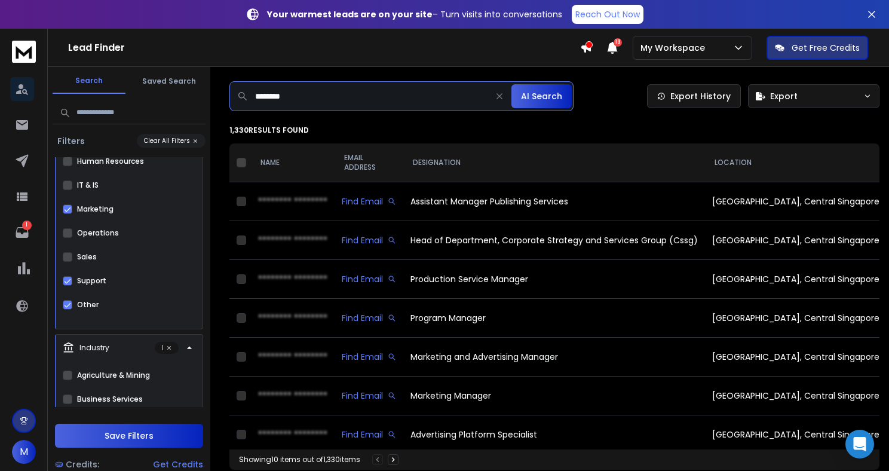
click at [91, 304] on label "Other" at bounding box center [88, 305] width 22 height 10
click at [72, 304] on button "Other" at bounding box center [68, 305] width 10 height 10
click at [91, 304] on label "Other" at bounding box center [88, 305] width 22 height 10
click at [72, 304] on button "Other" at bounding box center [68, 305] width 10 height 10
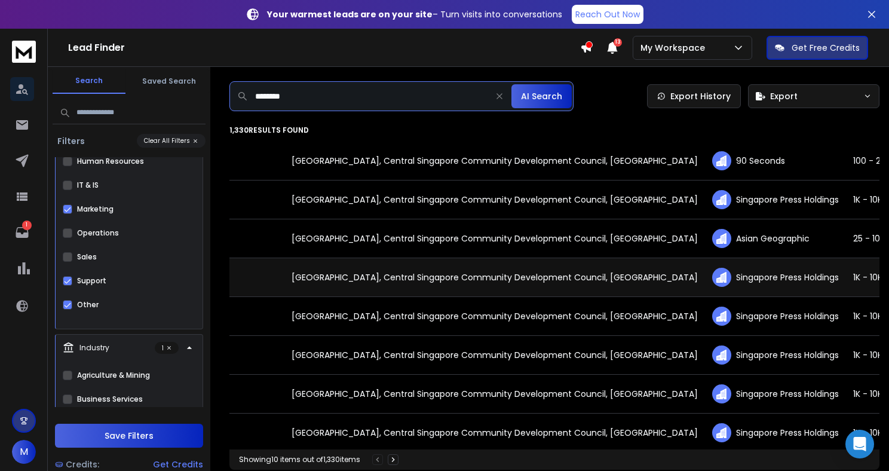
scroll to position [118, 151]
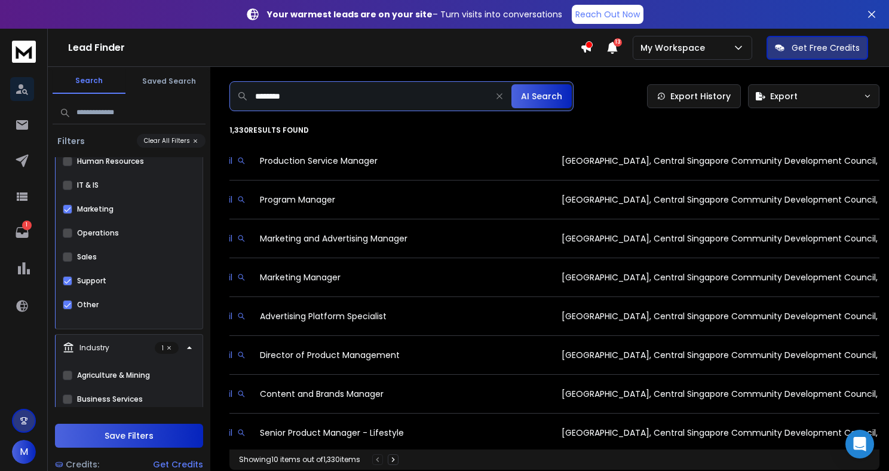
click at [393, 460] on icon at bounding box center [393, 460] width 10 height 10
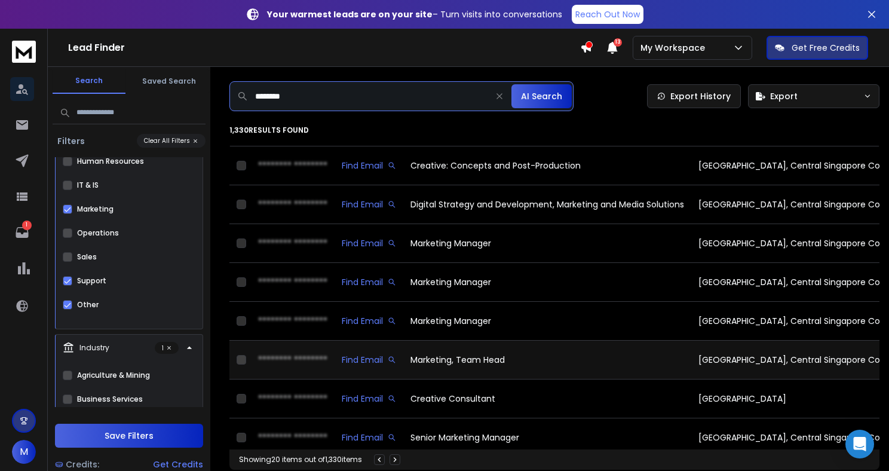
scroll to position [118, 0]
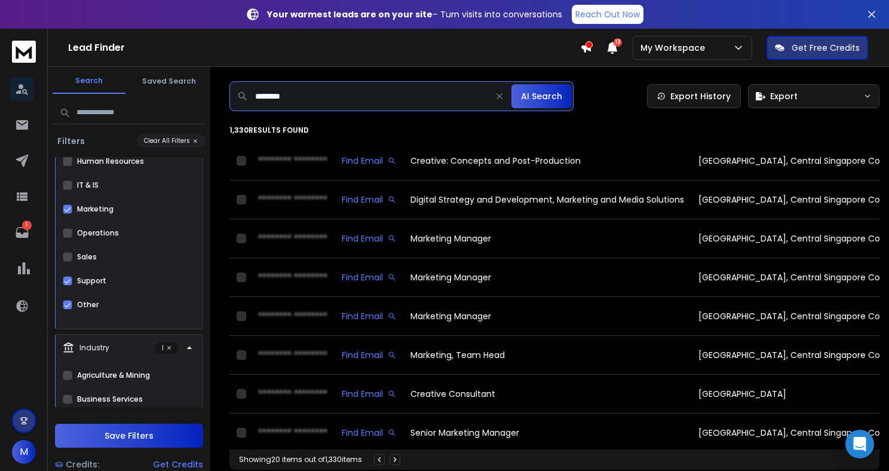
click at [398, 463] on icon at bounding box center [395, 460] width 10 height 10
